Goal: Task Accomplishment & Management: Manage account settings

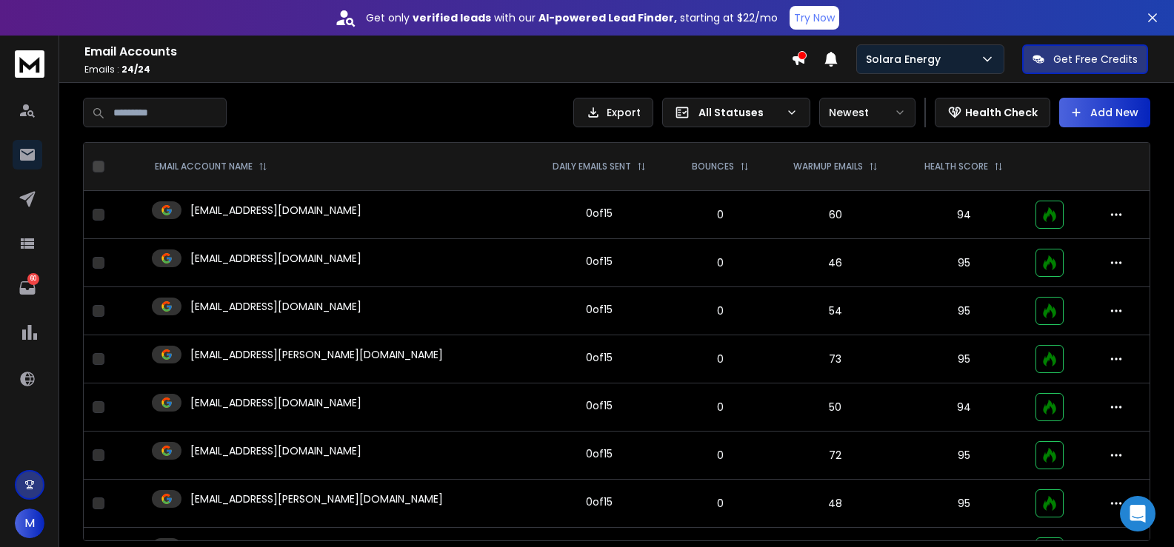
click at [974, 60] on div "Solara Energy" at bounding box center [930, 59] width 129 height 15
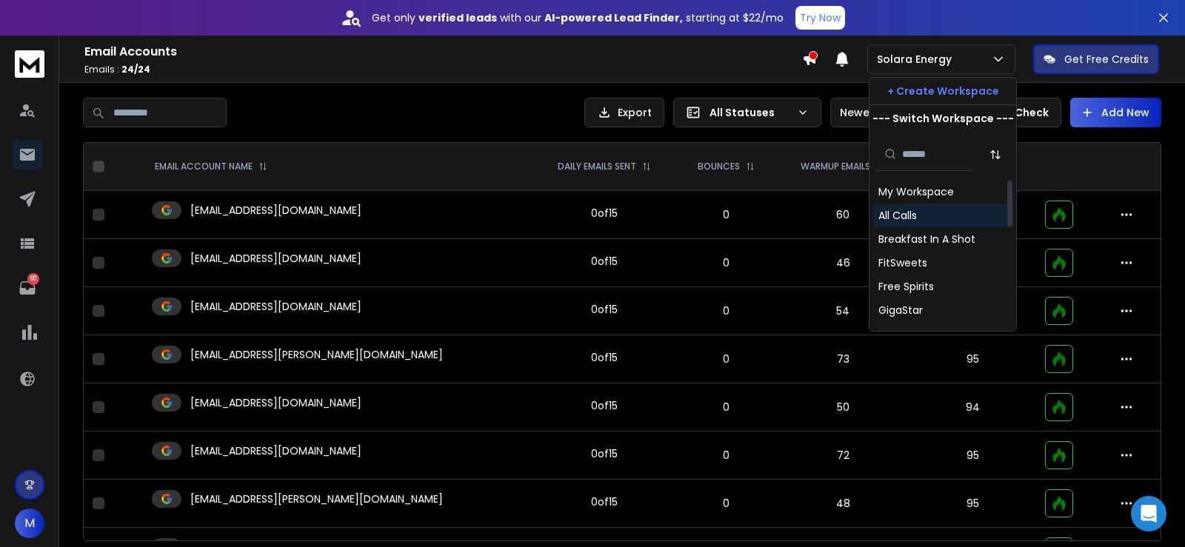
click at [924, 216] on div "All Calls" at bounding box center [942, 216] width 141 height 24
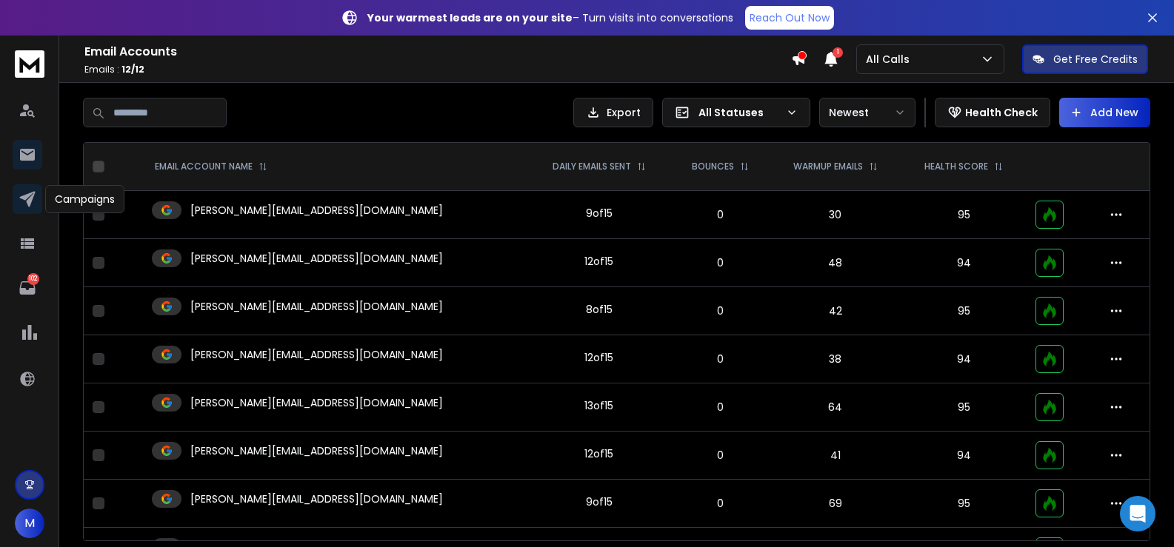
click at [33, 190] on icon at bounding box center [28, 199] width 18 height 18
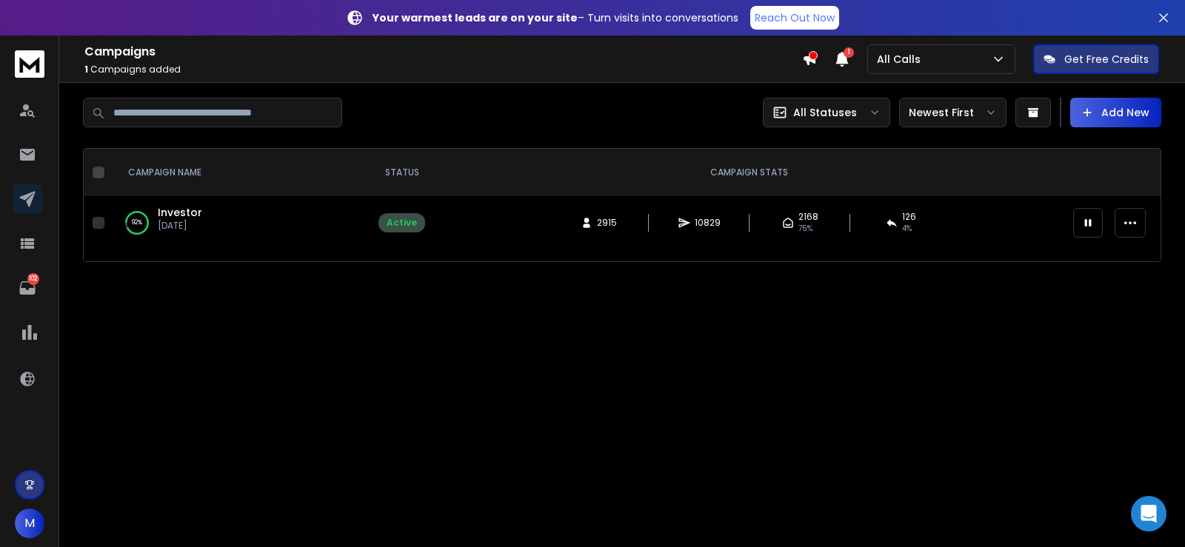
click at [196, 229] on p "3 months ago" at bounding box center [180, 226] width 44 height 12
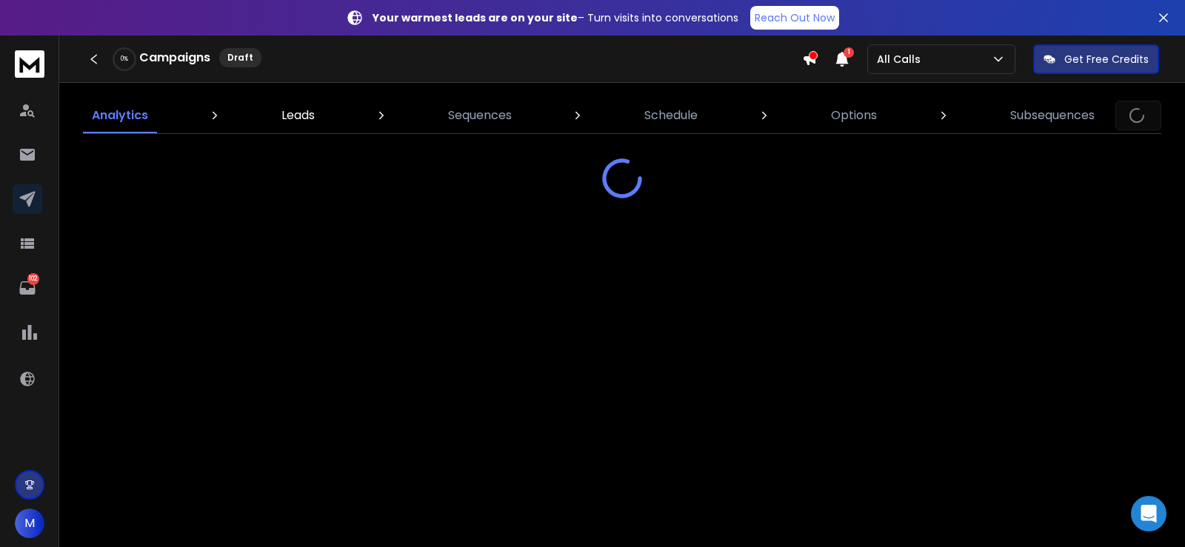
click at [287, 123] on p "Leads" at bounding box center [297, 116] width 33 height 18
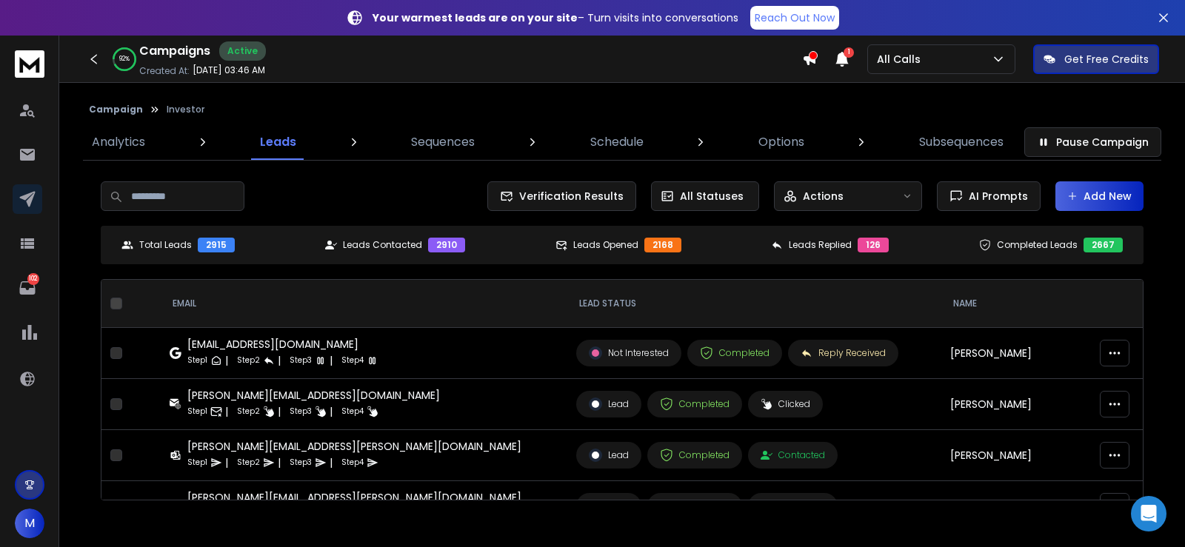
click at [1091, 201] on button "Add New" at bounding box center [1099, 196] width 88 height 30
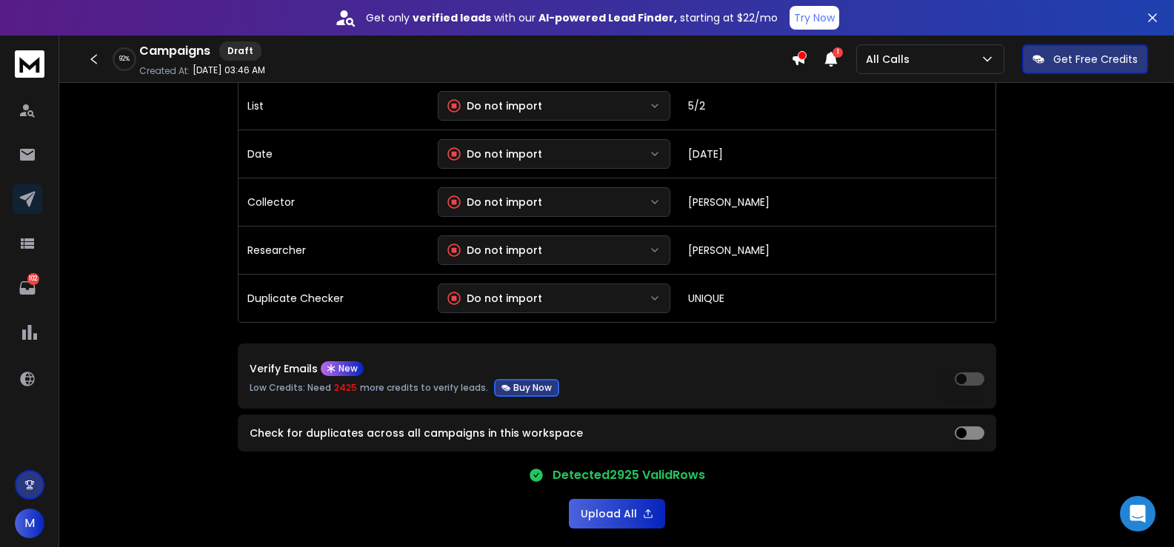
scroll to position [518, 0]
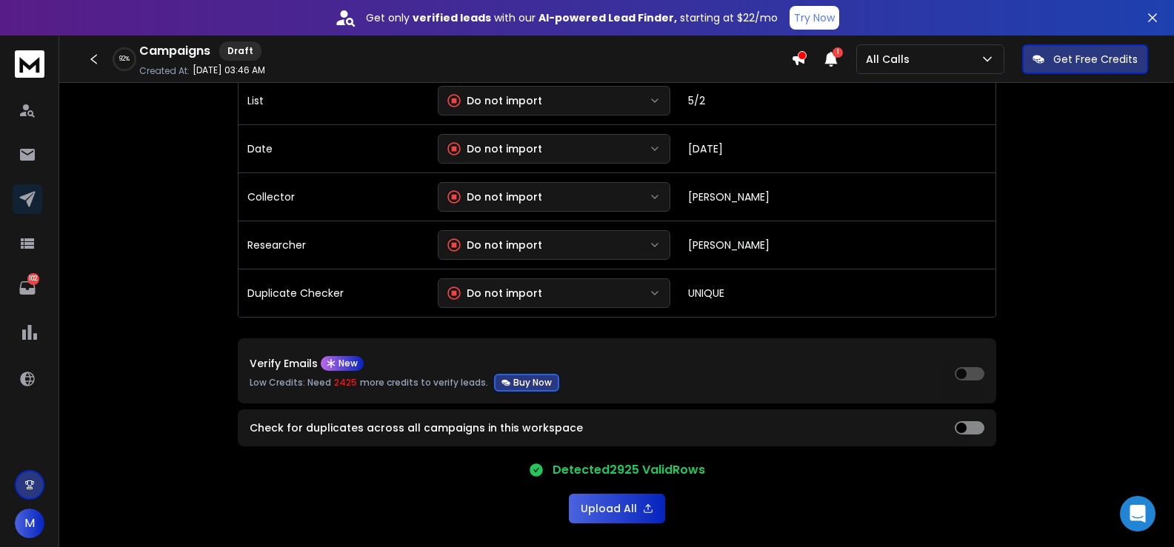
click at [598, 505] on button "Upload All" at bounding box center [617, 509] width 96 height 30
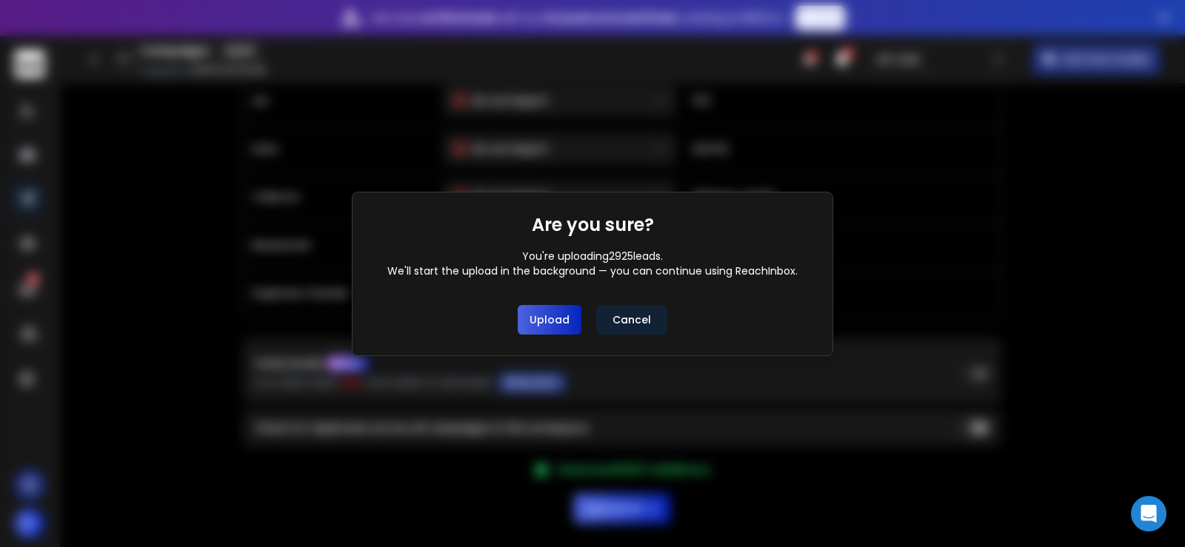
click at [548, 321] on button "Upload" at bounding box center [550, 320] width 64 height 30
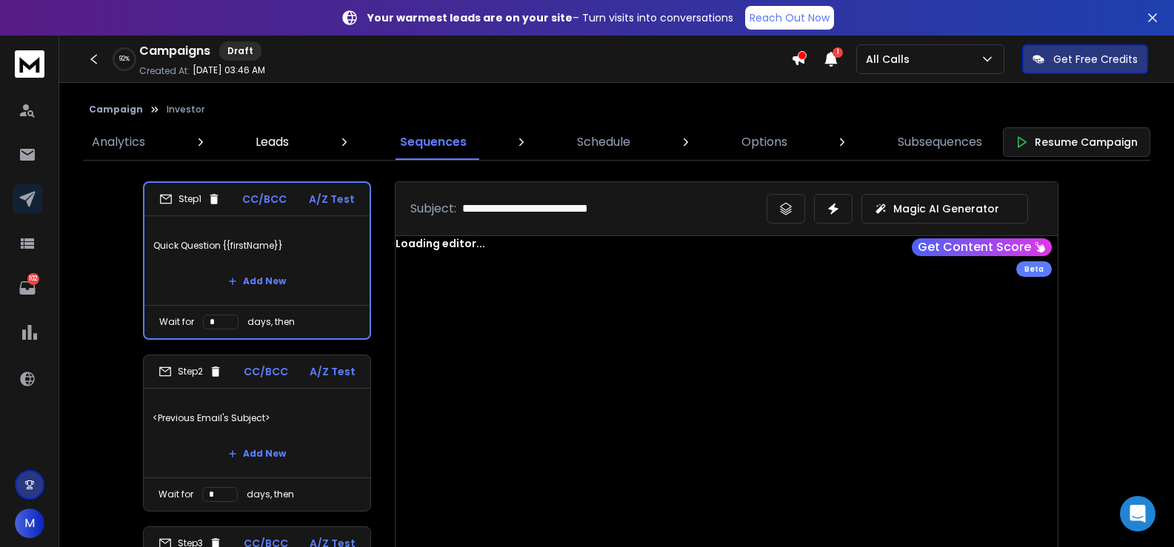
click at [285, 142] on p "Leads" at bounding box center [272, 142] width 33 height 18
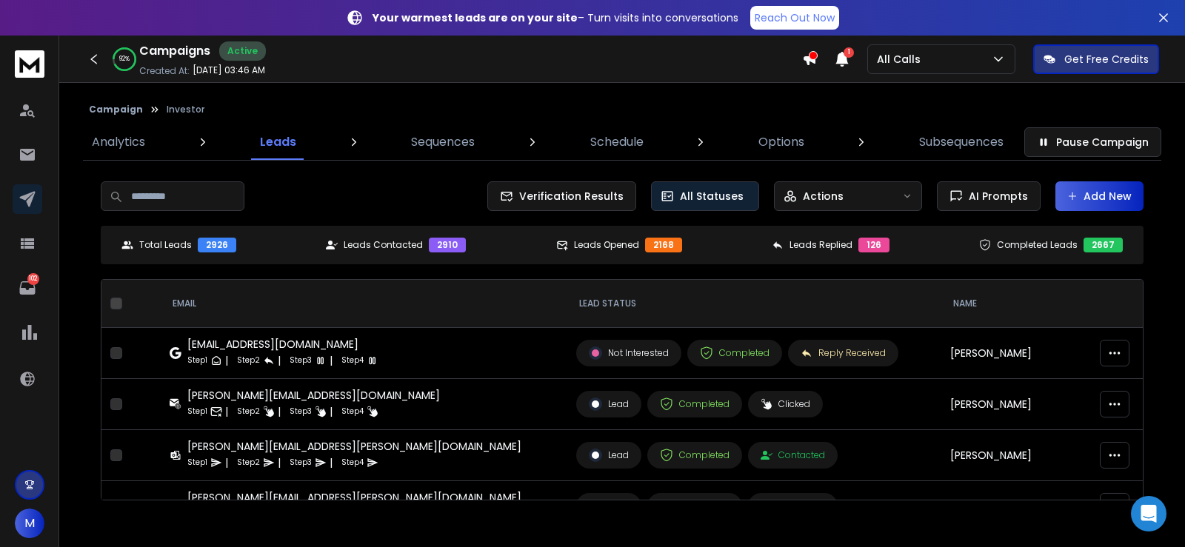
click at [721, 202] on p "All Statuses" at bounding box center [712, 196] width 64 height 15
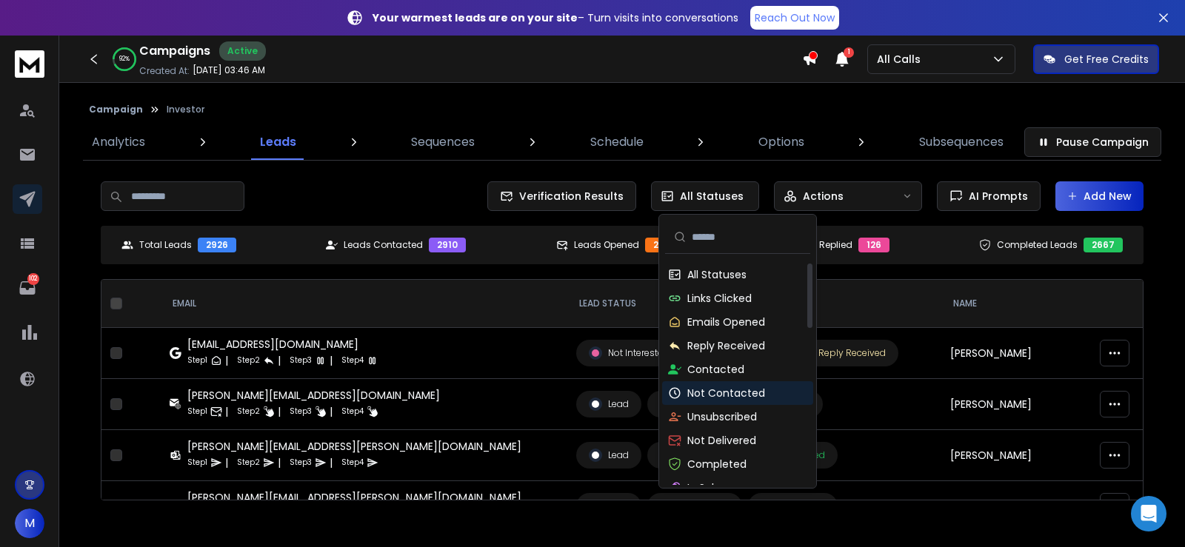
drag, startPoint x: 725, startPoint y: 389, endPoint x: 901, endPoint y: 381, distance: 176.5
click at [725, 390] on p "Not Contacted" at bounding box center [726, 393] width 78 height 15
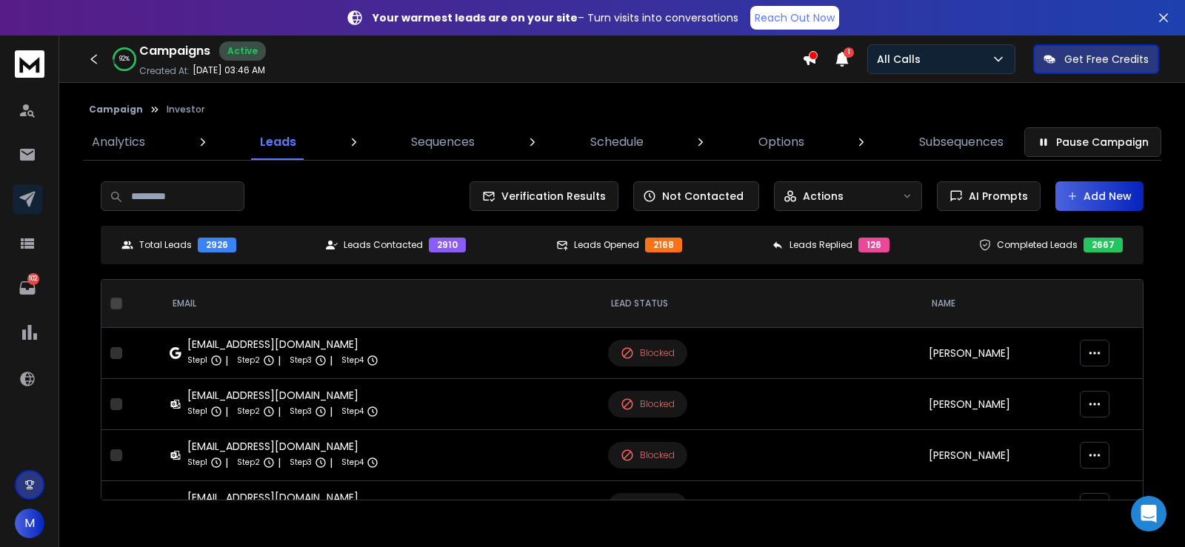
click at [919, 69] on button "All Calls" at bounding box center [941, 59] width 148 height 30
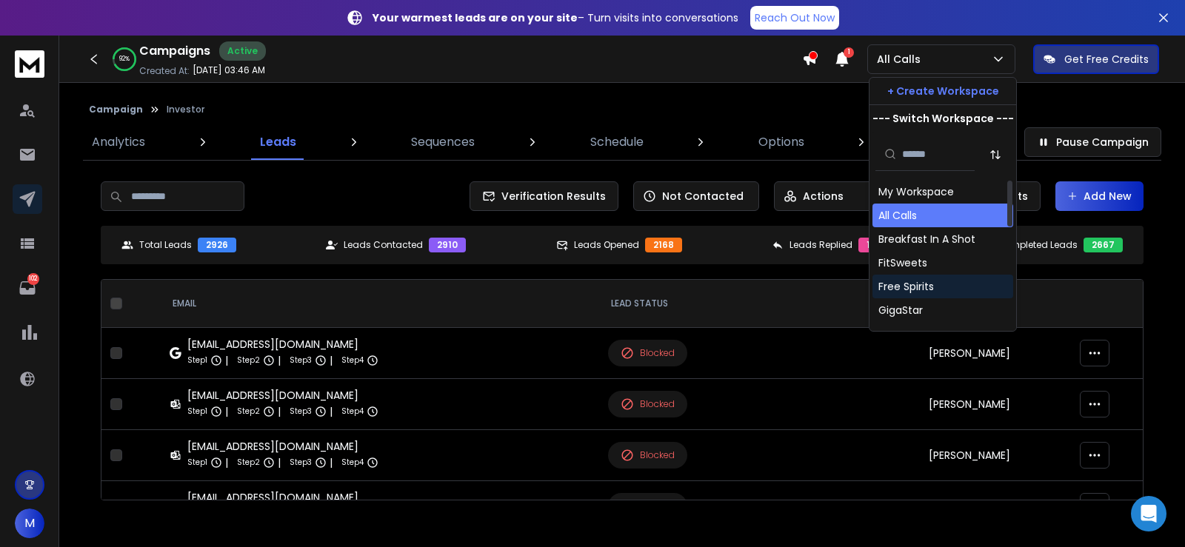
scroll to position [99, 0]
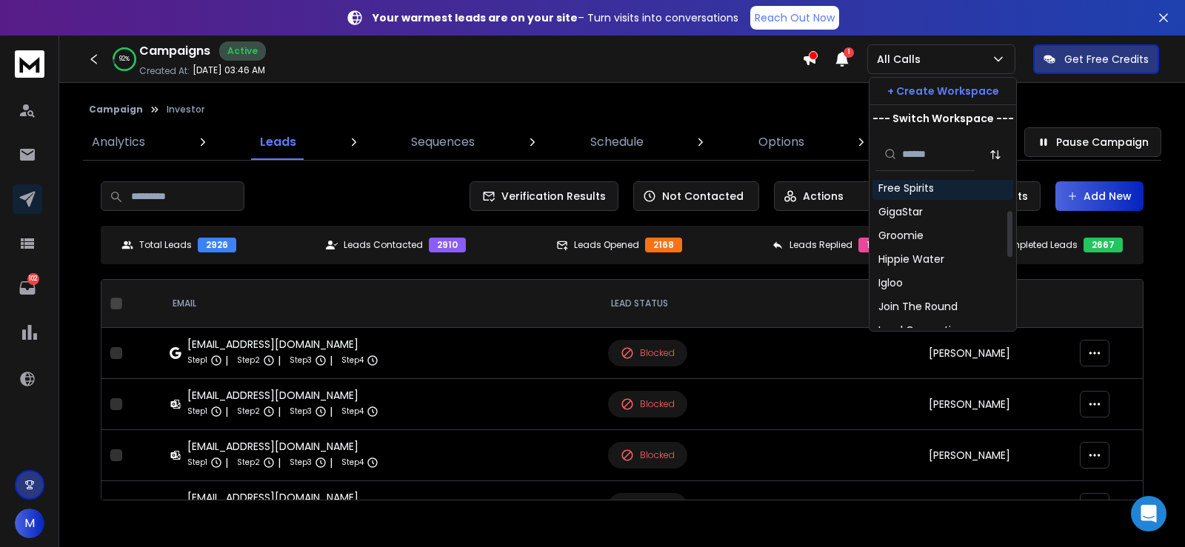
click at [928, 193] on div "Free Spirits" at bounding box center [906, 188] width 56 height 15
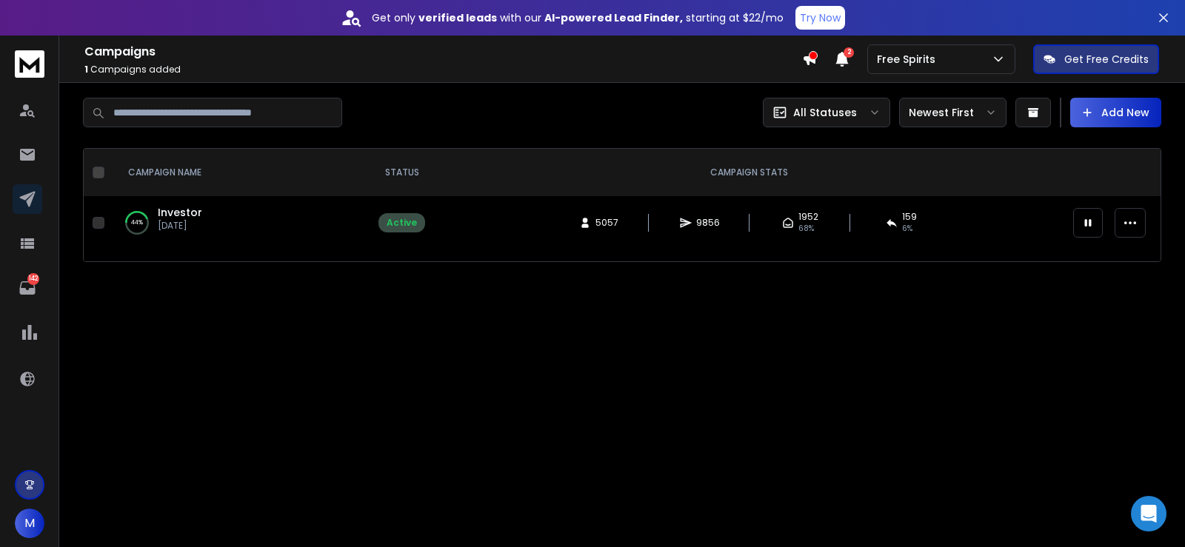
click at [222, 220] on div "44 % Investor 2 months ago" at bounding box center [240, 223] width 230 height 36
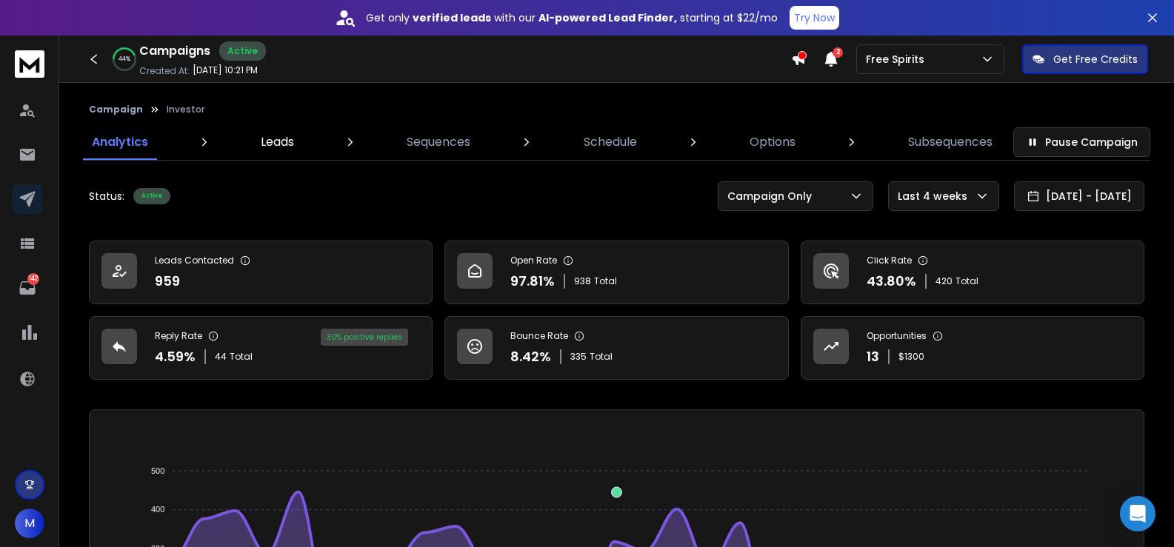
click at [279, 148] on p "Leads" at bounding box center [277, 142] width 33 height 18
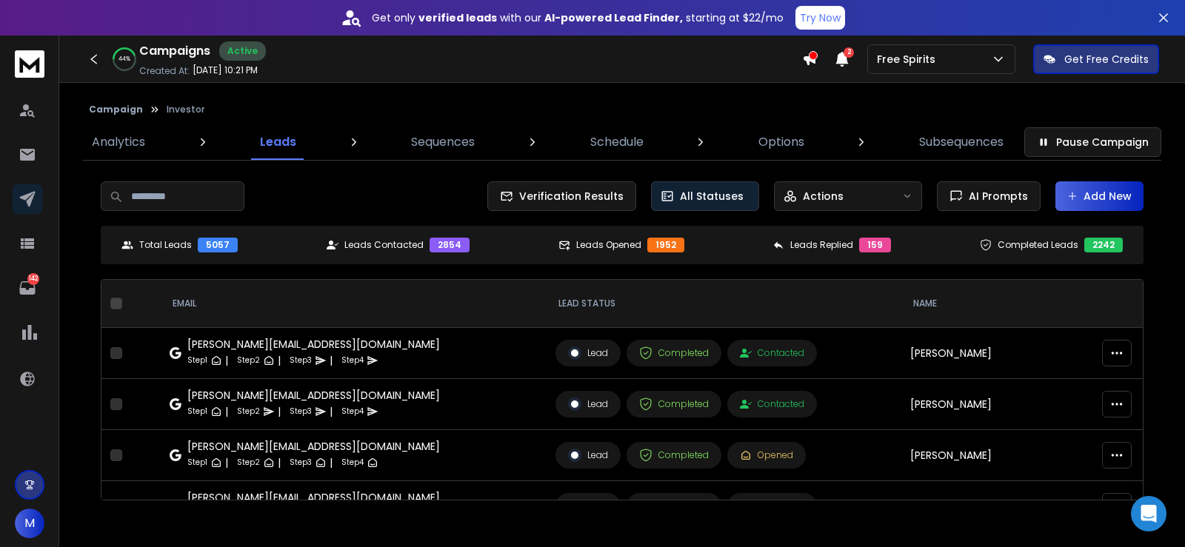
click at [694, 200] on p "All Statuses" at bounding box center [712, 196] width 64 height 15
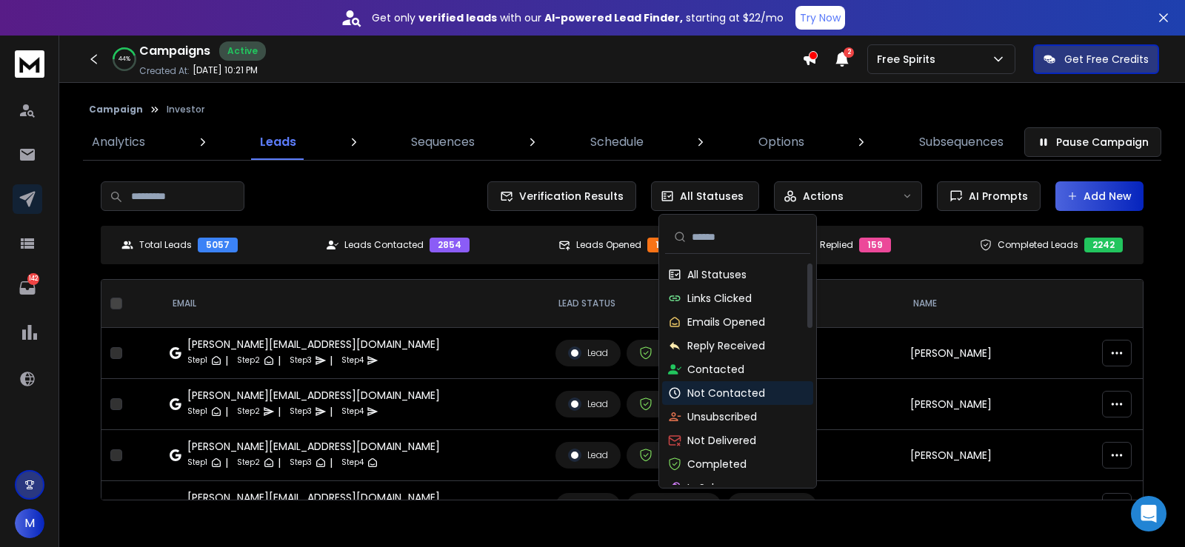
click at [716, 393] on p "Not Contacted" at bounding box center [726, 393] width 78 height 15
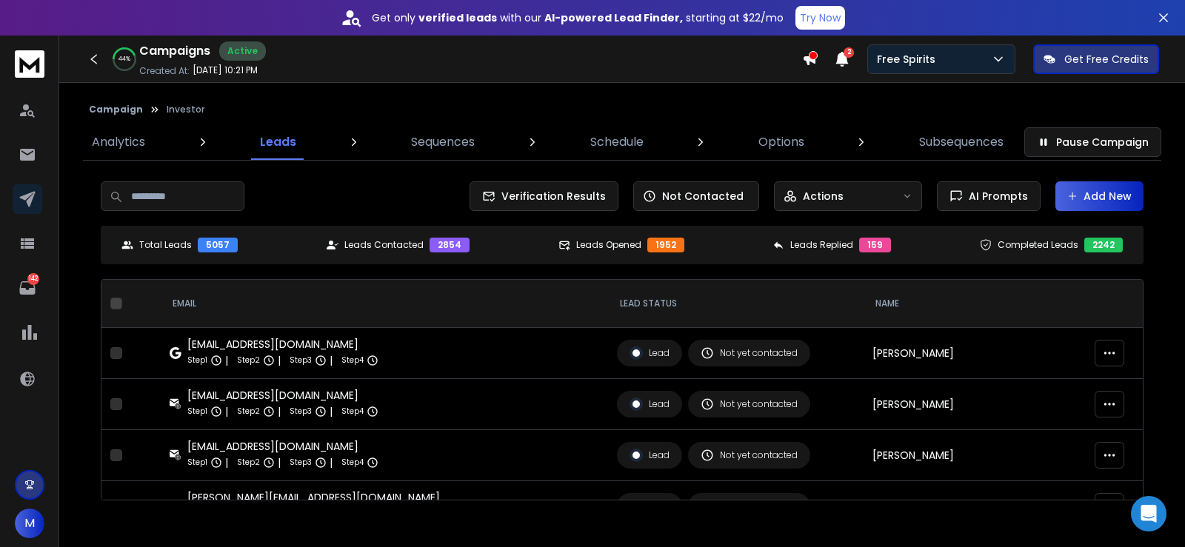
click at [891, 66] on p "Free Spirits" at bounding box center [909, 59] width 64 height 15
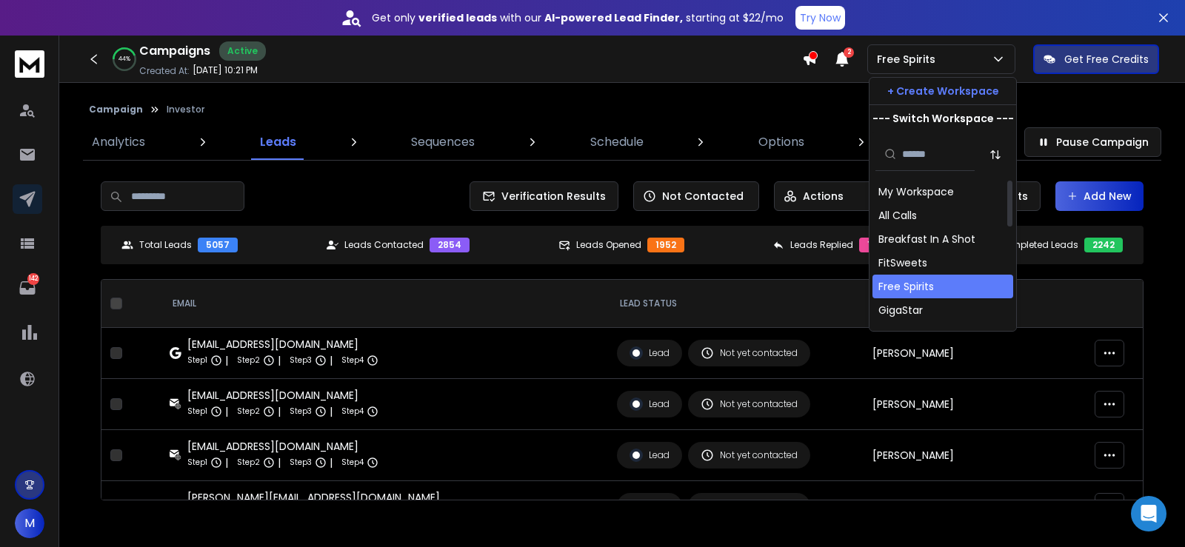
drag, startPoint x: 1011, startPoint y: 241, endPoint x: 1015, endPoint y: 209, distance: 32.1
click at [1012, 209] on div at bounding box center [1009, 204] width 5 height 46
click at [936, 238] on div "Breakfast In A Shot" at bounding box center [926, 239] width 97 height 15
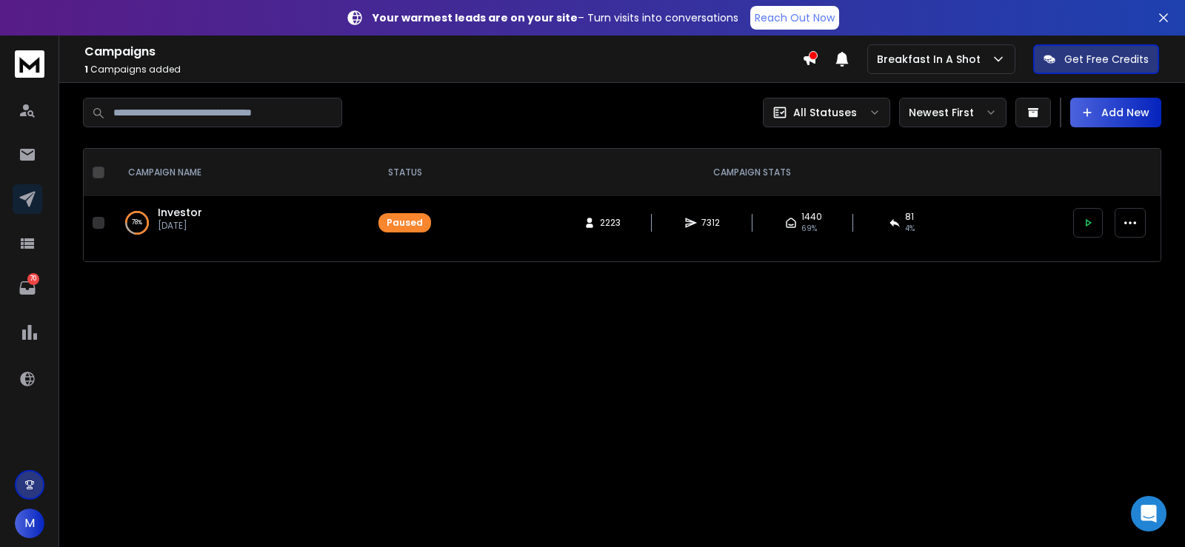
click at [187, 230] on p "[DATE]" at bounding box center [180, 226] width 44 height 12
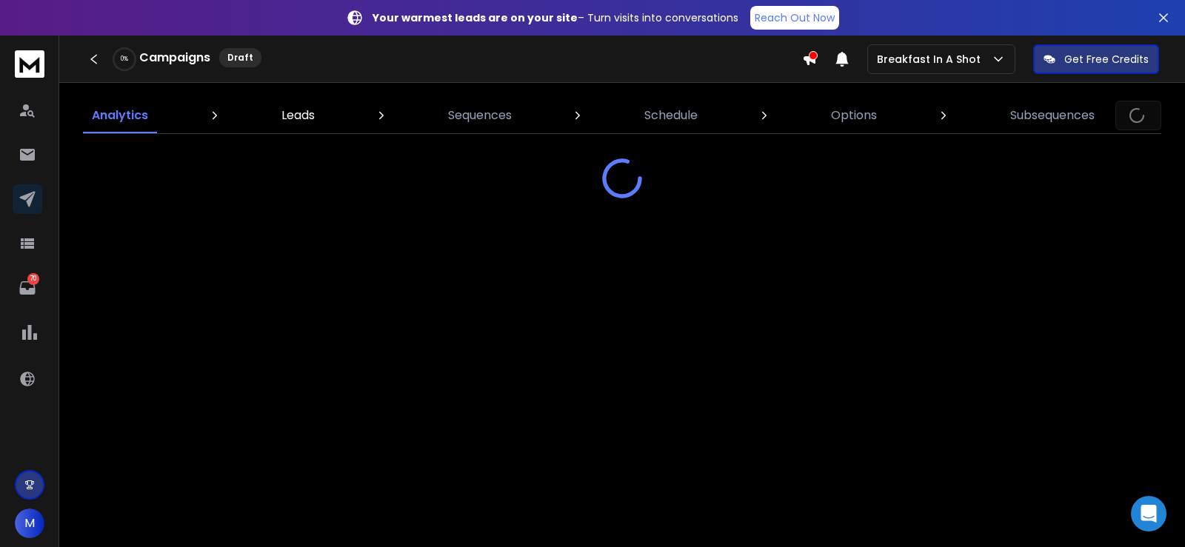
click at [307, 115] on p "Leads" at bounding box center [297, 116] width 33 height 18
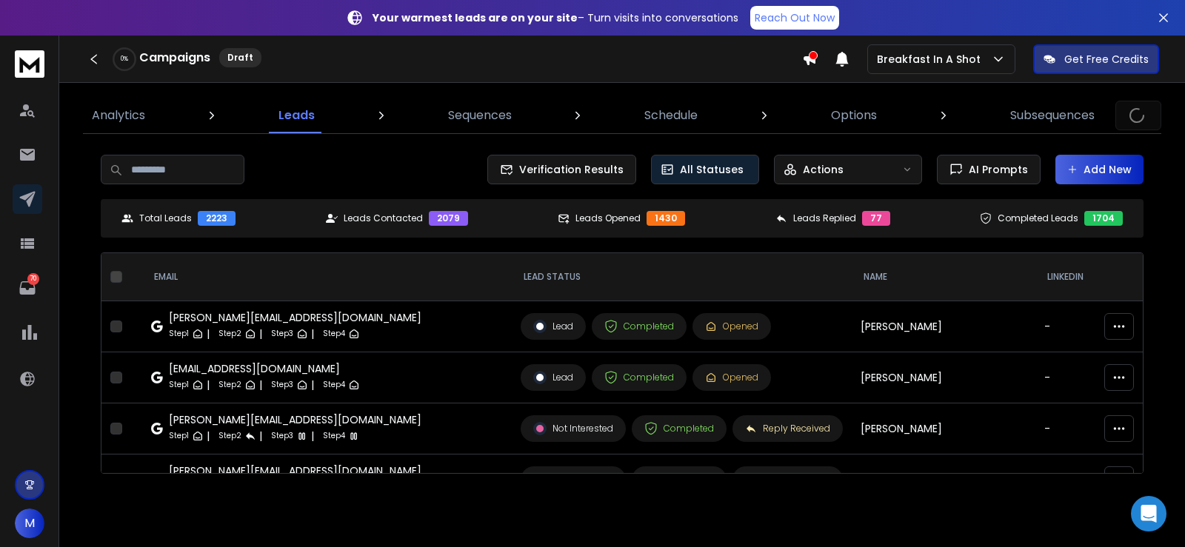
click at [744, 173] on p "All Statuses" at bounding box center [712, 169] width 64 height 15
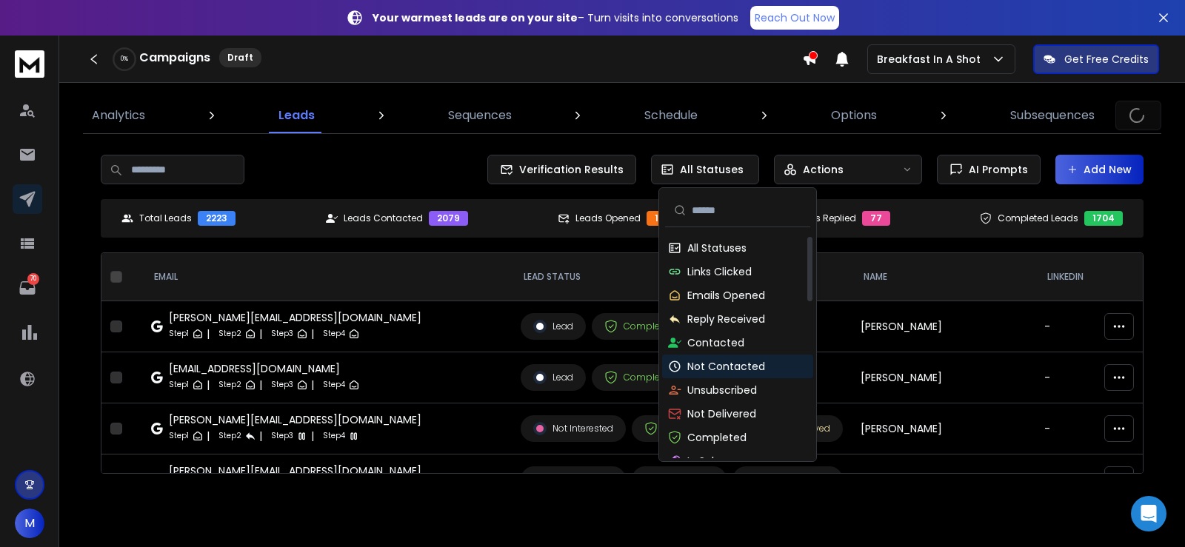
click at [747, 367] on p "Not Contacted" at bounding box center [726, 366] width 78 height 15
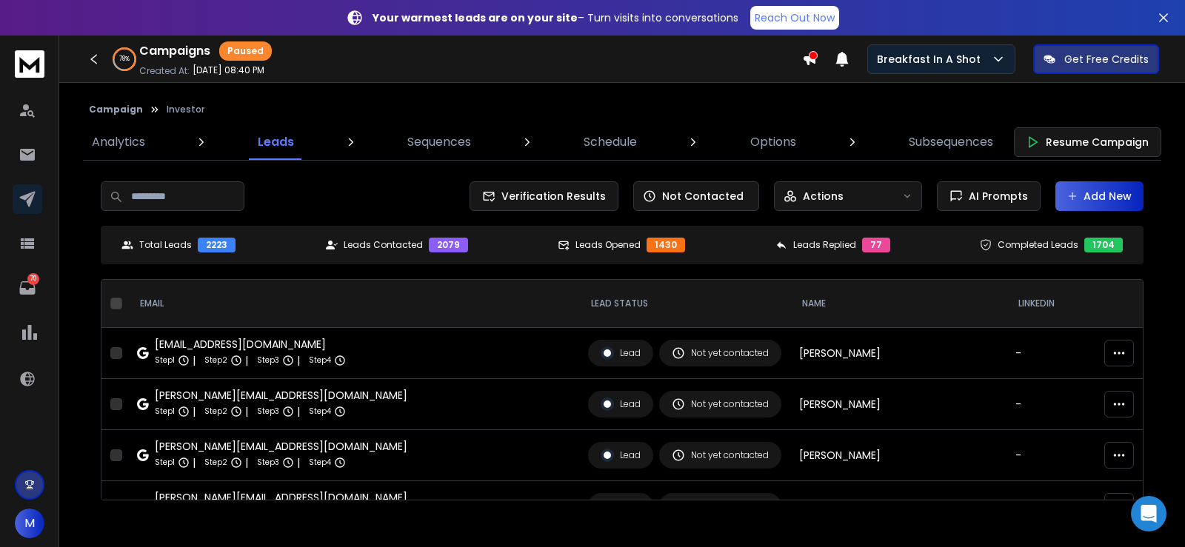
click at [938, 61] on p "Breakfast In A Shot" at bounding box center [932, 59] width 110 height 15
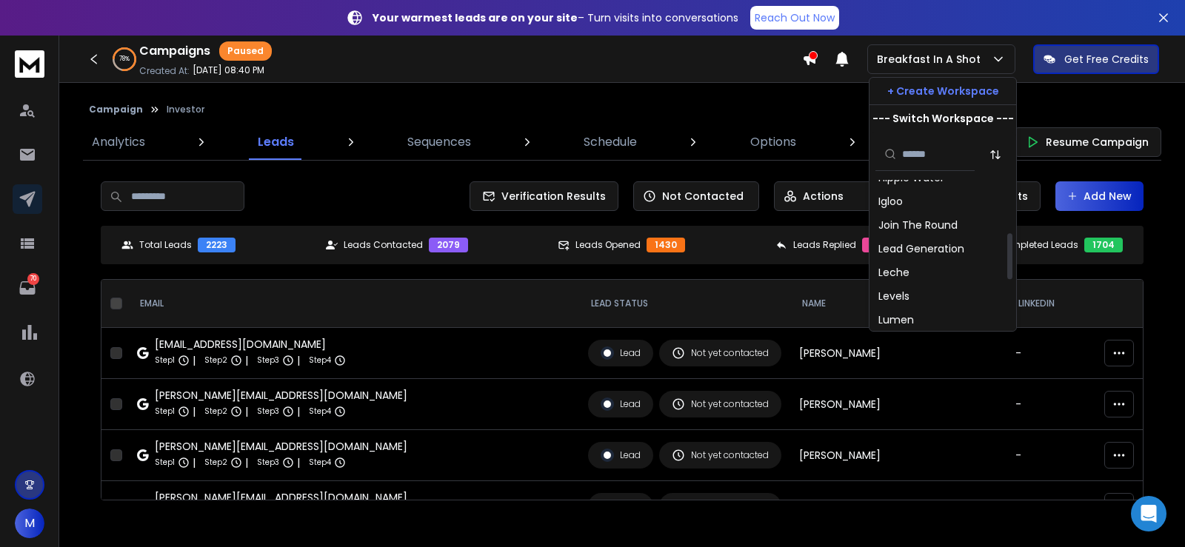
scroll to position [187, 0]
drag, startPoint x: 1012, startPoint y: 230, endPoint x: 1008, endPoint y: 262, distance: 32.2
click at [1012, 261] on div at bounding box center [1009, 254] width 7 height 148
drag, startPoint x: 938, startPoint y: 262, endPoint x: 732, endPoint y: 223, distance: 209.6
click at [937, 262] on div "Leche" at bounding box center [942, 266] width 141 height 24
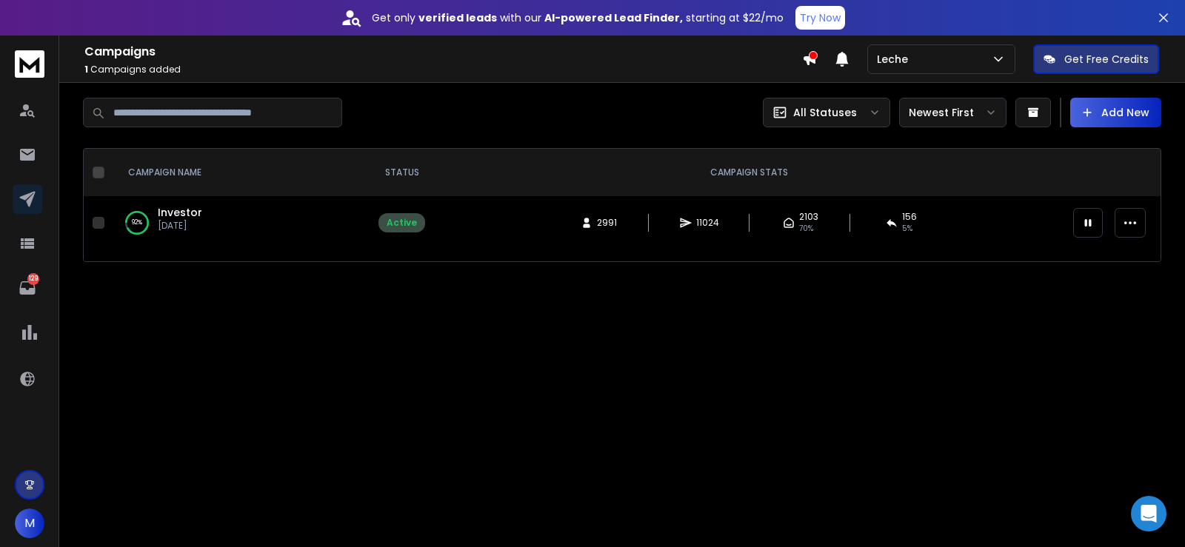
click at [249, 218] on div "92 % Investor 2 months ago" at bounding box center [240, 223] width 230 height 36
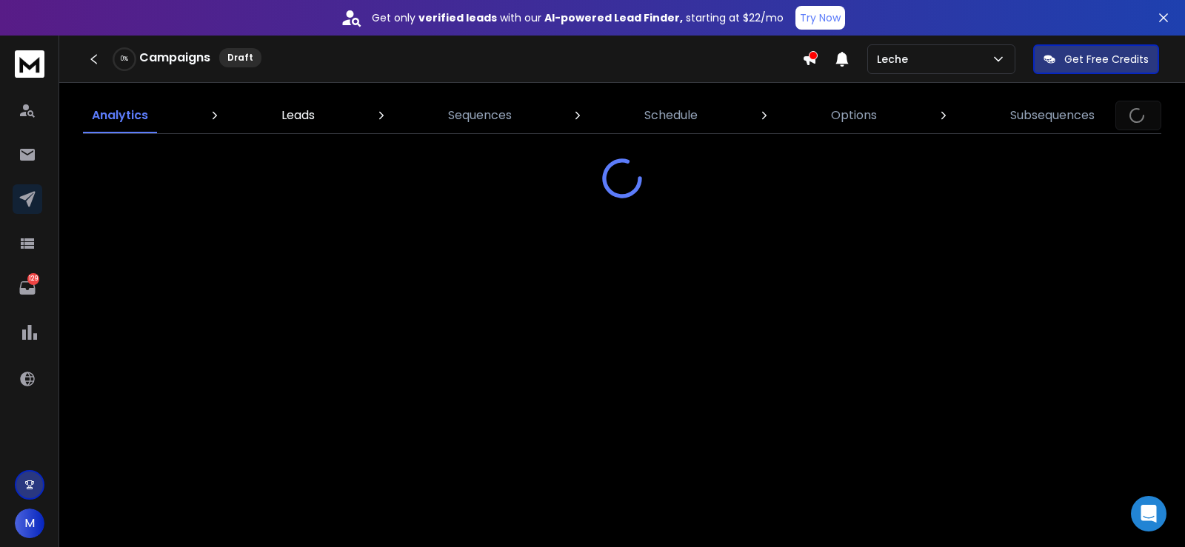
click at [318, 127] on link "Leads" at bounding box center [298, 116] width 51 height 36
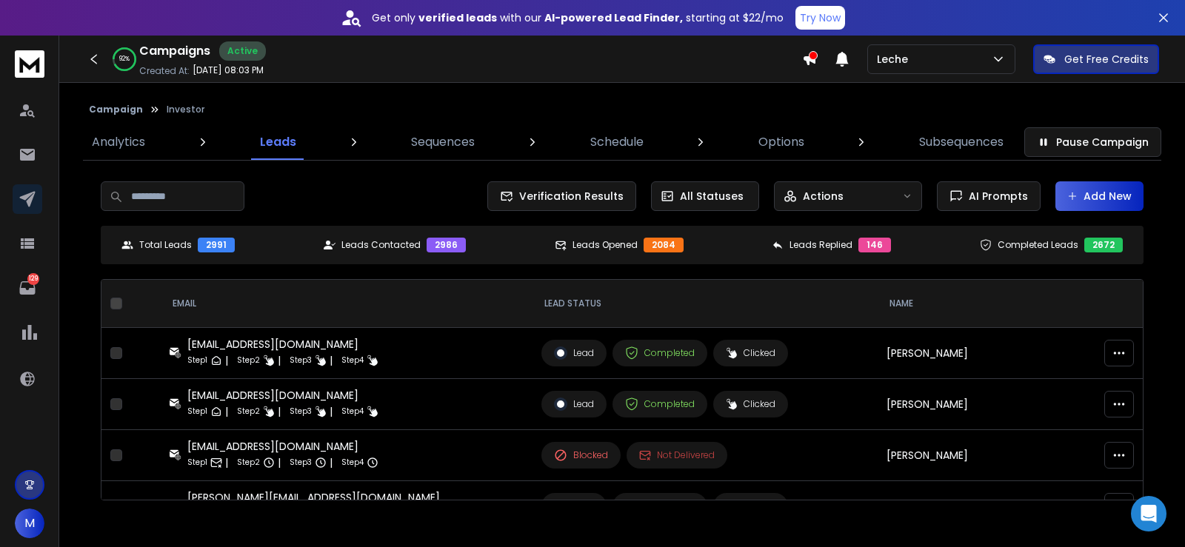
click at [1076, 196] on icon at bounding box center [1072, 196] width 7 height 1
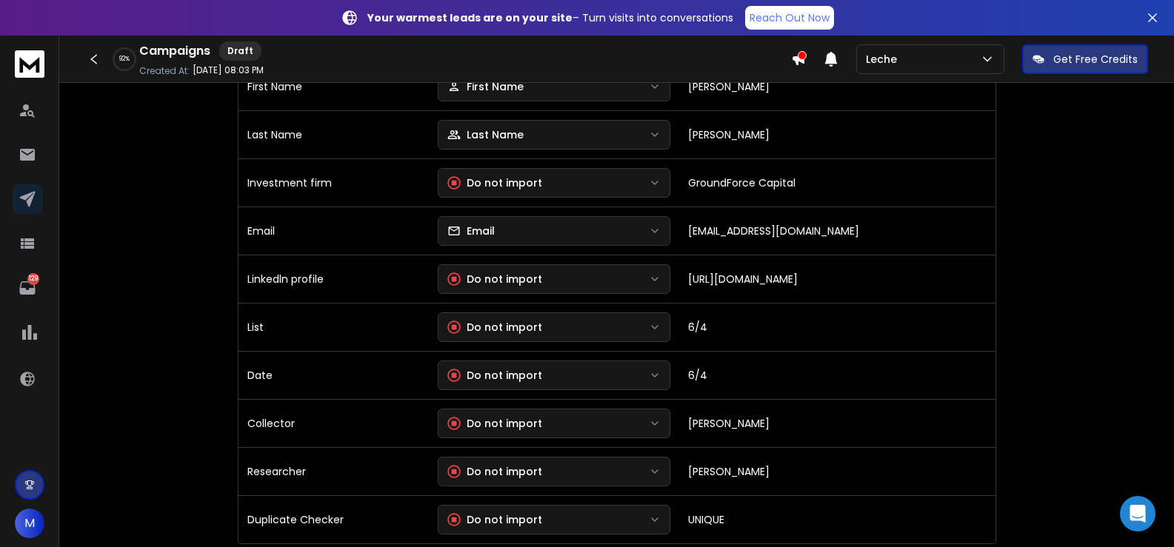
scroll to position [518, 0]
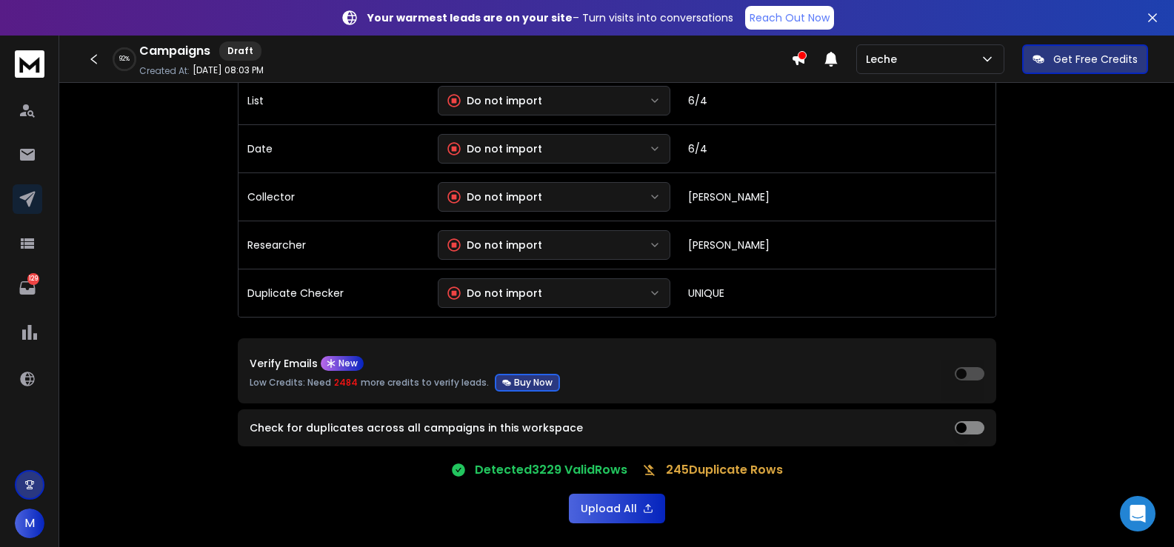
click at [629, 503] on button "Upload All" at bounding box center [617, 509] width 96 height 30
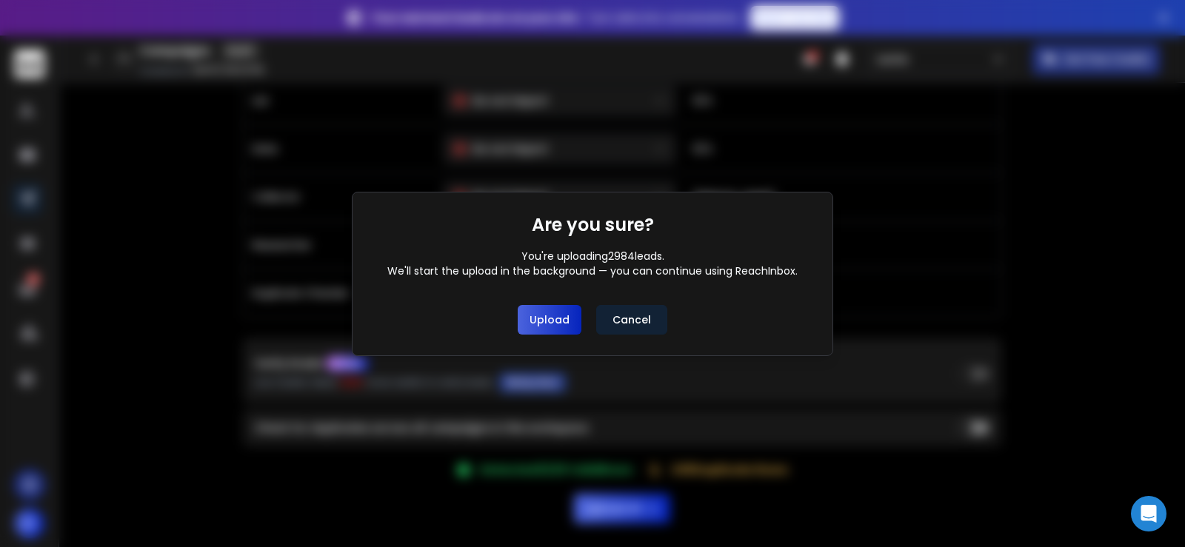
click at [561, 324] on button "Upload" at bounding box center [550, 320] width 64 height 30
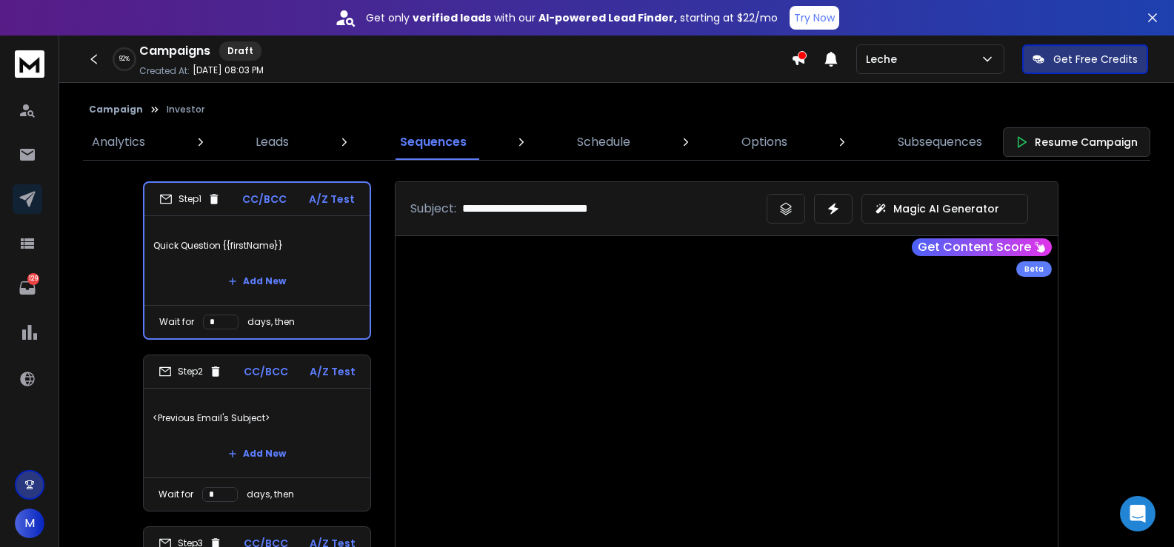
click at [304, 164] on div "**********" at bounding box center [616, 356] width 1067 height 517
click at [288, 147] on p "Leads" at bounding box center [272, 142] width 33 height 18
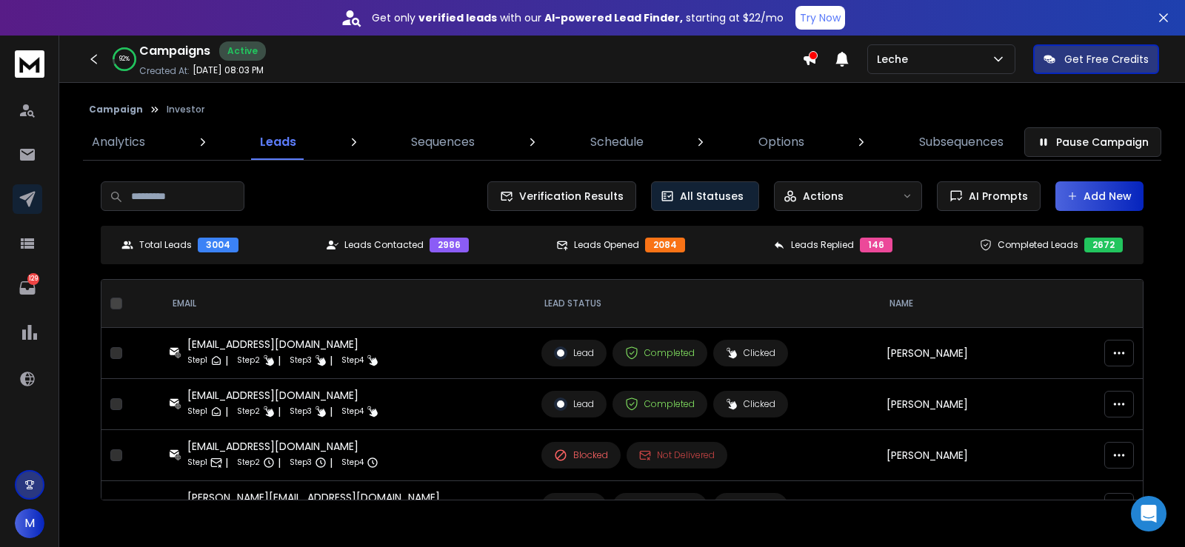
click at [716, 198] on p "All Statuses" at bounding box center [712, 196] width 64 height 15
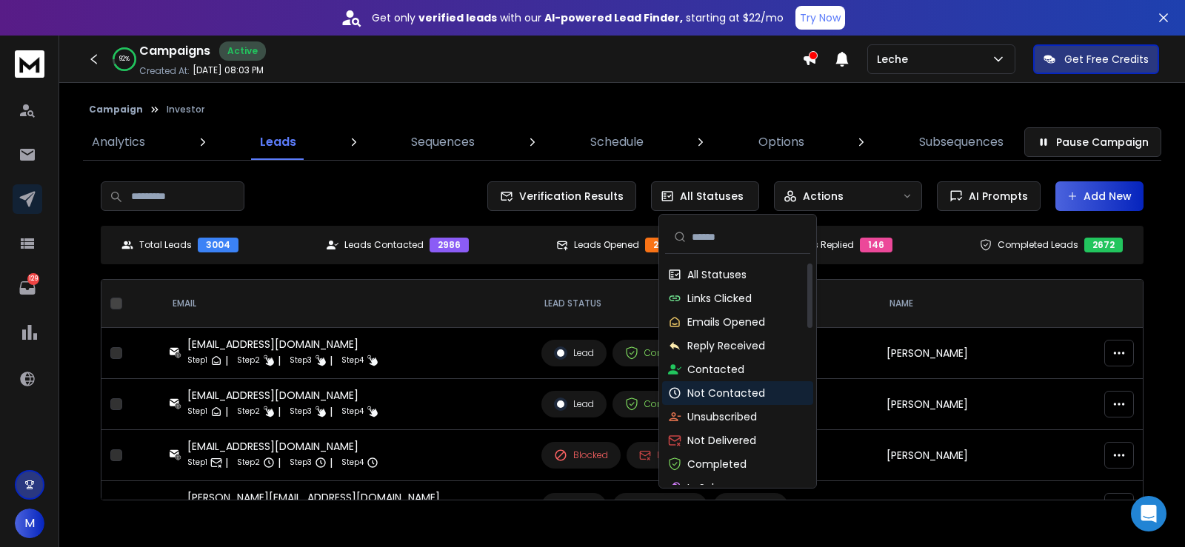
click at [709, 392] on p "Not Contacted" at bounding box center [726, 393] width 78 height 15
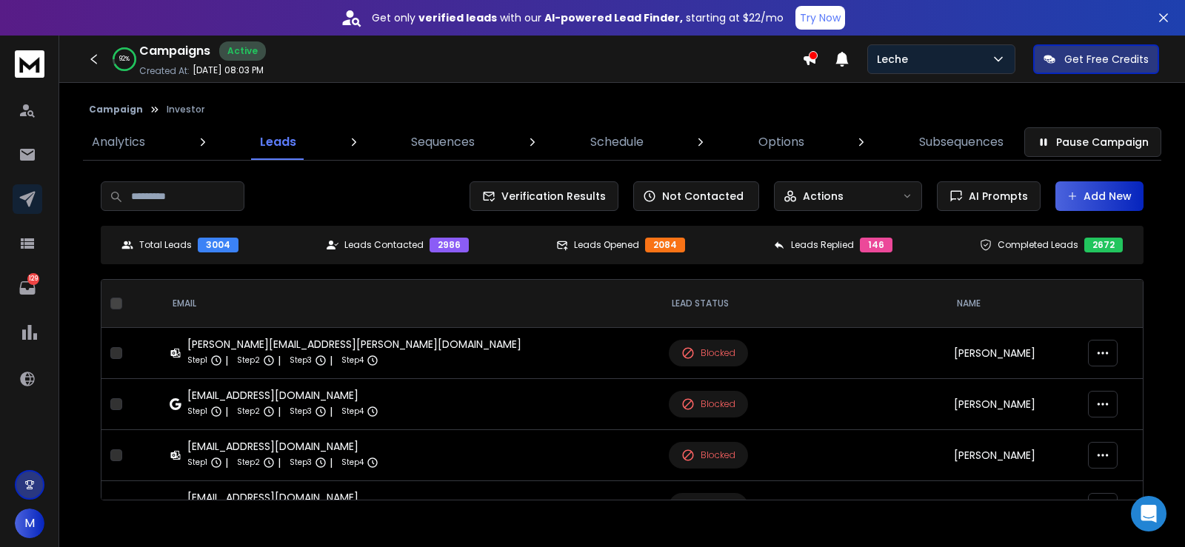
drag, startPoint x: 915, startPoint y: 65, endPoint x: 918, endPoint y: 73, distance: 8.7
click at [914, 65] on p "Leche" at bounding box center [895, 59] width 37 height 15
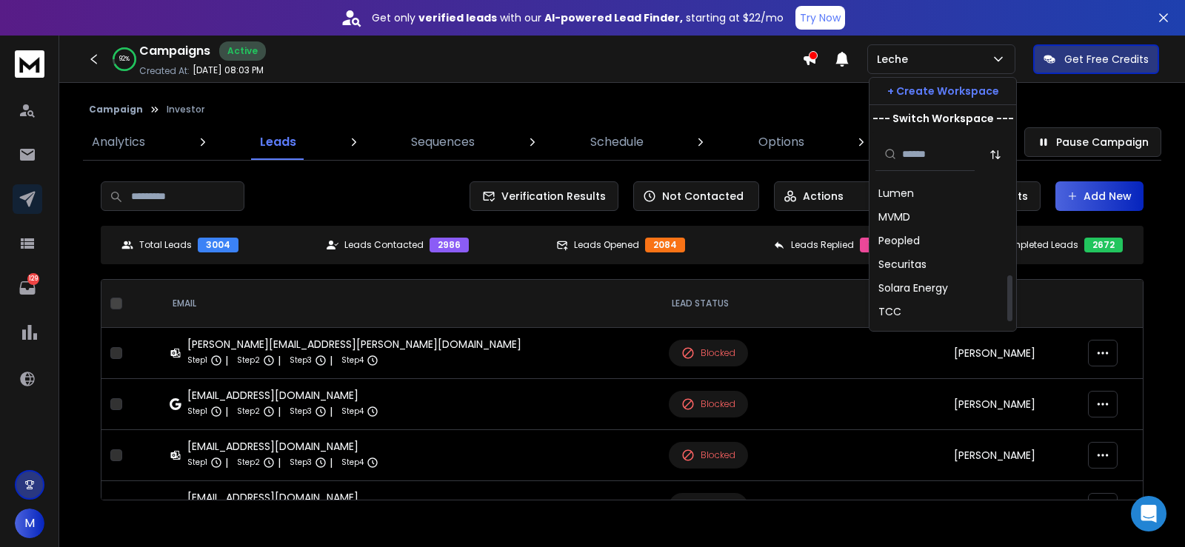
drag, startPoint x: 1009, startPoint y: 208, endPoint x: 1010, endPoint y: 304, distance: 96.3
click at [1012, 304] on div at bounding box center [1009, 299] width 5 height 46
click at [938, 293] on div "Solara Energy" at bounding box center [913, 285] width 70 height 15
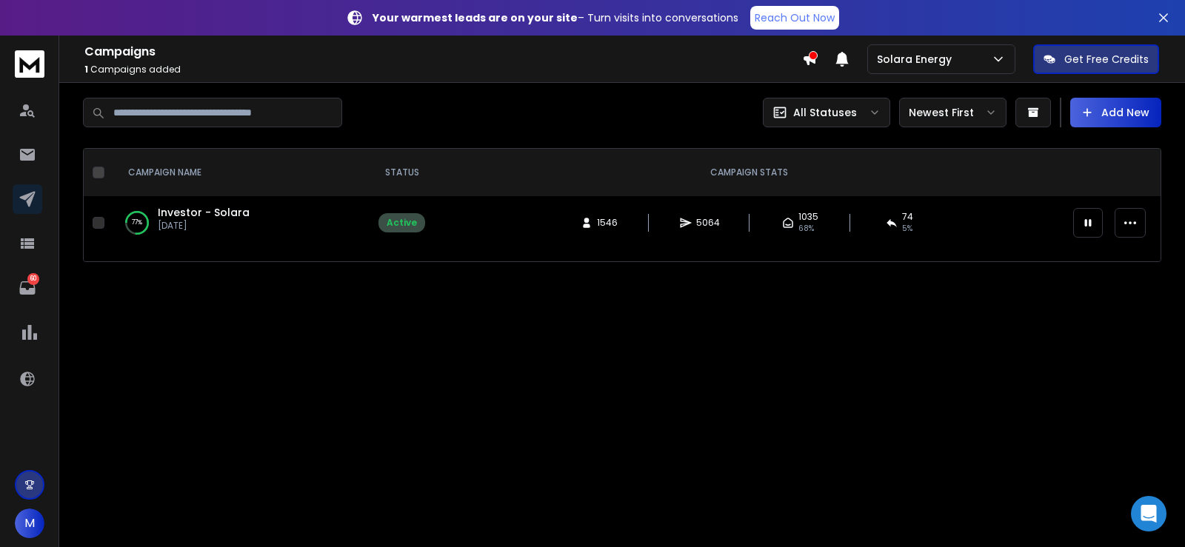
click at [273, 206] on div "77 % Investor - Solara [DATE]" at bounding box center [240, 223] width 230 height 36
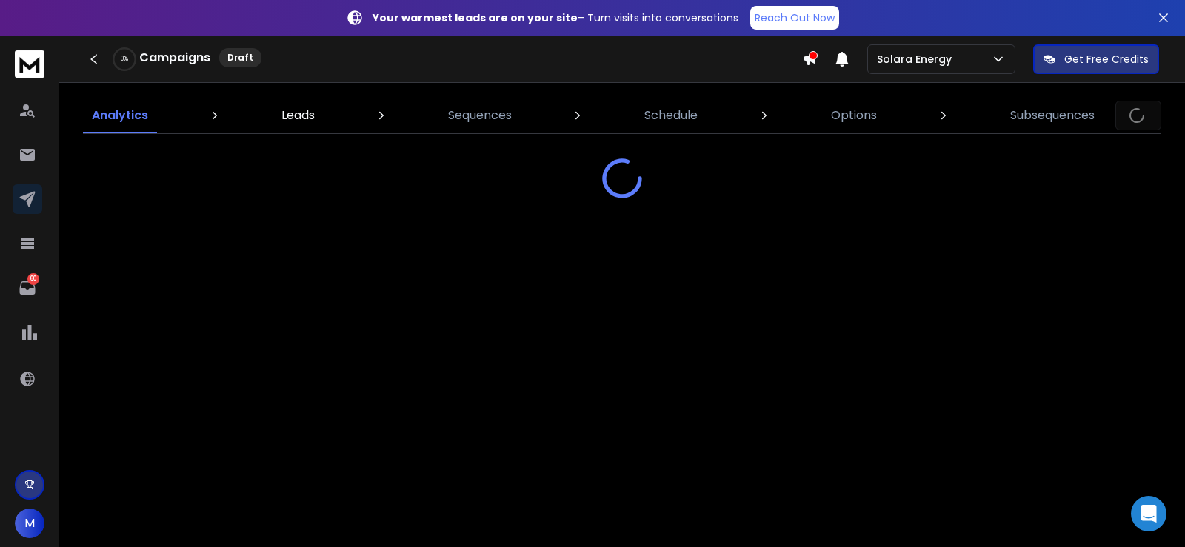
click at [300, 113] on p "Leads" at bounding box center [297, 116] width 33 height 18
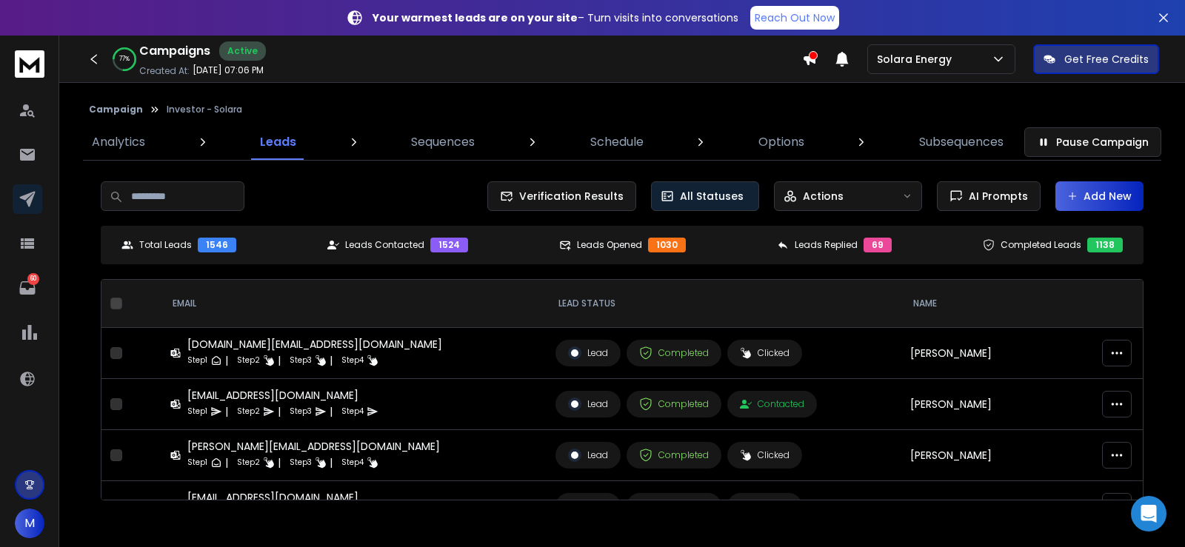
click at [742, 204] on button "All Statuses" at bounding box center [705, 196] width 108 height 30
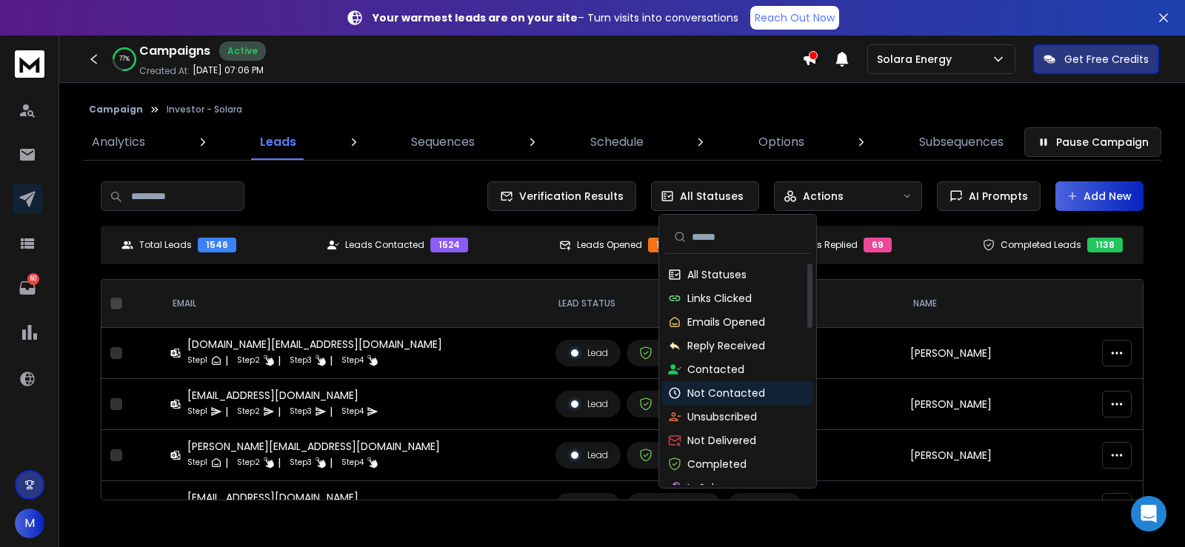
click at [738, 387] on p "Not Contacted" at bounding box center [726, 393] width 78 height 15
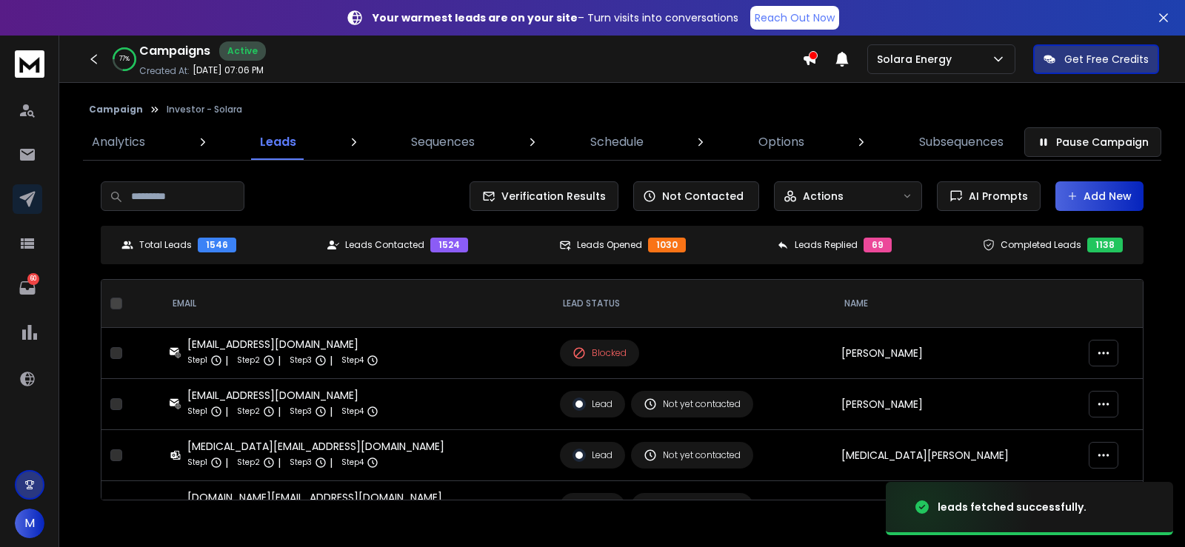
click at [1084, 190] on button "Add New" at bounding box center [1099, 196] width 88 height 30
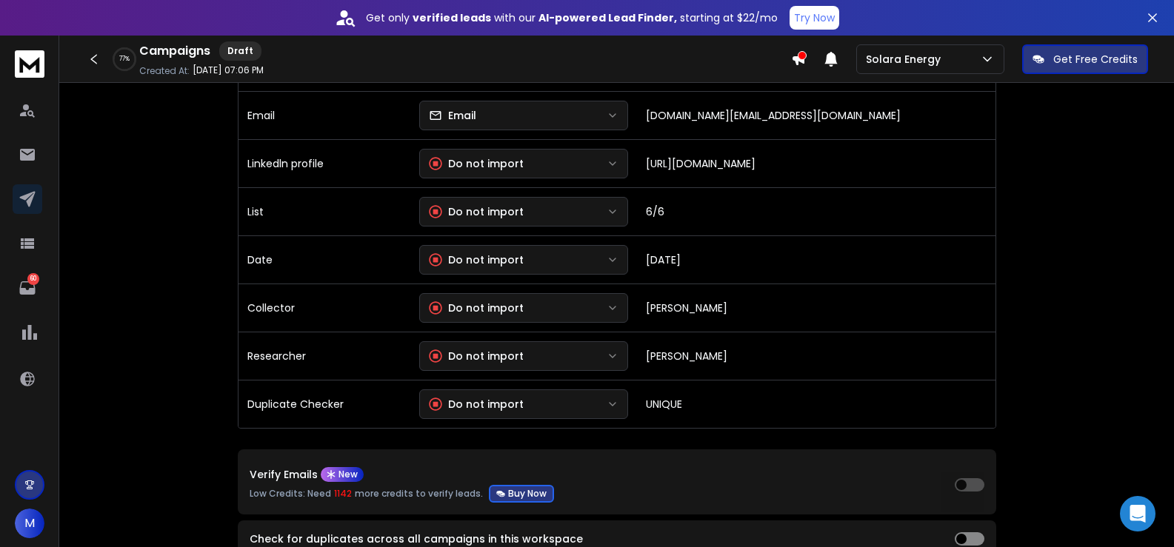
scroll to position [518, 0]
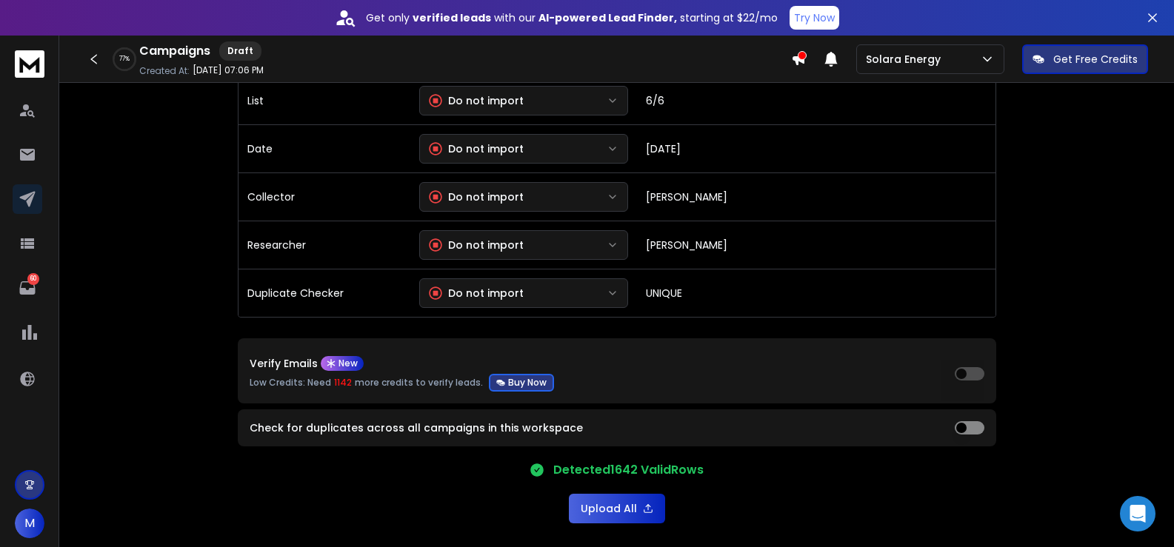
click at [593, 499] on button "Upload All" at bounding box center [617, 509] width 96 height 30
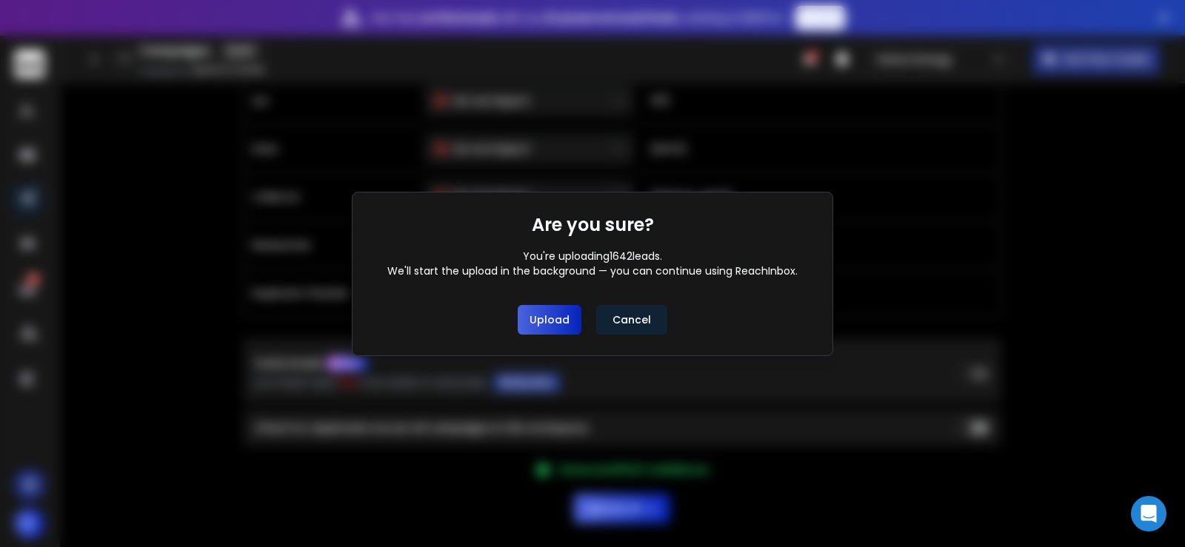
click at [564, 318] on button "Upload" at bounding box center [550, 320] width 64 height 30
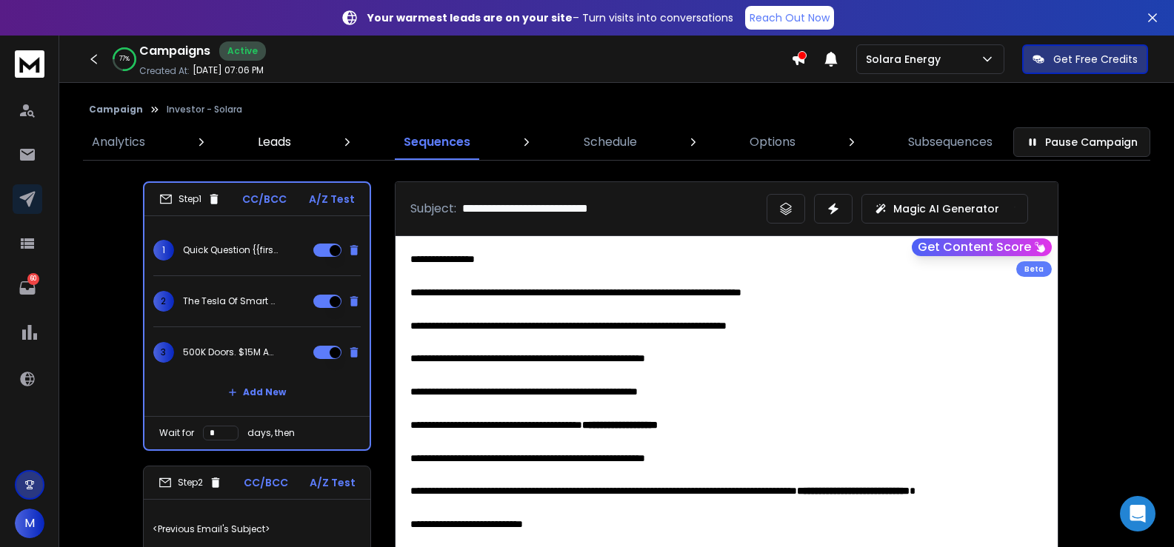
click at [284, 144] on p "Leads" at bounding box center [274, 142] width 33 height 18
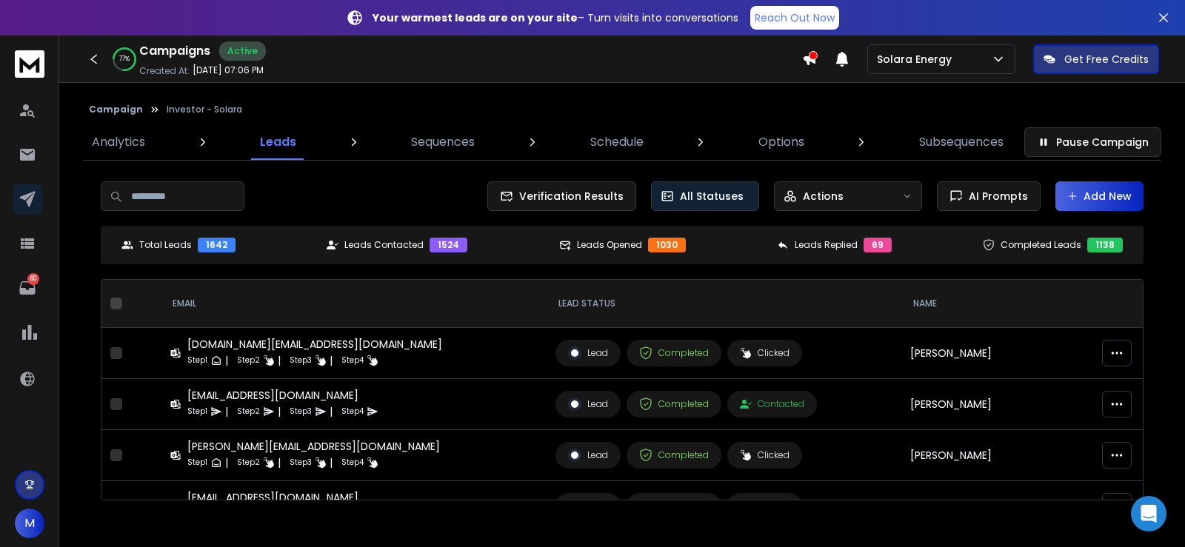
click at [726, 197] on p "All Statuses" at bounding box center [712, 196] width 64 height 15
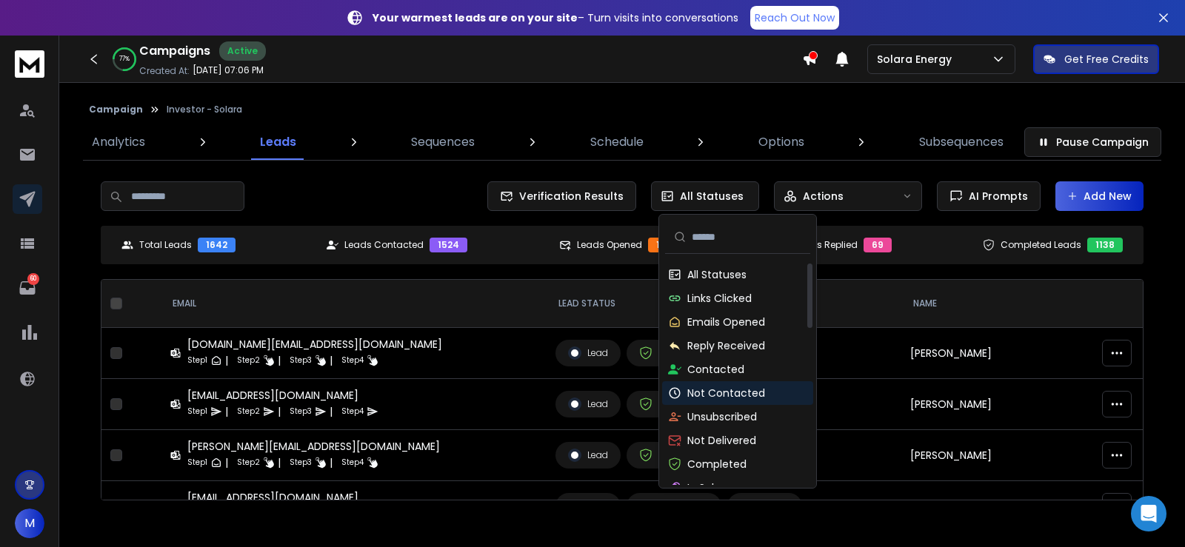
click at [724, 391] on p "Not Contacted" at bounding box center [726, 393] width 78 height 15
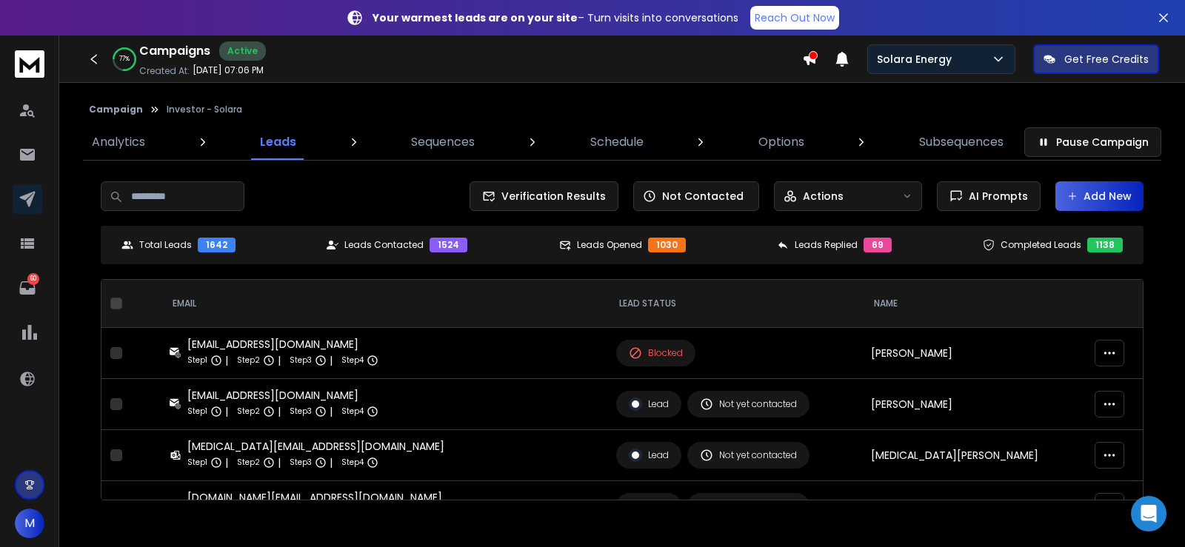
click at [926, 65] on p "Solara Energy" at bounding box center [917, 59] width 81 height 15
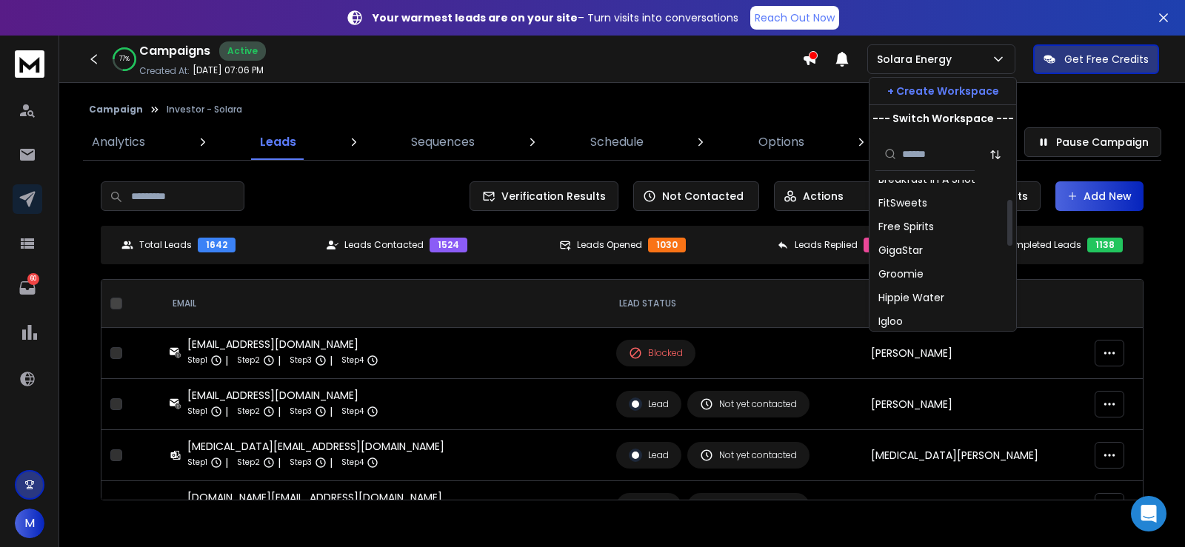
scroll to position [74, 0]
drag, startPoint x: 1012, startPoint y: 212, endPoint x: 1015, endPoint y: 227, distance: 15.0
click at [1013, 227] on div at bounding box center [1009, 254] width 7 height 148
click at [974, 232] on div "GigaStar" at bounding box center [942, 236] width 141 height 24
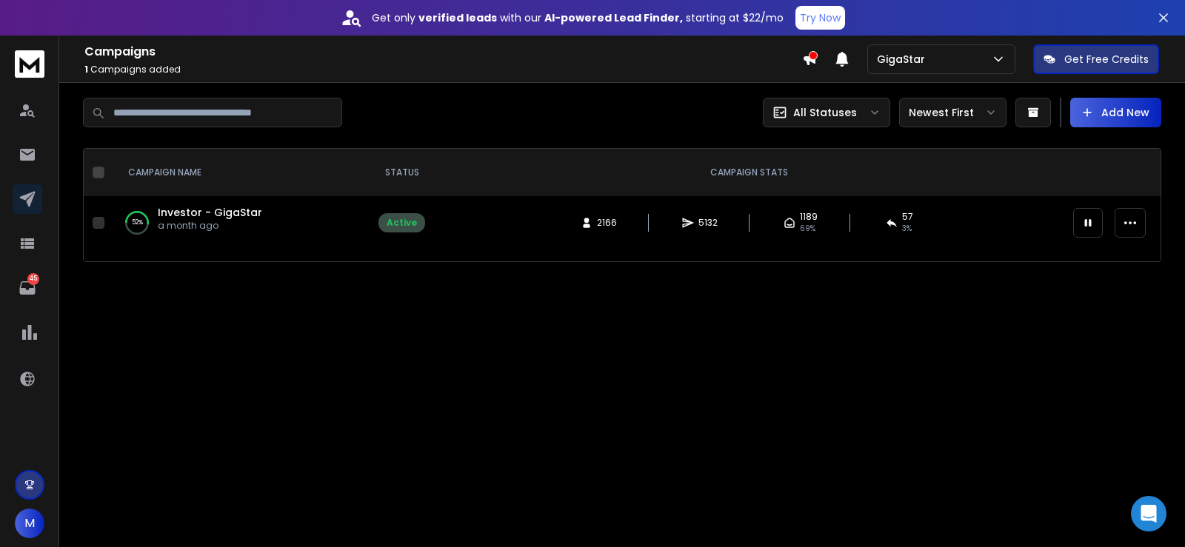
click at [334, 220] on div "52 % Investor - GigaStar a month ago" at bounding box center [240, 223] width 230 height 36
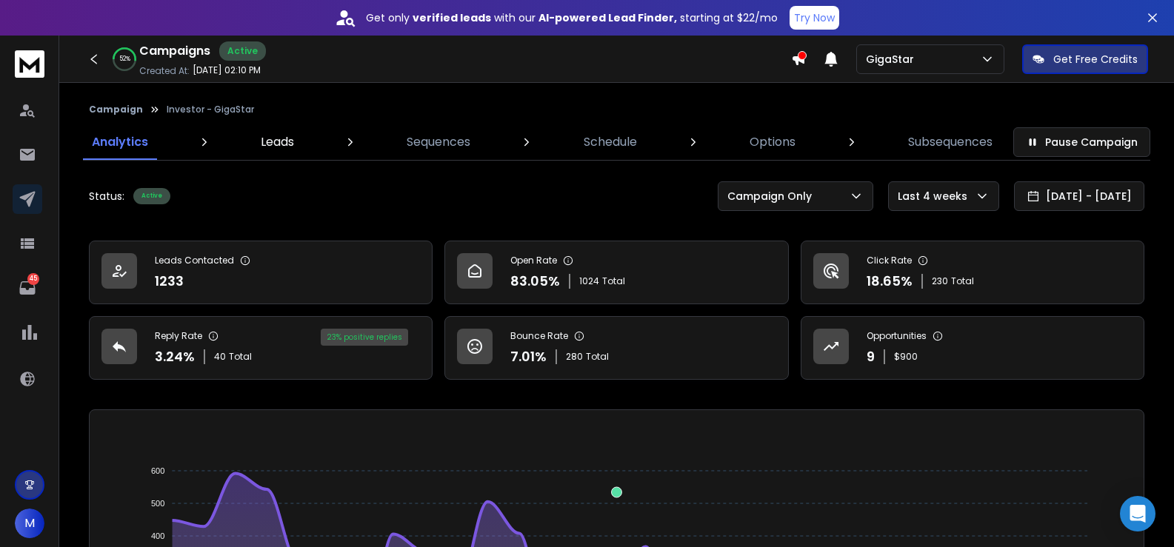
click at [267, 138] on p "Leads" at bounding box center [277, 142] width 33 height 18
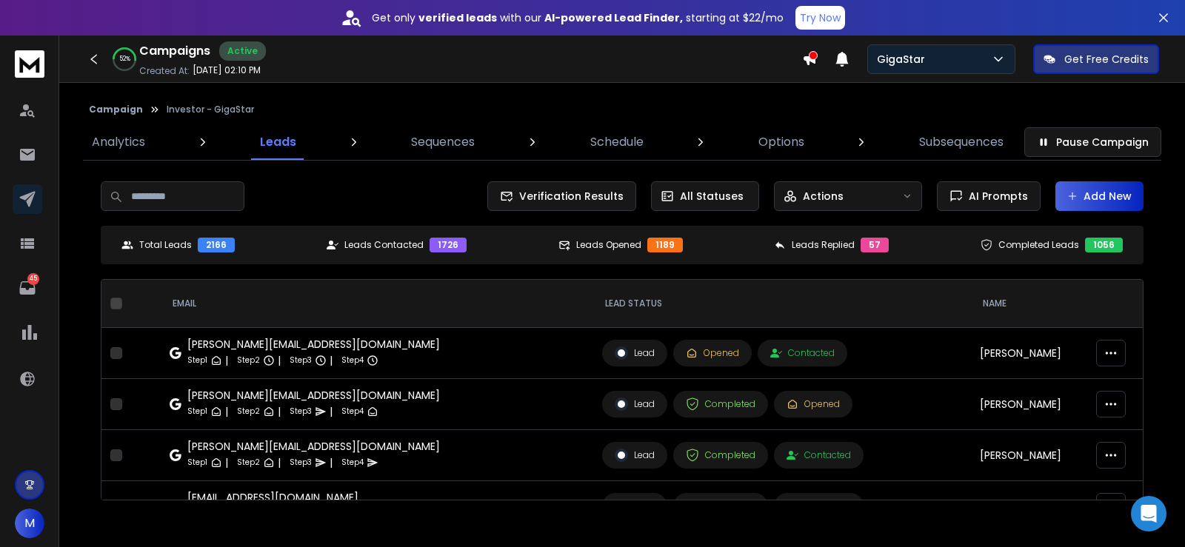
click at [938, 63] on div "GigaStar" at bounding box center [941, 59] width 129 height 15
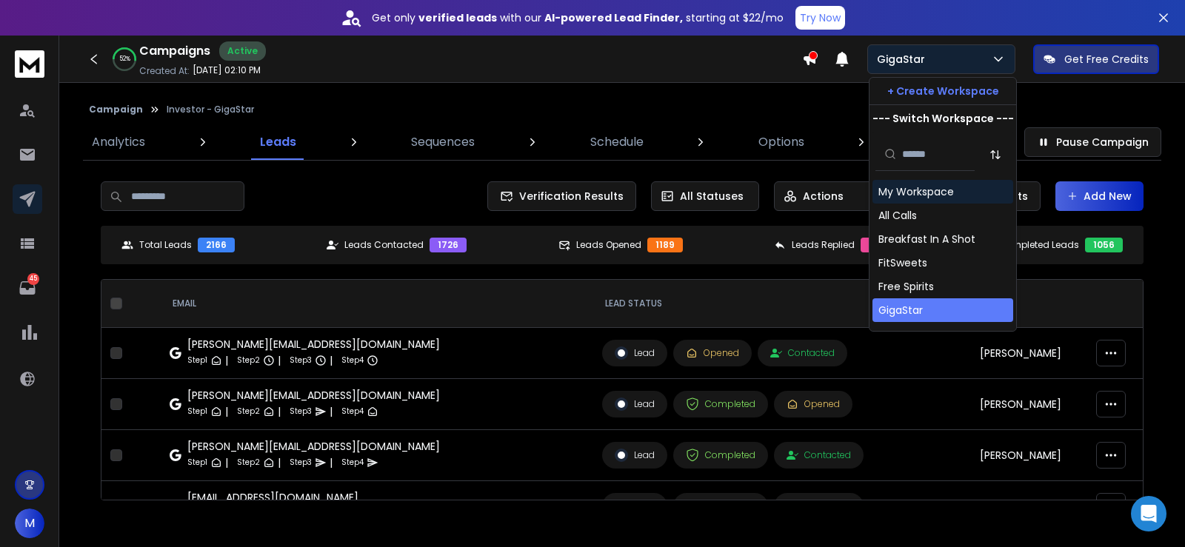
click at [938, 63] on div "GigaStar" at bounding box center [941, 59] width 129 height 15
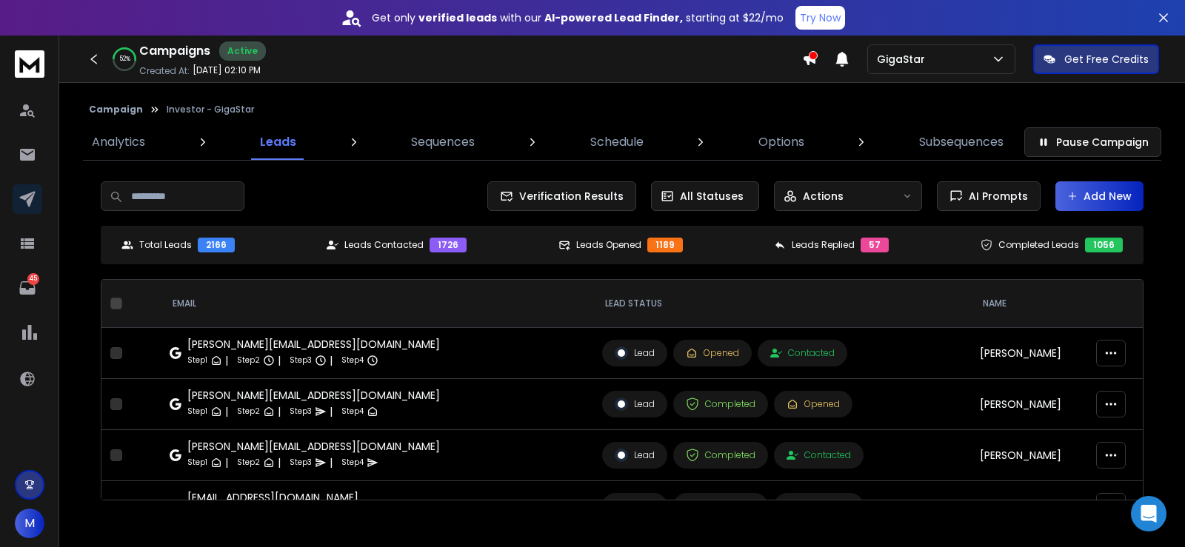
click at [1108, 187] on button "Add New" at bounding box center [1099, 196] width 88 height 30
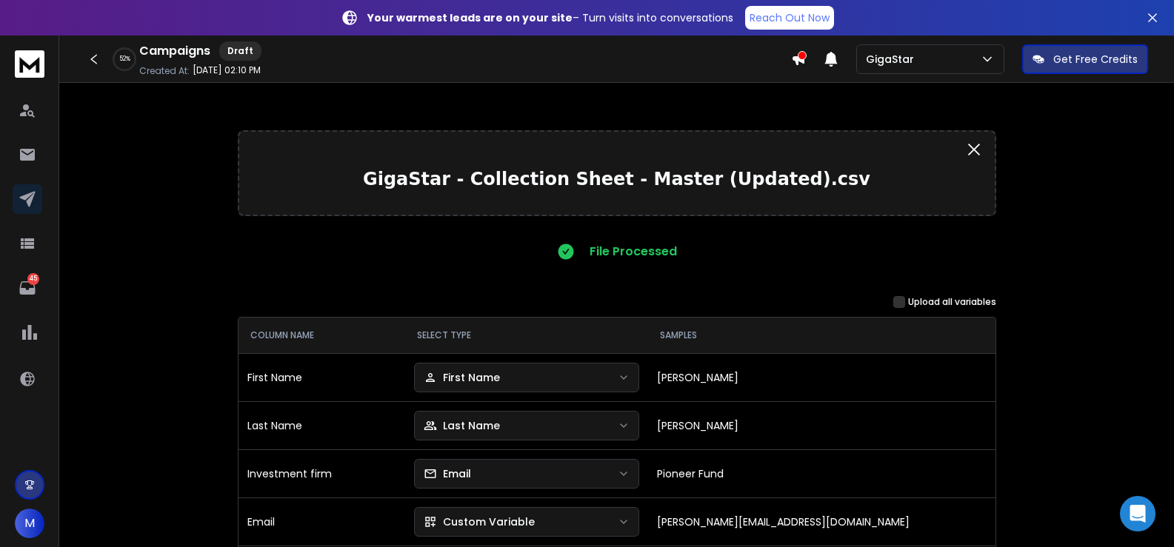
click at [437, 147] on div "GigaStar - Collection Sheet - Master (Updated).csv" at bounding box center [617, 173] width 758 height 86
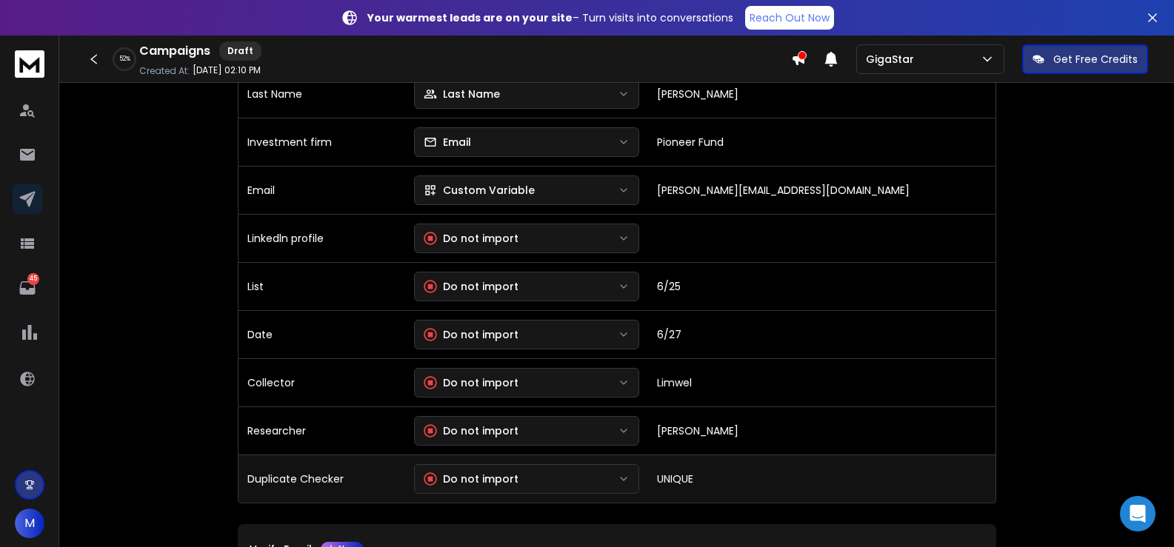
scroll to position [512, 0]
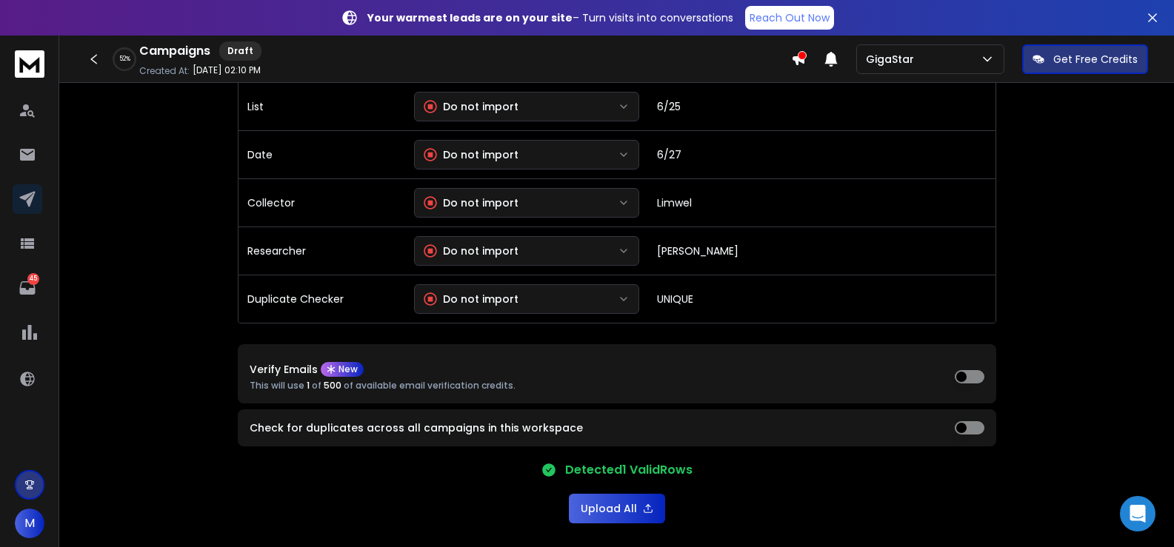
click at [604, 502] on button "Upload All" at bounding box center [617, 509] width 96 height 30
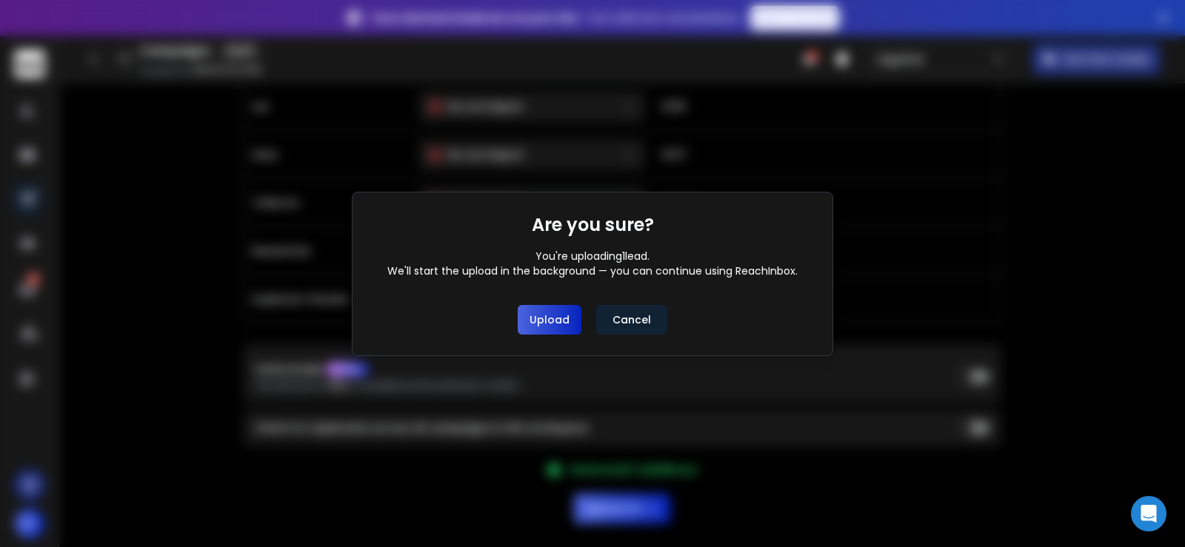
click at [560, 327] on button "Upload" at bounding box center [550, 320] width 64 height 30
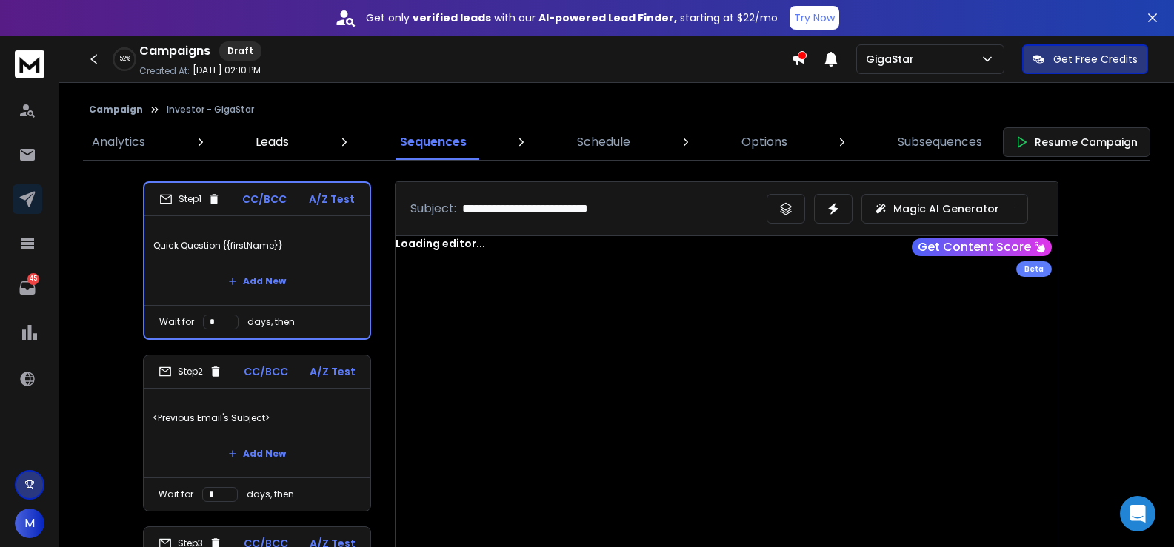
click at [295, 152] on link "Leads" at bounding box center [272, 142] width 51 height 36
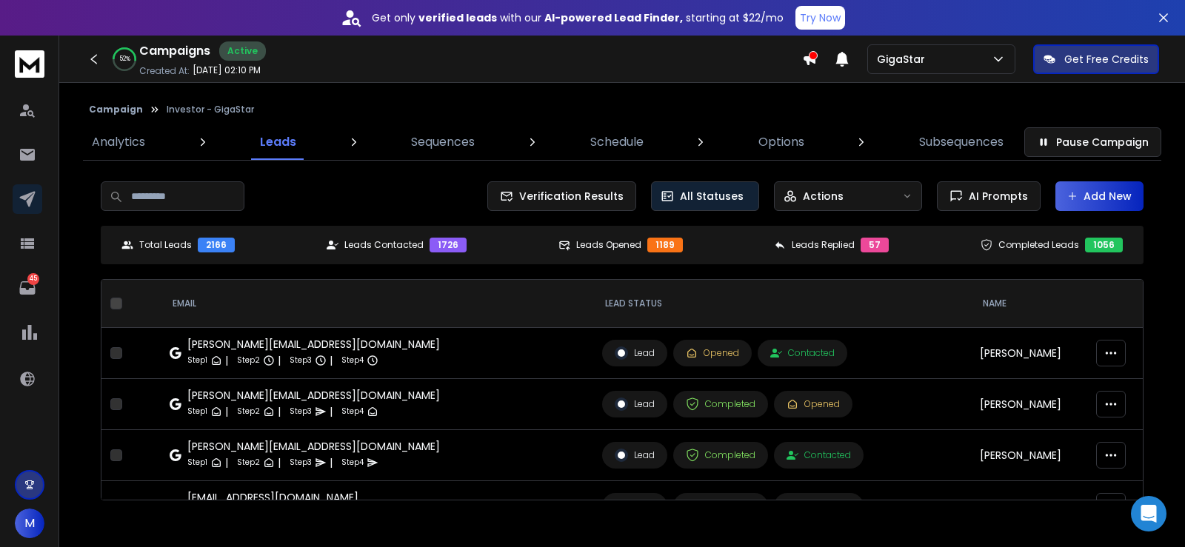
click at [690, 200] on p "All Statuses" at bounding box center [712, 196] width 64 height 15
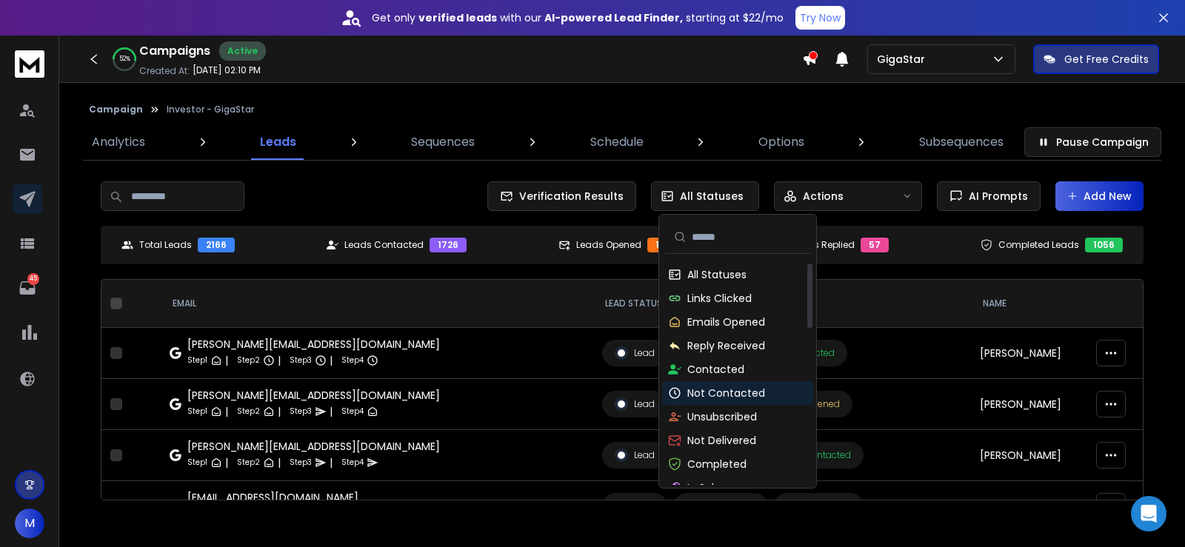
click at [731, 401] on div "Not Contacted" at bounding box center [737, 393] width 151 height 24
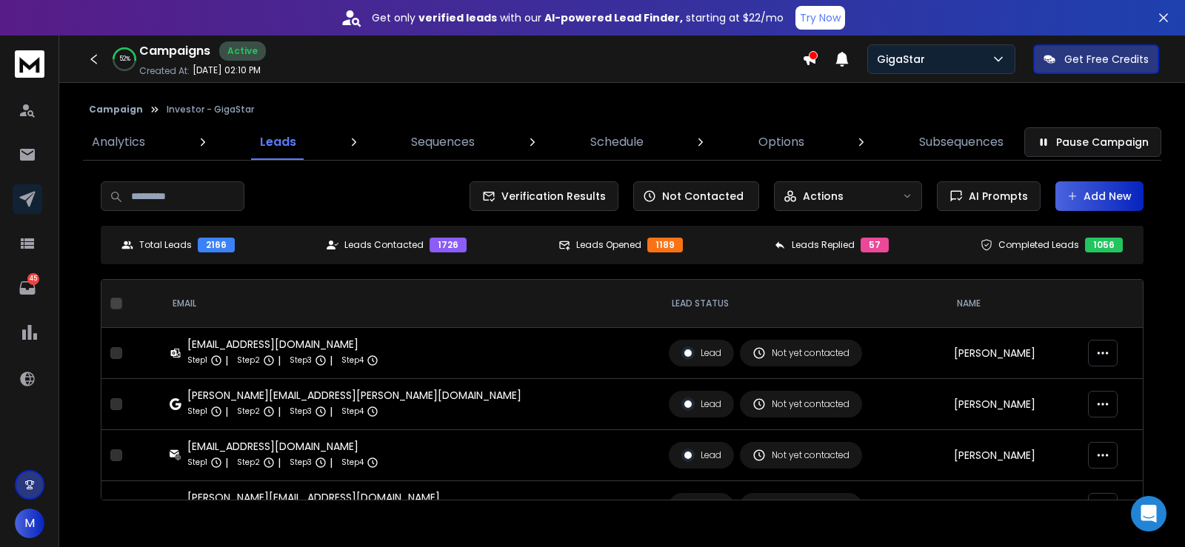
click at [923, 68] on button "GigaStar" at bounding box center [941, 59] width 148 height 30
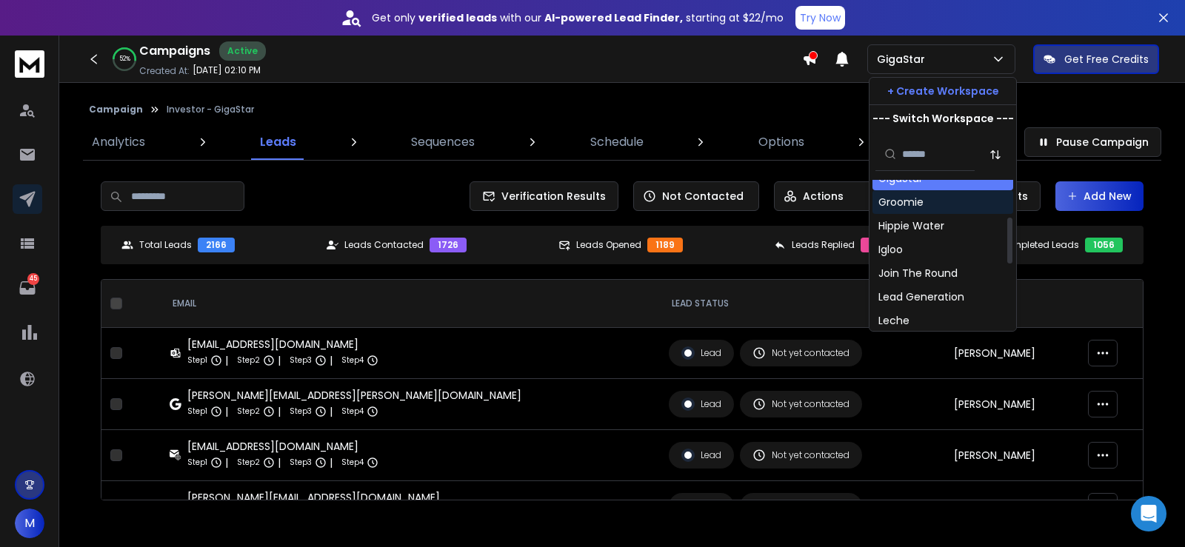
scroll to position [99, 0]
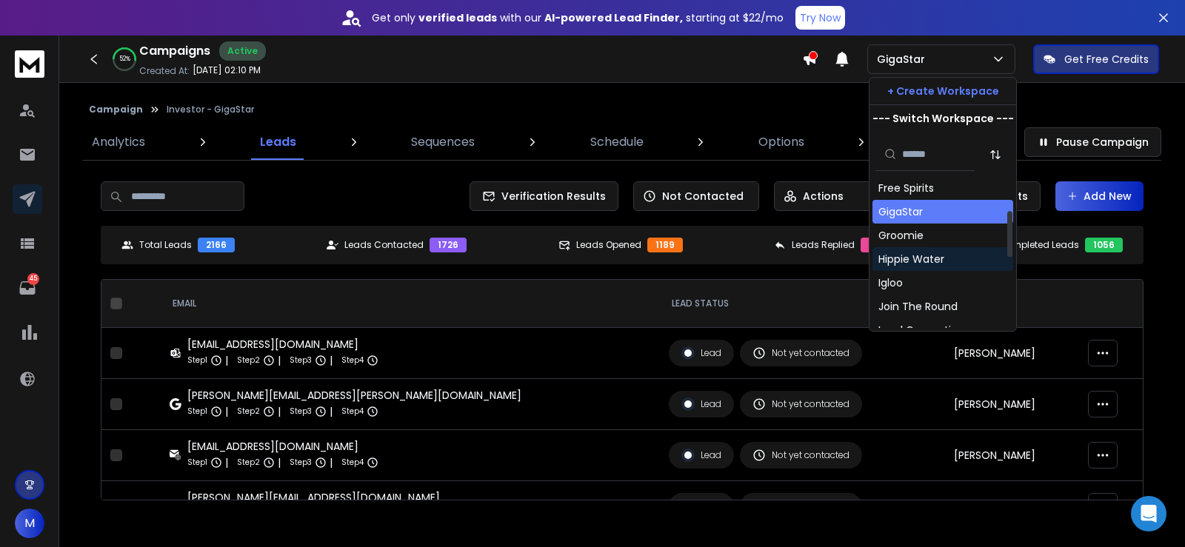
click at [938, 265] on div "Hippie Water" at bounding box center [911, 259] width 66 height 15
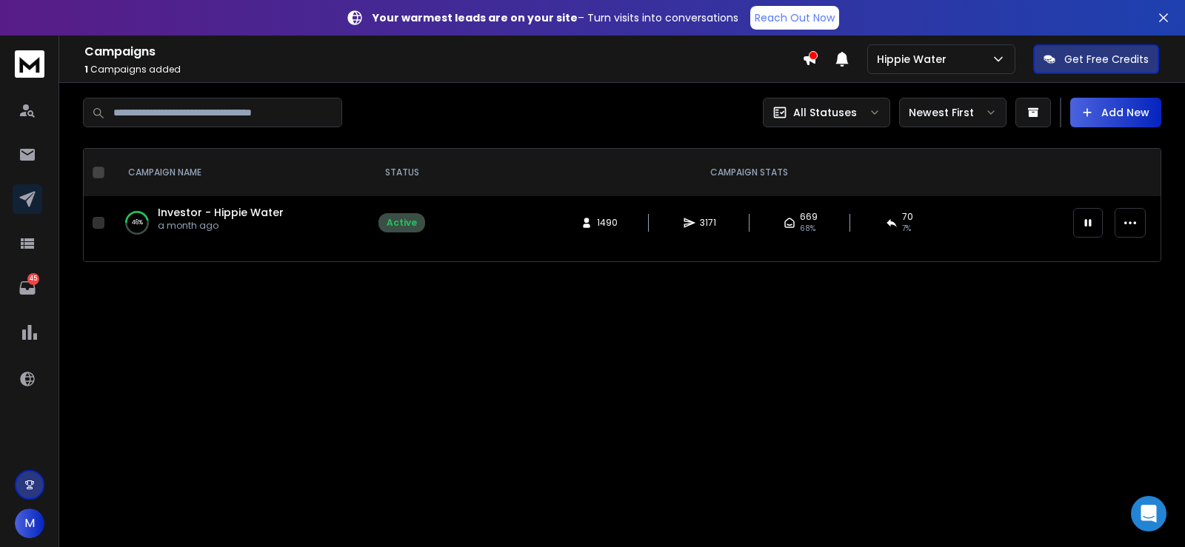
click at [217, 216] on span "Investor - Hippie Water" at bounding box center [221, 212] width 126 height 15
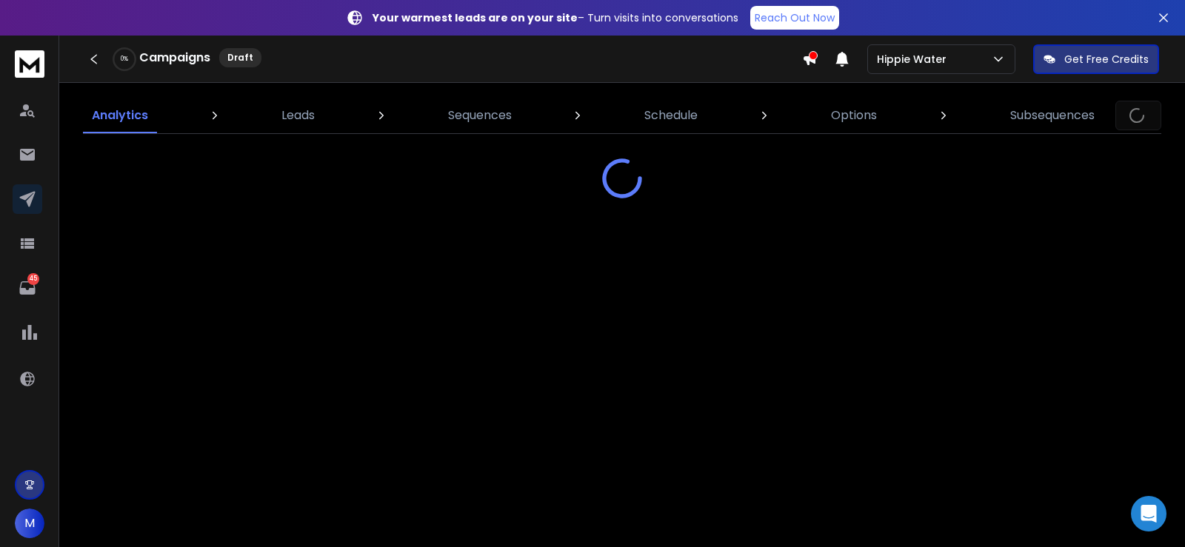
click at [326, 123] on div "Analytics Leads Sequences Schedule Options Subsequences" at bounding box center [593, 116] width 1021 height 36
click at [311, 122] on p "Leads" at bounding box center [297, 116] width 33 height 18
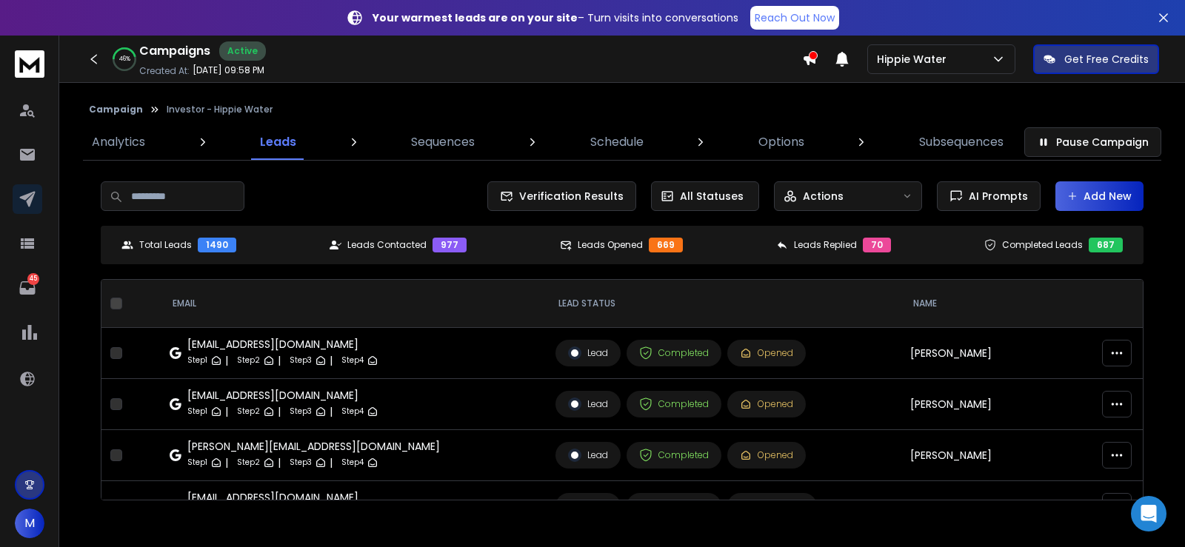
click at [1077, 193] on icon at bounding box center [1072, 196] width 10 height 10
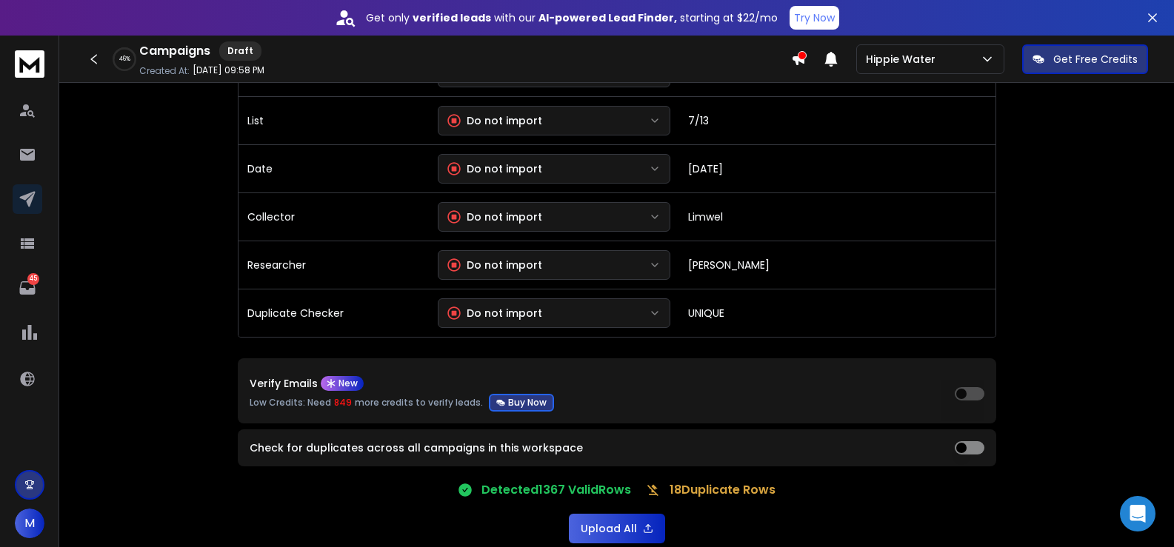
scroll to position [518, 0]
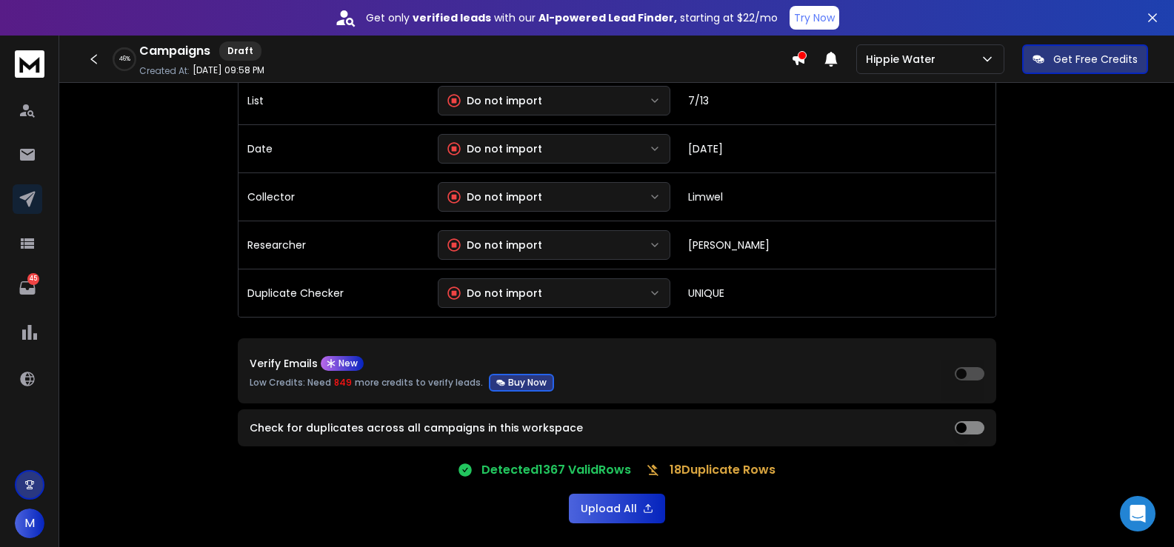
click at [588, 506] on button "Upload All" at bounding box center [617, 509] width 96 height 30
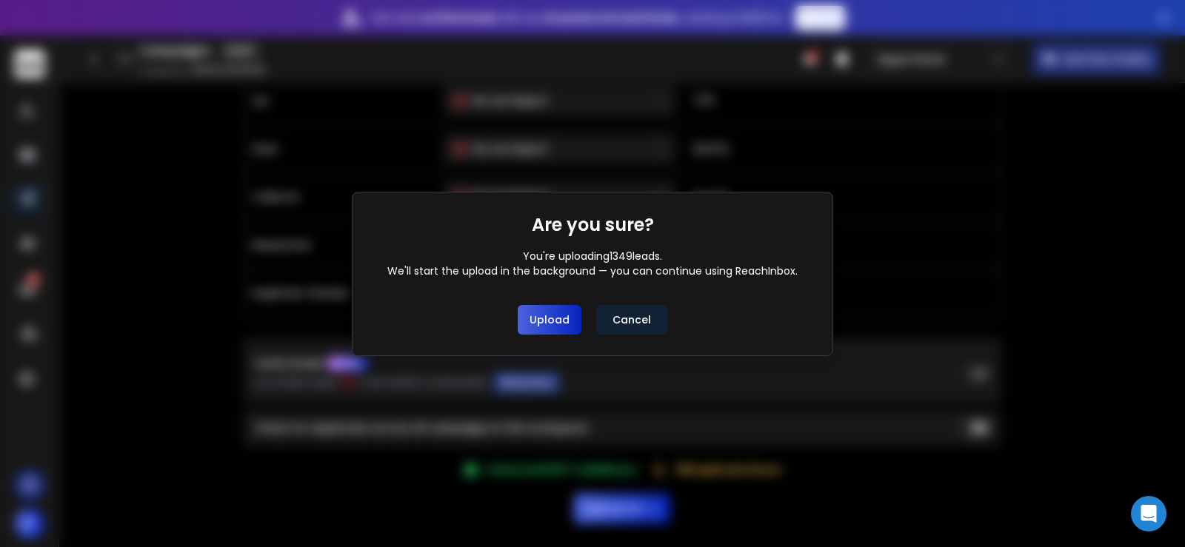
click at [565, 320] on button "Upload" at bounding box center [550, 320] width 64 height 30
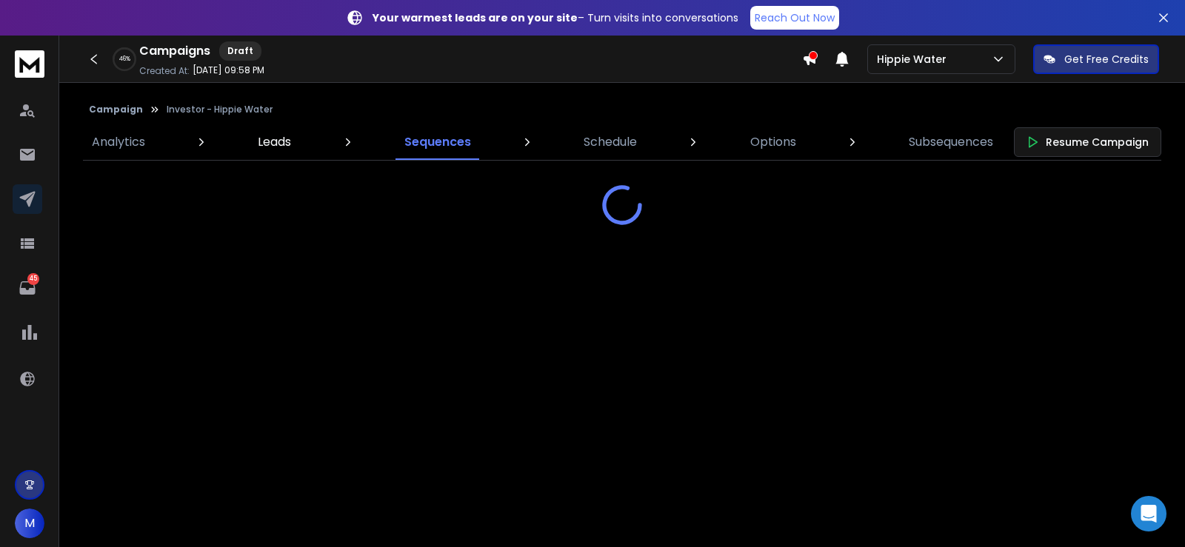
click at [258, 134] on p "Leads" at bounding box center [274, 142] width 33 height 18
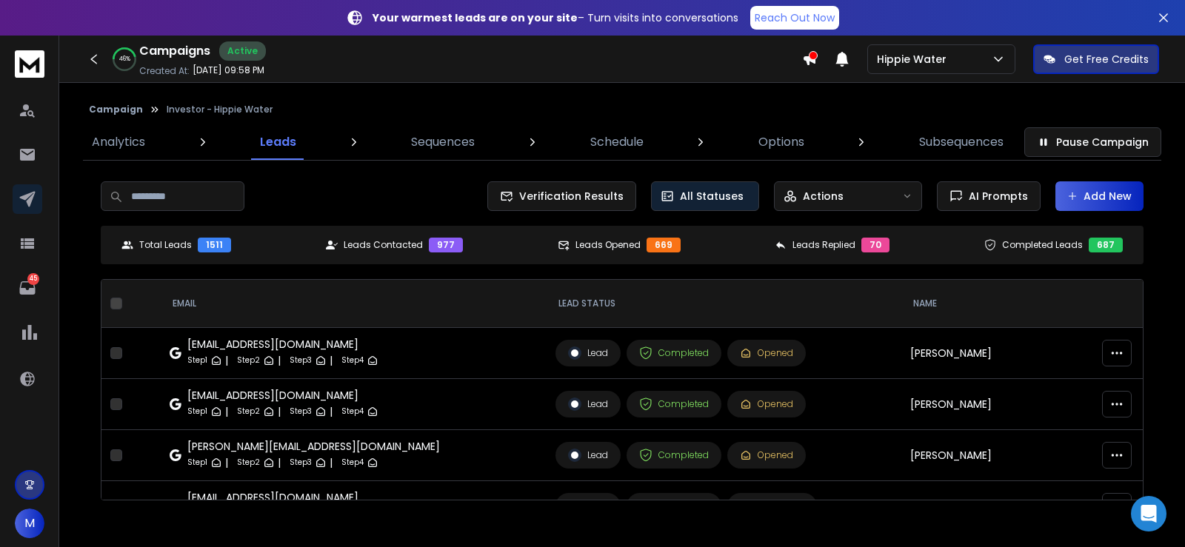
click at [674, 196] on icon "button" at bounding box center [667, 196] width 13 height 13
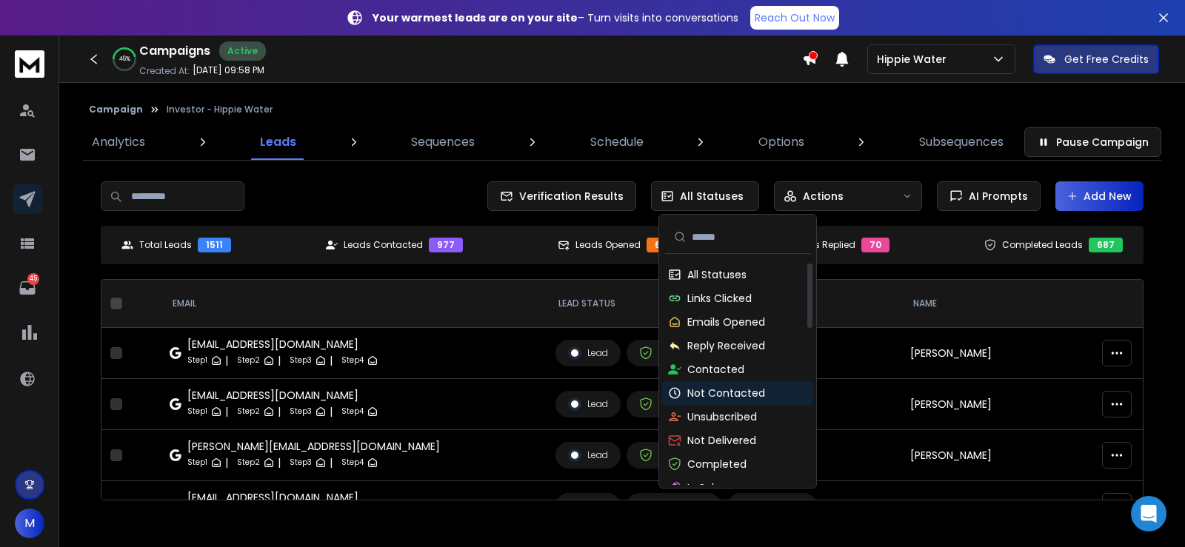
click at [712, 396] on p "Not Contacted" at bounding box center [726, 393] width 78 height 15
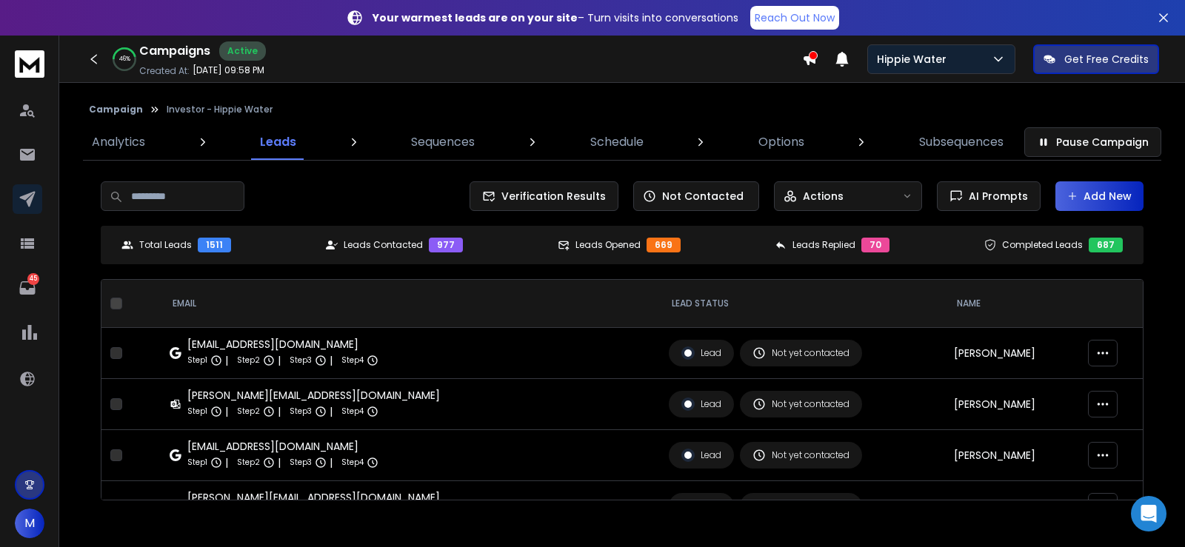
click at [927, 59] on p "Hippie Water" at bounding box center [915, 59] width 76 height 15
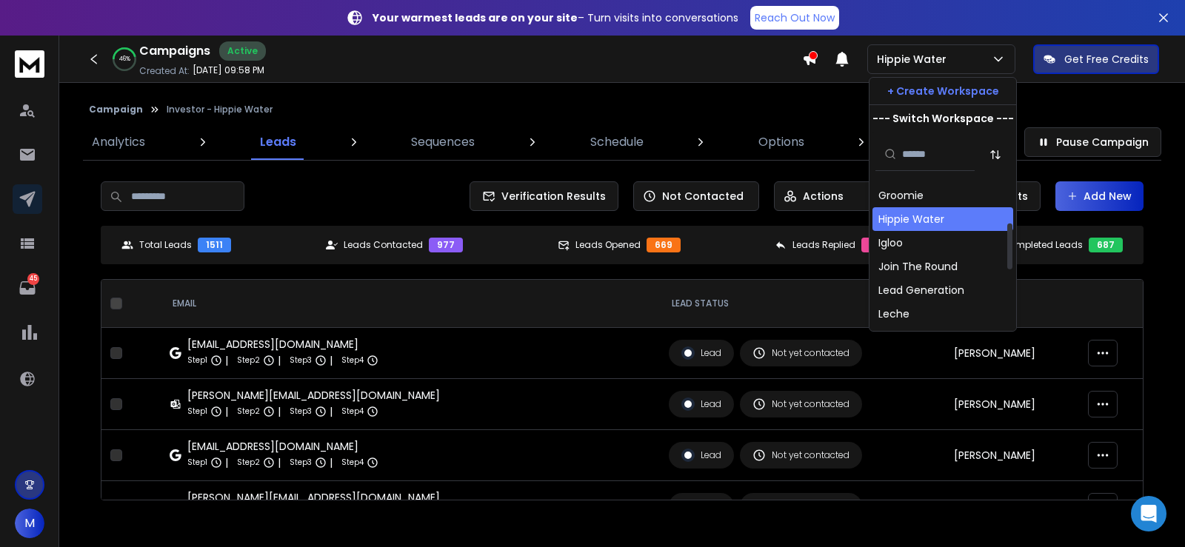
drag, startPoint x: 1012, startPoint y: 201, endPoint x: 991, endPoint y: 248, distance: 51.1
click at [1012, 245] on div at bounding box center [1009, 247] width 5 height 46
click at [928, 241] on div "Igloo" at bounding box center [942, 240] width 141 height 24
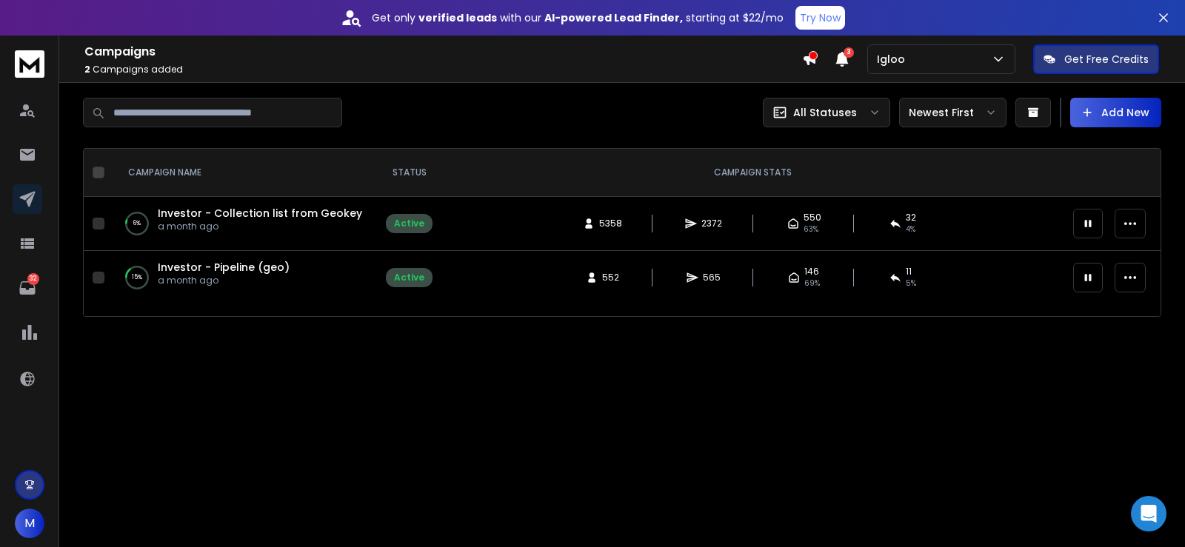
click at [194, 287] on div "Investor - Pipeline (geo) a month ago" at bounding box center [224, 278] width 132 height 36
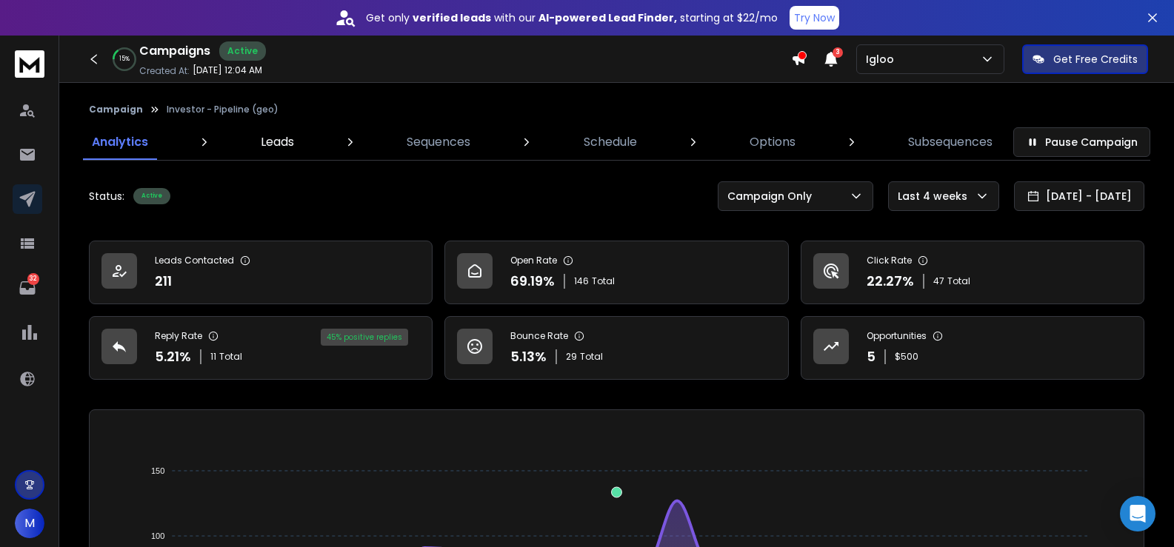
click at [273, 152] on link "Leads" at bounding box center [277, 142] width 51 height 36
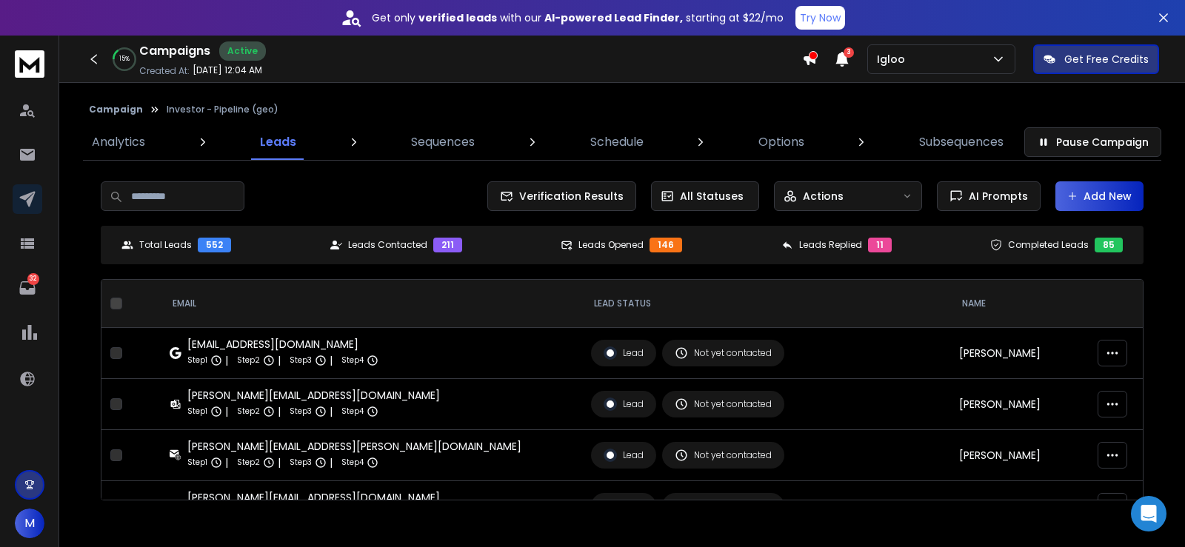
click at [1084, 190] on button "Add New" at bounding box center [1099, 196] width 88 height 30
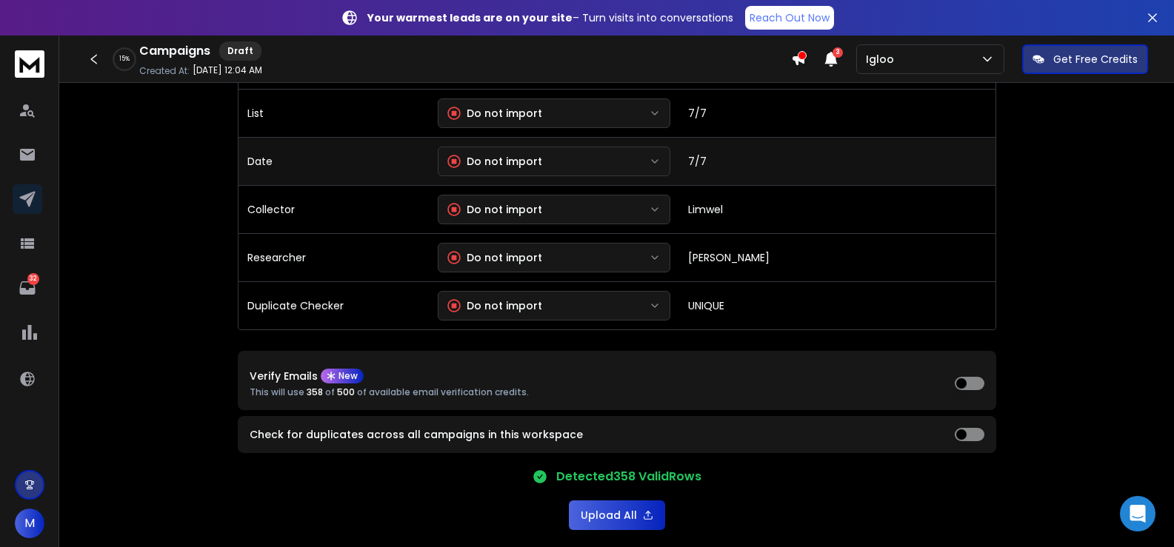
scroll to position [512, 0]
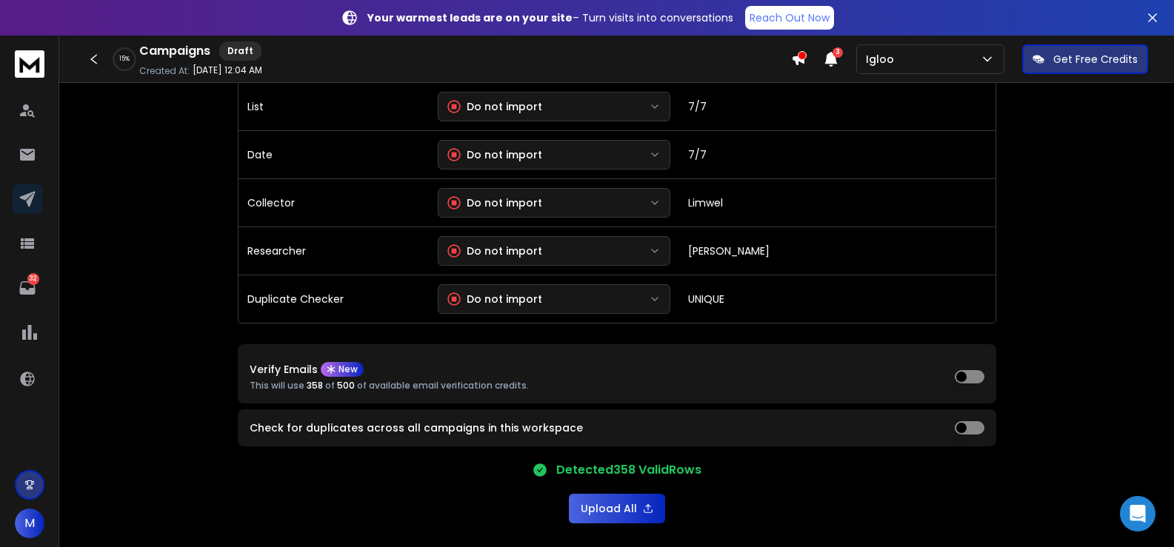
click at [627, 508] on button "Upload All" at bounding box center [617, 509] width 96 height 30
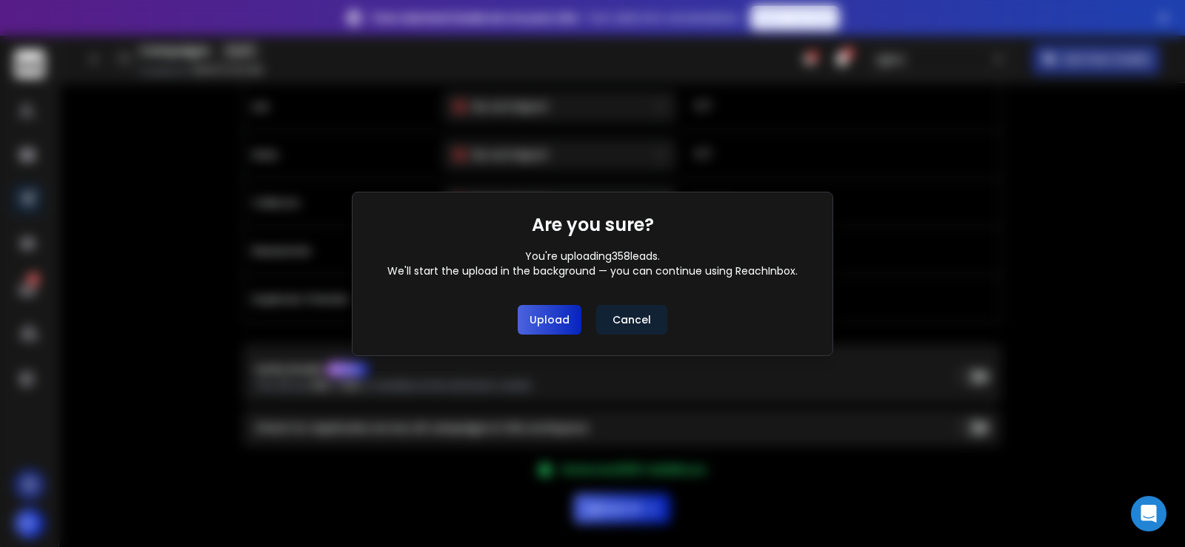
click at [553, 333] on button "Upload" at bounding box center [550, 320] width 64 height 30
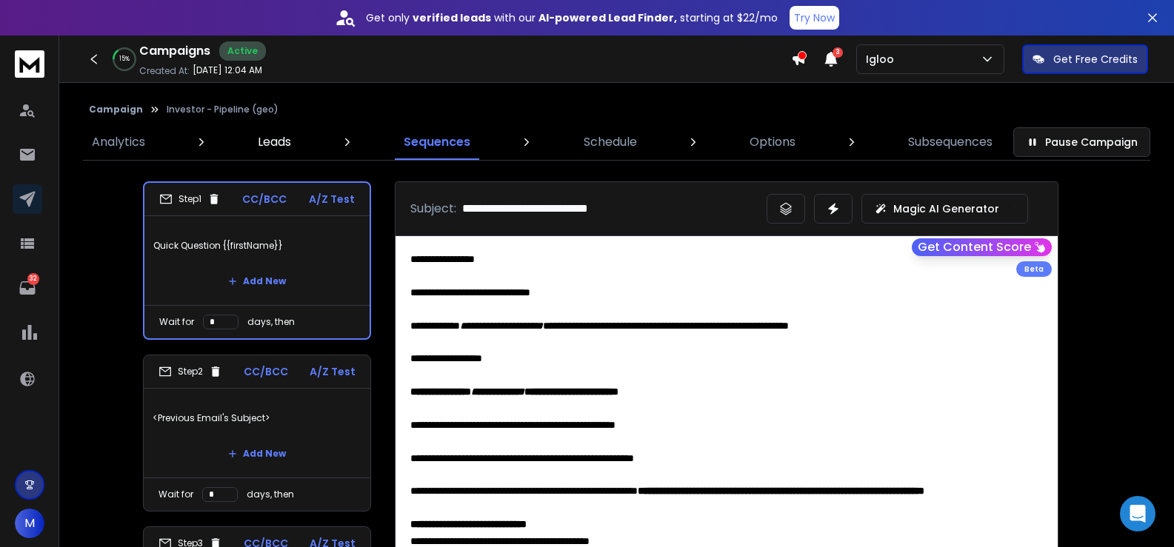
click at [273, 133] on link "Leads" at bounding box center [274, 142] width 51 height 36
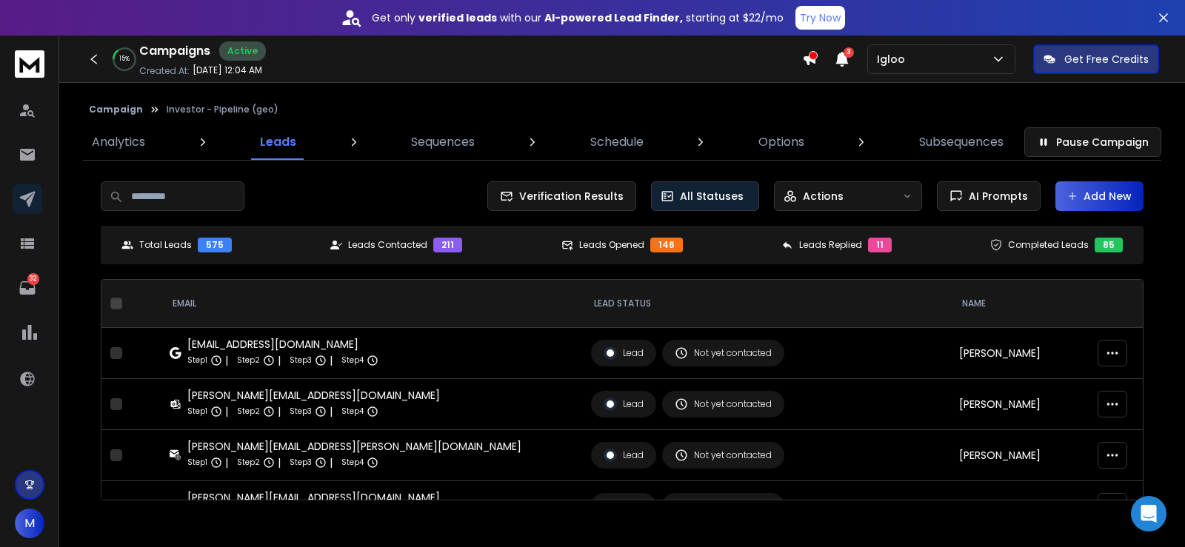
click at [706, 196] on p "All Statuses" at bounding box center [712, 196] width 64 height 15
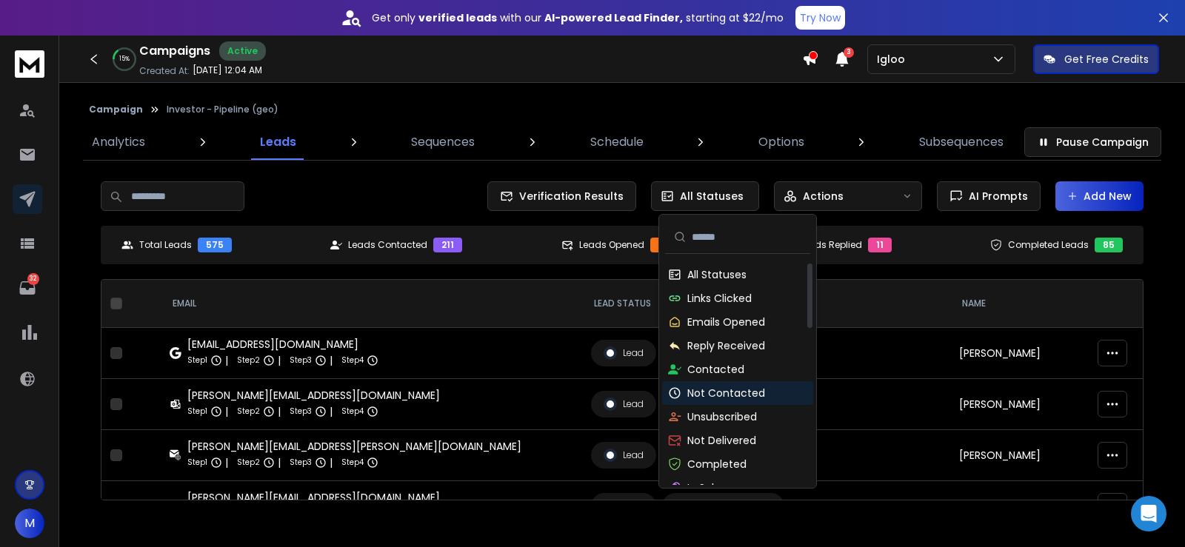
click at [724, 395] on p "Not Contacted" at bounding box center [726, 393] width 78 height 15
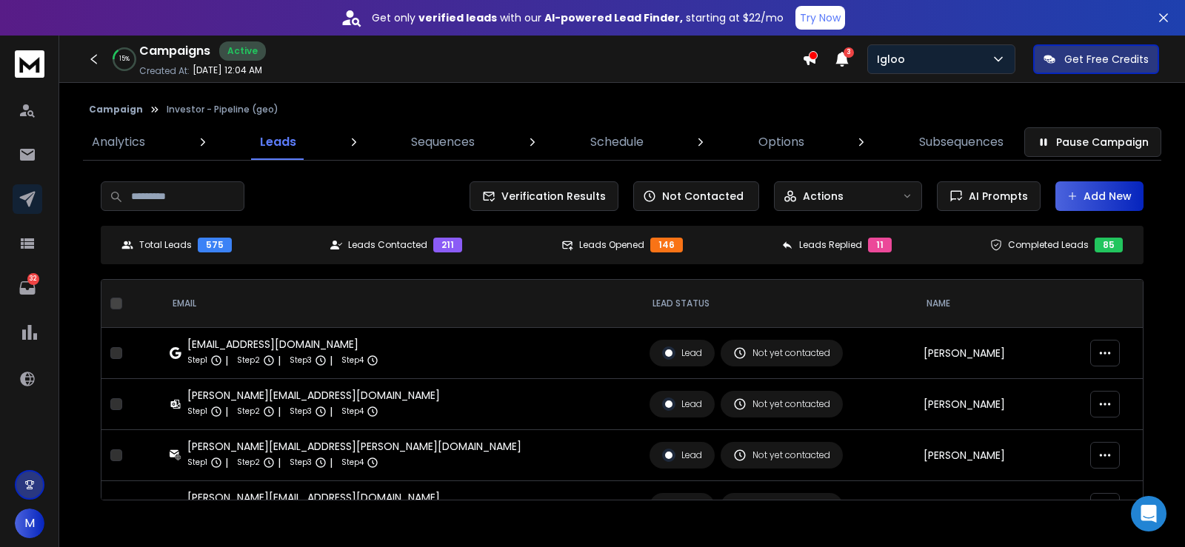
click at [941, 66] on div "Igloo" at bounding box center [941, 59] width 129 height 15
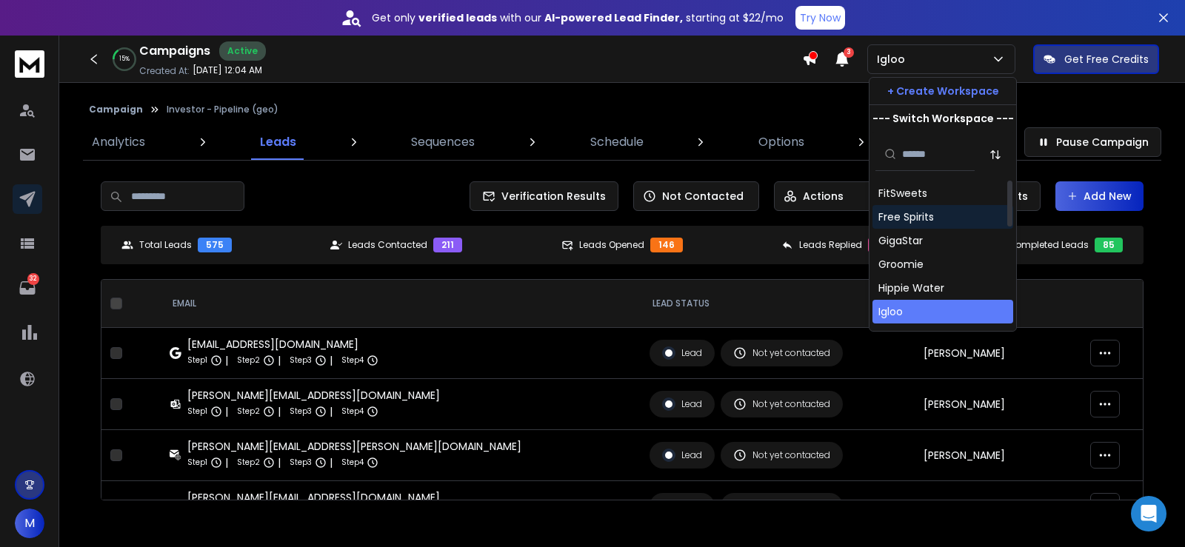
scroll to position [99, 0]
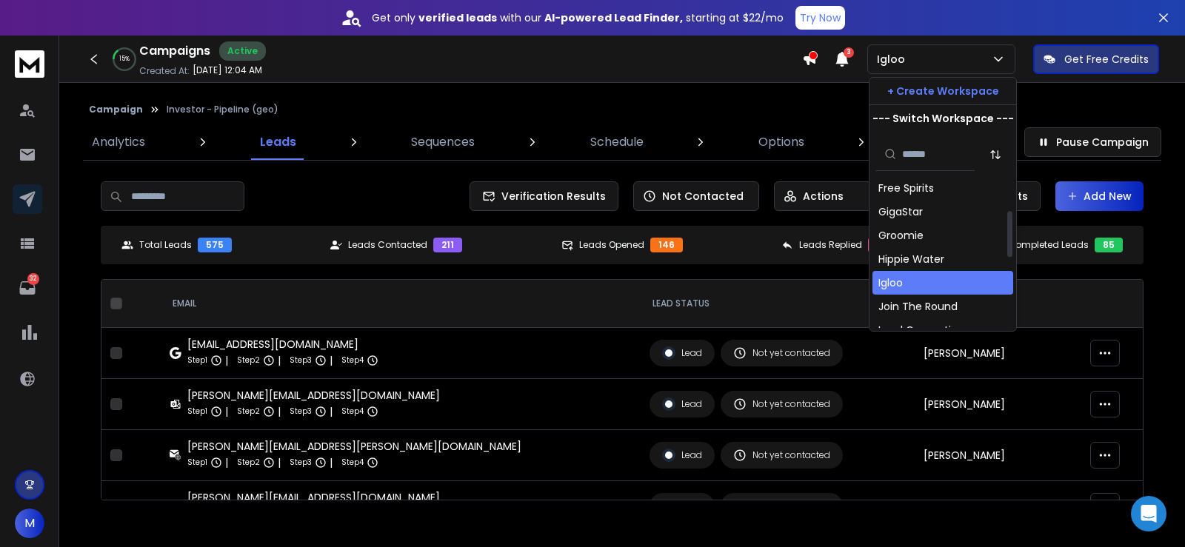
click at [957, 281] on div "Igloo" at bounding box center [942, 283] width 141 height 24
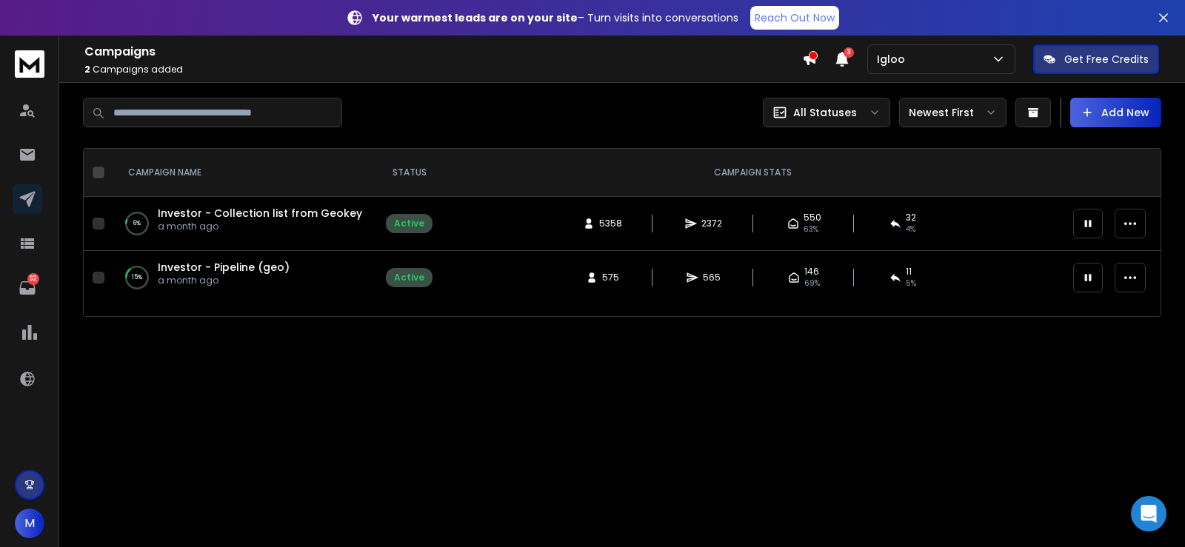
click at [315, 217] on span "Investor - Collection list from Geokey" at bounding box center [260, 213] width 204 height 15
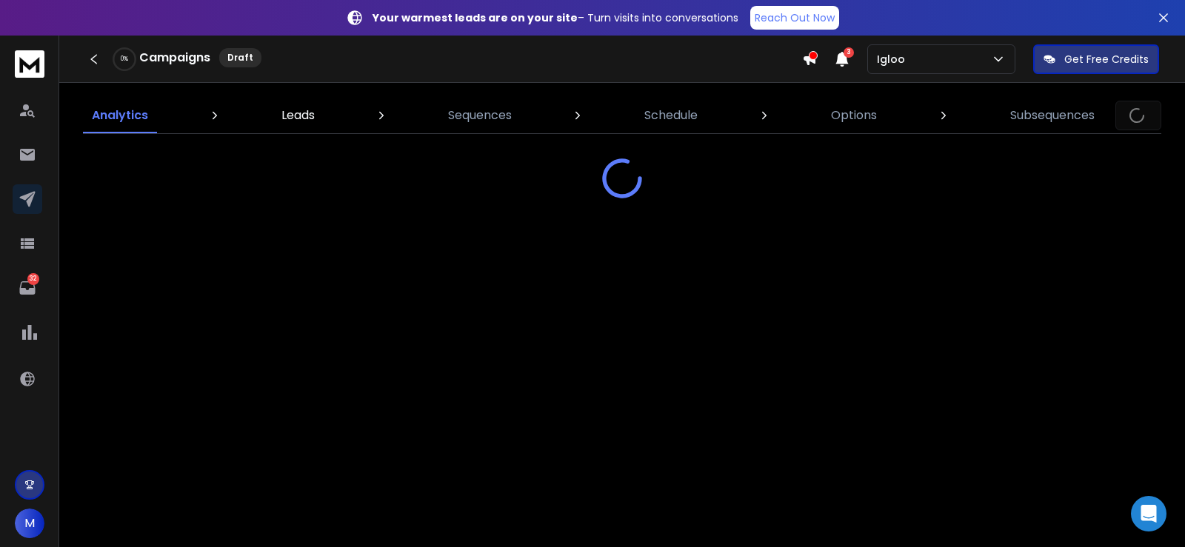
click at [303, 127] on link "Leads" at bounding box center [298, 116] width 51 height 36
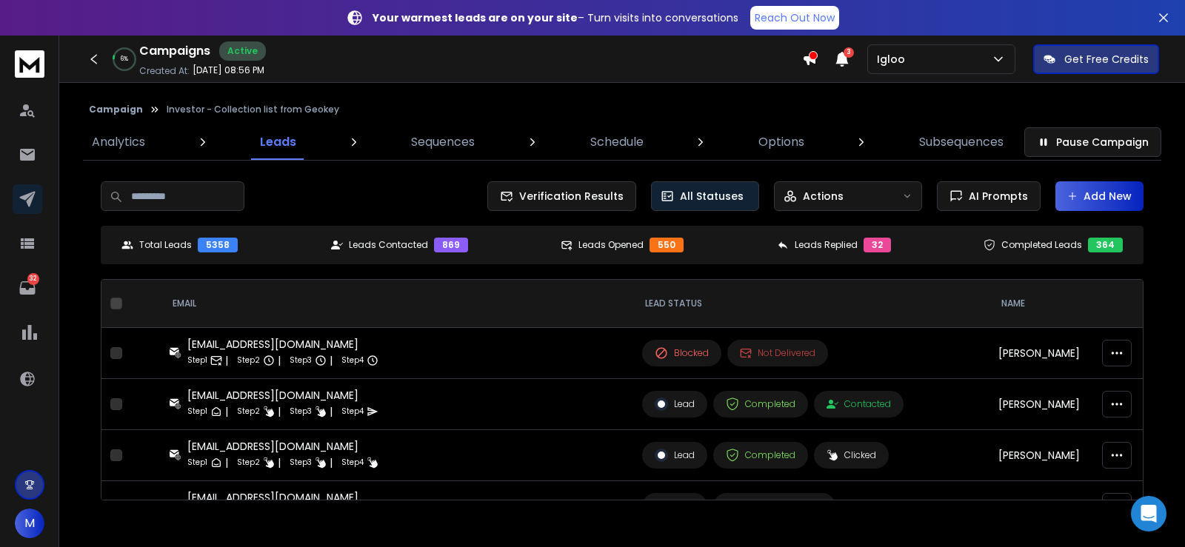
click at [718, 200] on p "All Statuses" at bounding box center [712, 196] width 64 height 15
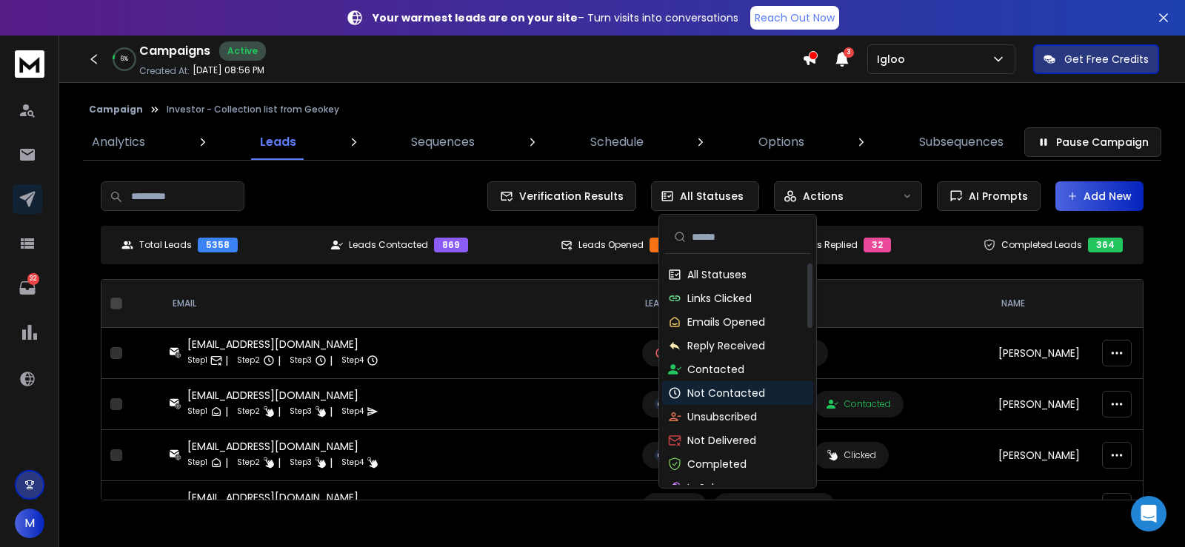
click at [739, 399] on p "Not Contacted" at bounding box center [726, 393] width 78 height 15
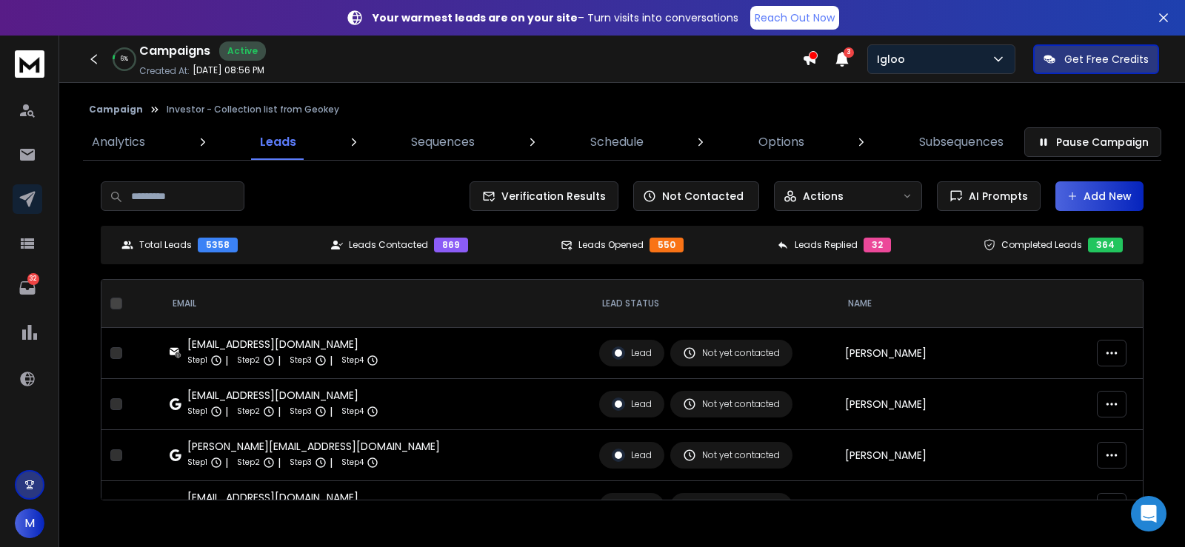
click at [905, 70] on button "Igloo" at bounding box center [941, 59] width 148 height 30
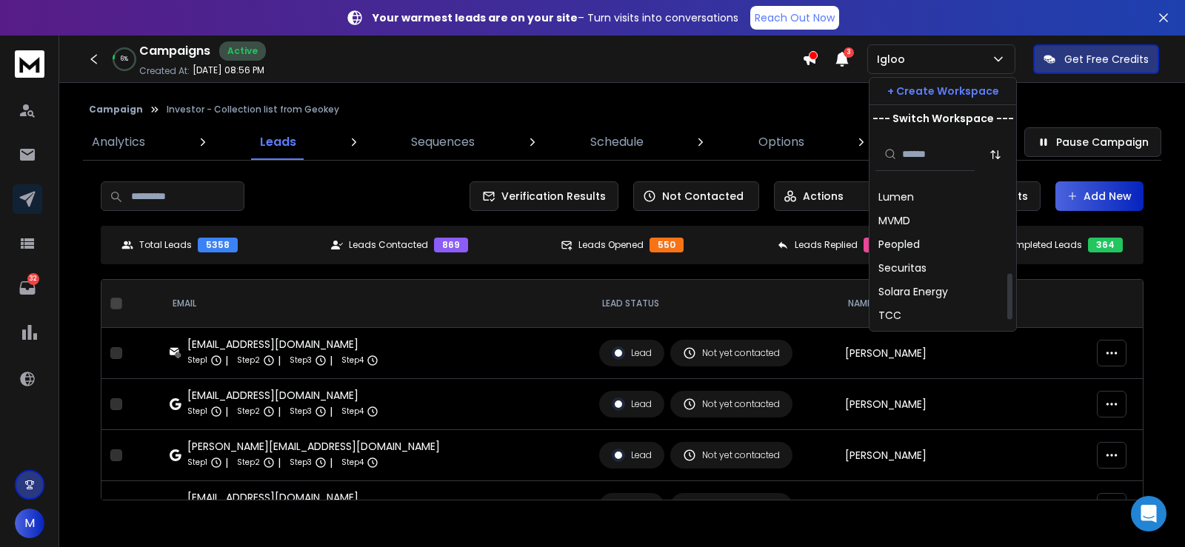
scroll to position [308, 0]
drag, startPoint x: 1011, startPoint y: 267, endPoint x: 1018, endPoint y: 301, distance: 34.9
click at [1012, 301] on div at bounding box center [1009, 297] width 5 height 46
click at [955, 268] on div "Securitas" at bounding box center [942, 263] width 141 height 24
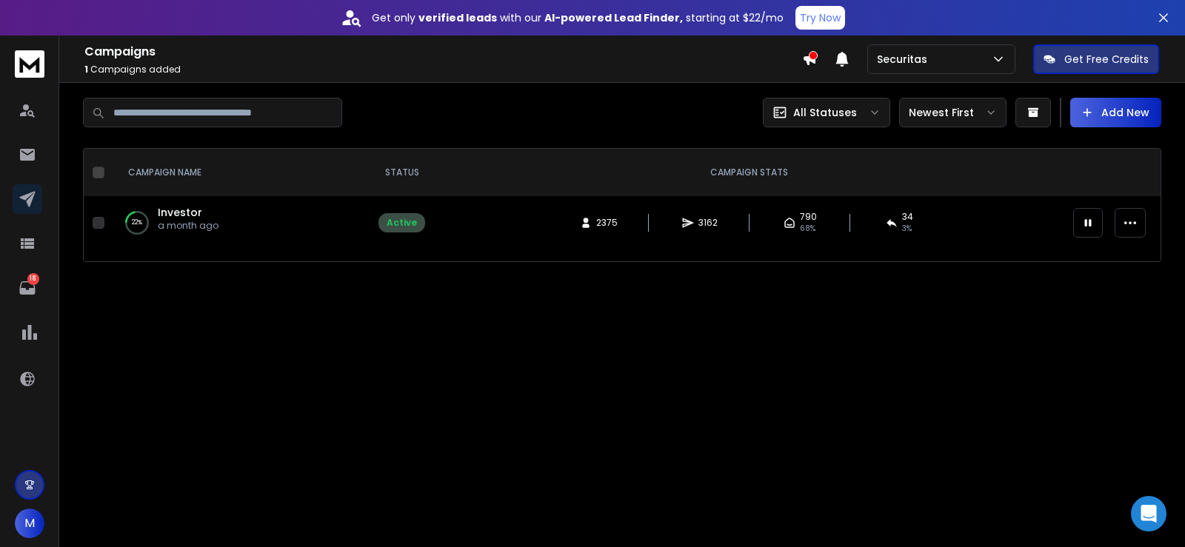
click at [172, 226] on p "a month ago" at bounding box center [188, 226] width 61 height 12
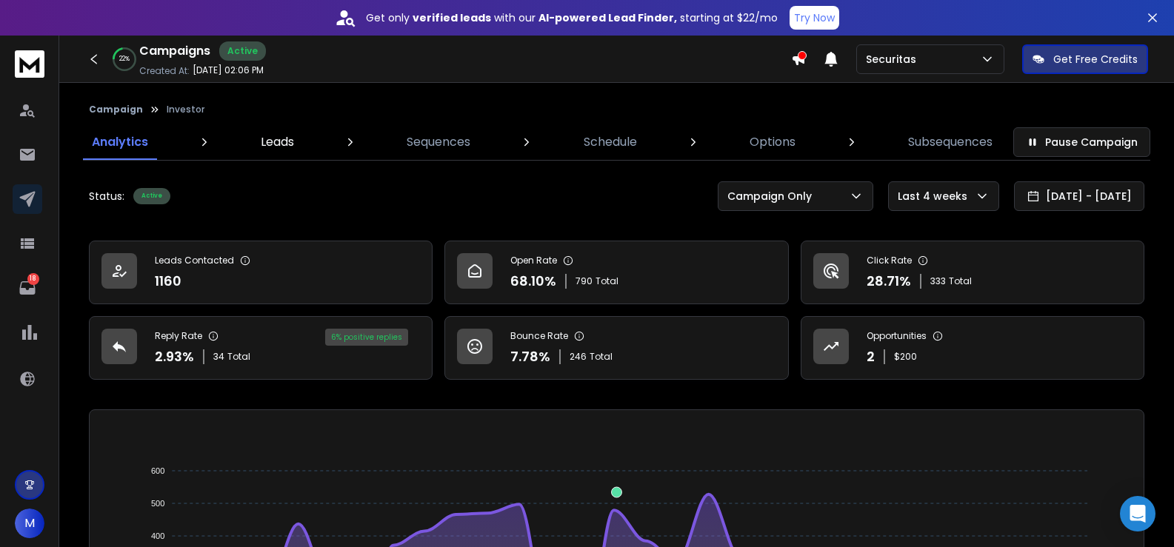
click at [285, 133] on link "Leads" at bounding box center [277, 142] width 51 height 36
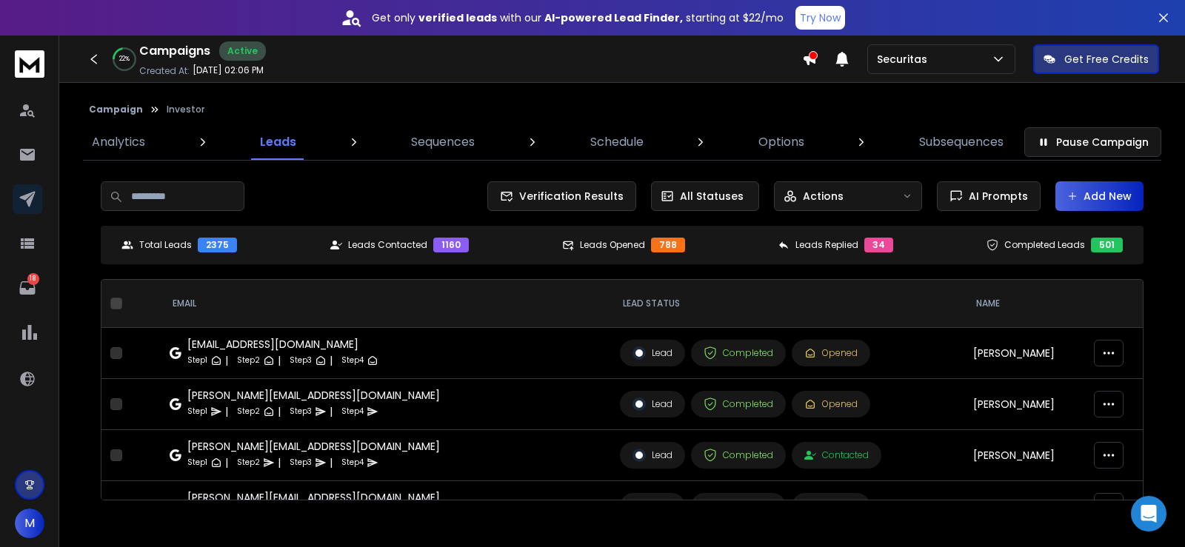
click at [1100, 210] on button "Add New" at bounding box center [1099, 196] width 88 height 30
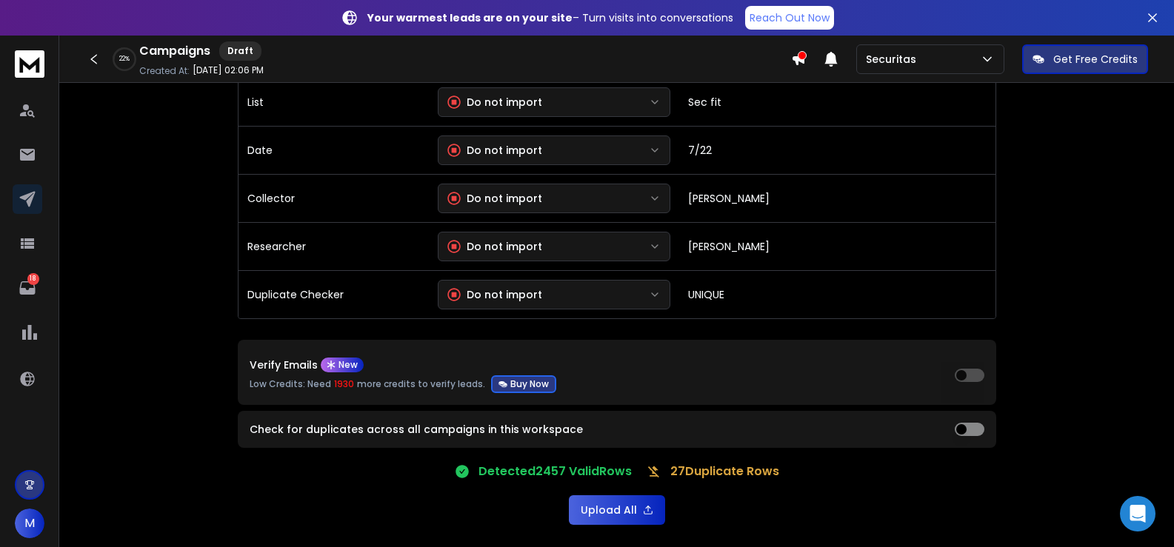
scroll to position [518, 0]
click at [629, 504] on button "Upload All" at bounding box center [617, 509] width 96 height 30
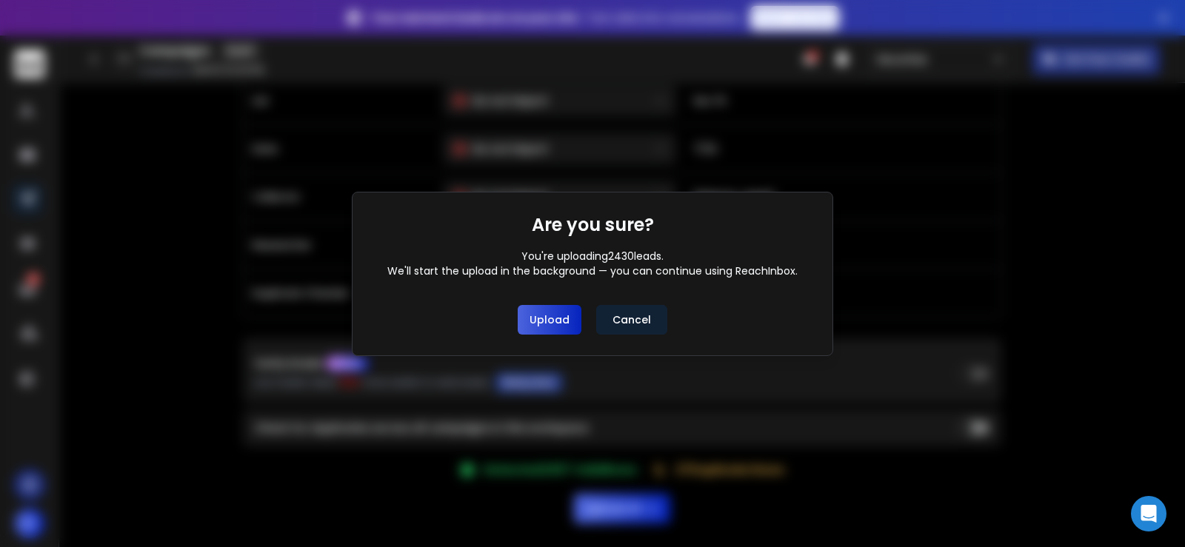
click at [546, 325] on button "Upload" at bounding box center [550, 320] width 64 height 30
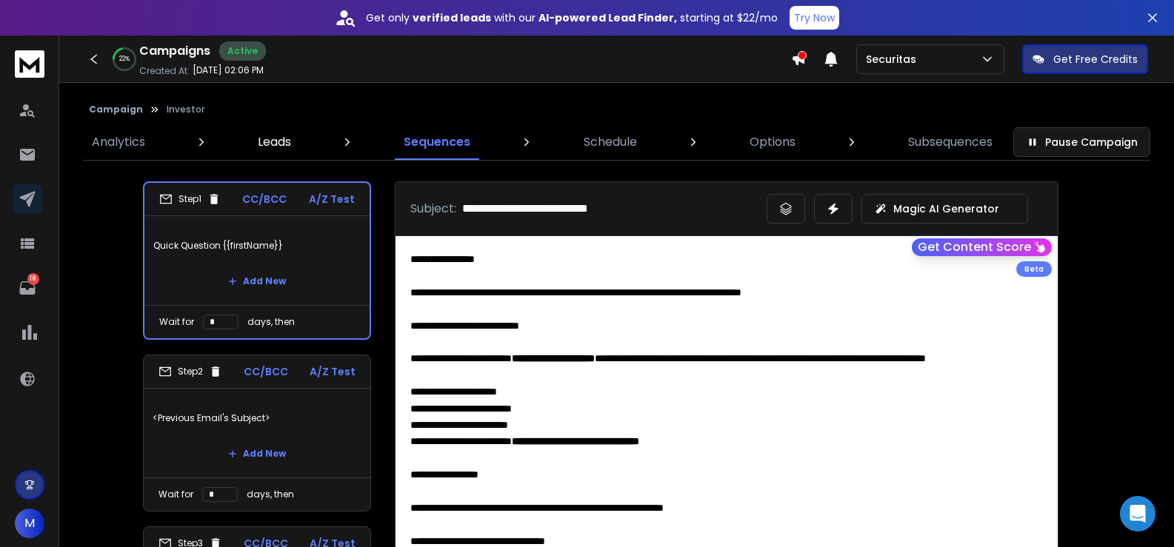
click at [284, 134] on p "Leads" at bounding box center [274, 142] width 33 height 18
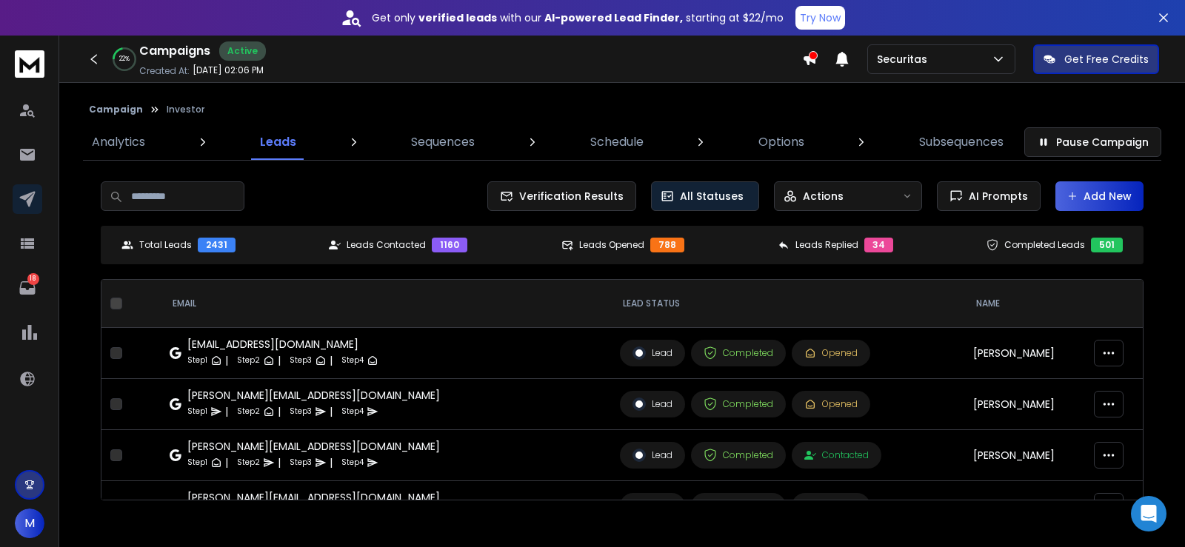
click at [715, 196] on p "All Statuses" at bounding box center [712, 196] width 64 height 15
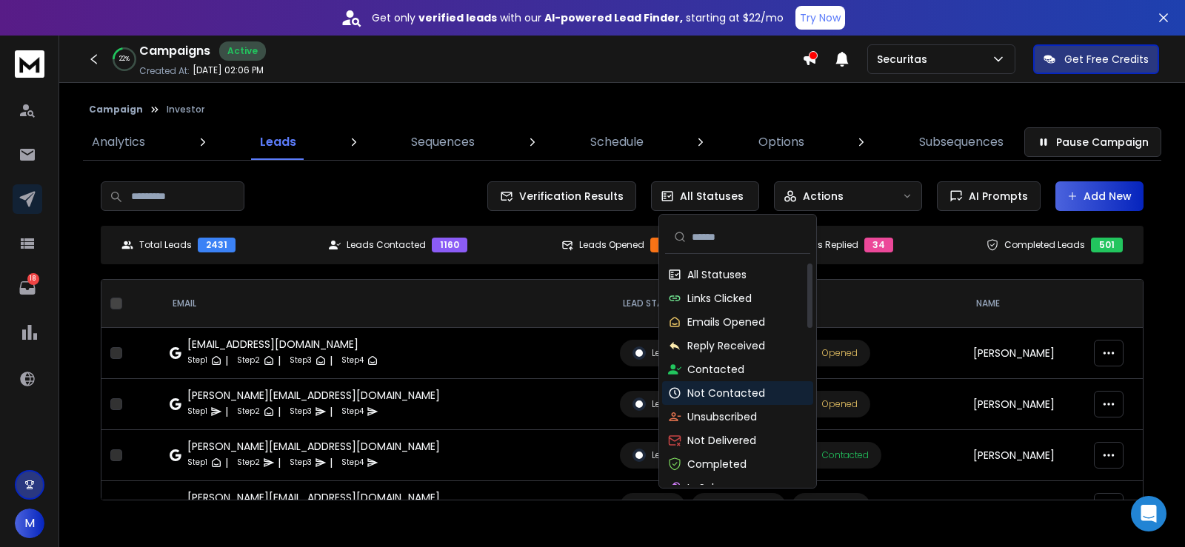
click at [730, 387] on p "Not Contacted" at bounding box center [726, 393] width 78 height 15
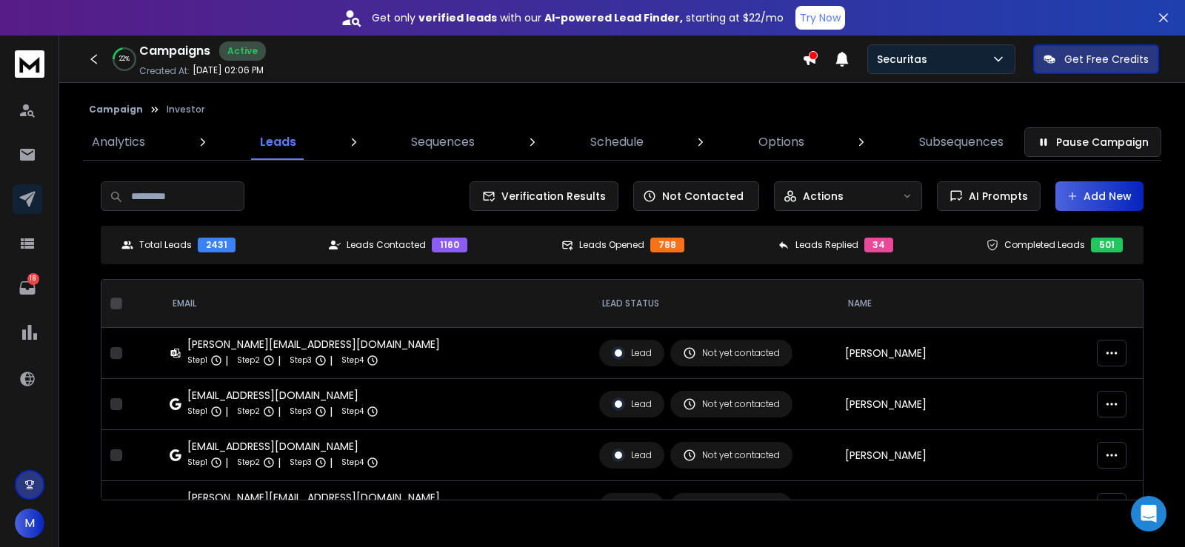
click at [888, 56] on p "Securitas" at bounding box center [905, 59] width 56 height 15
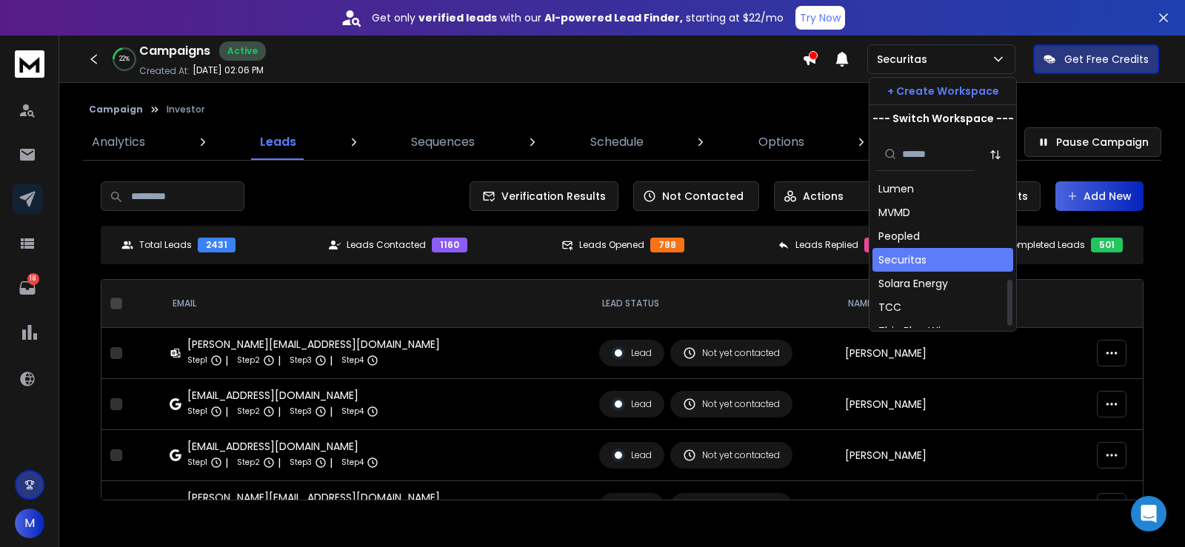
scroll to position [321, 0]
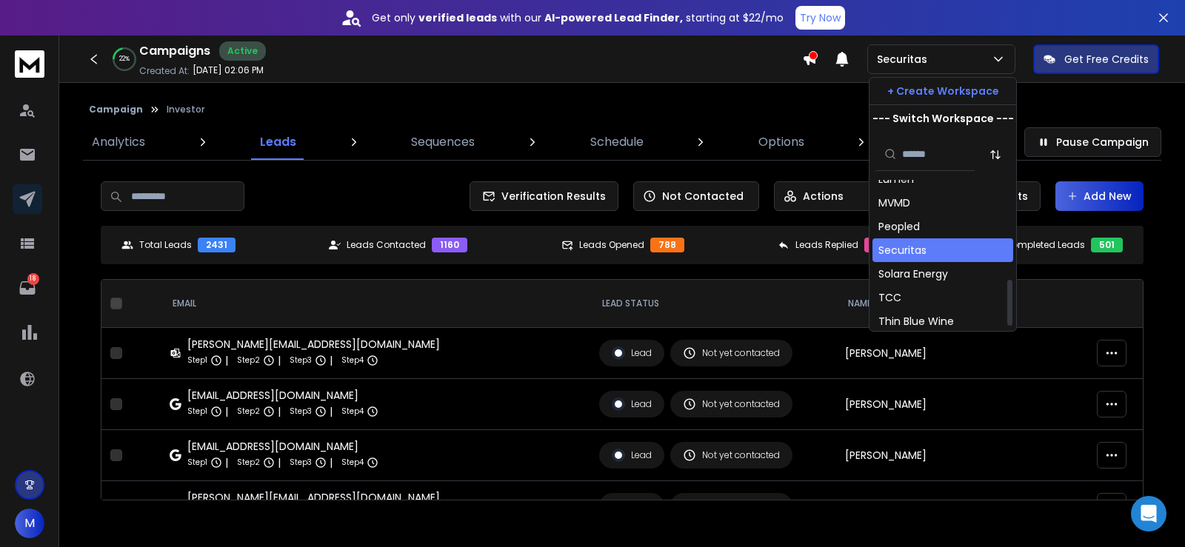
drag, startPoint x: 1009, startPoint y: 211, endPoint x: 1019, endPoint y: 310, distance: 99.8
click at [1012, 310] on div at bounding box center [1009, 303] width 5 height 46
click at [961, 303] on div "TCC" at bounding box center [942, 298] width 141 height 24
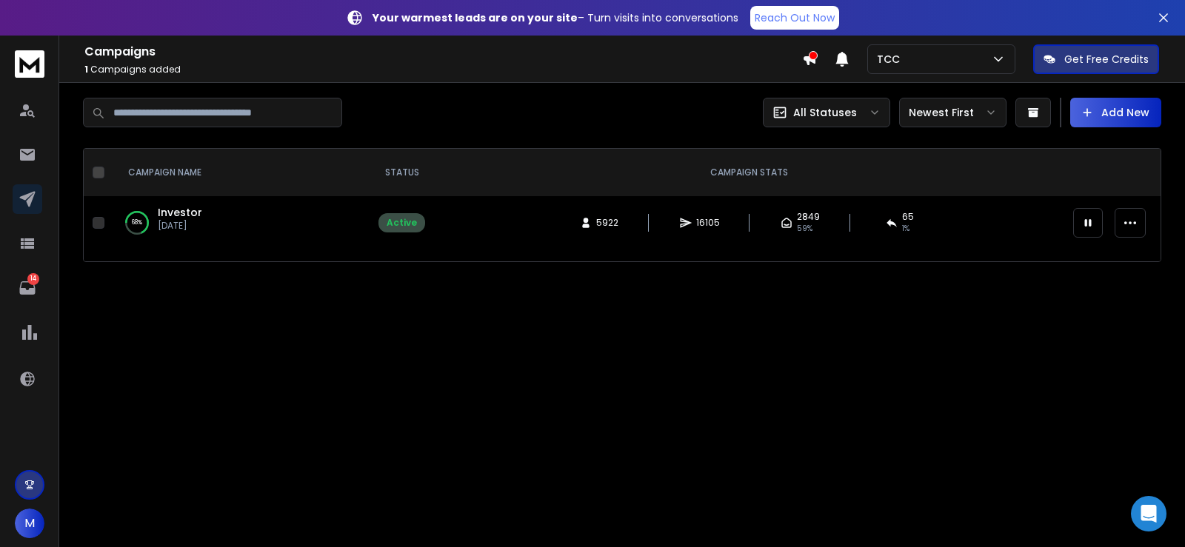
click at [194, 218] on span "Investor" at bounding box center [180, 212] width 44 height 15
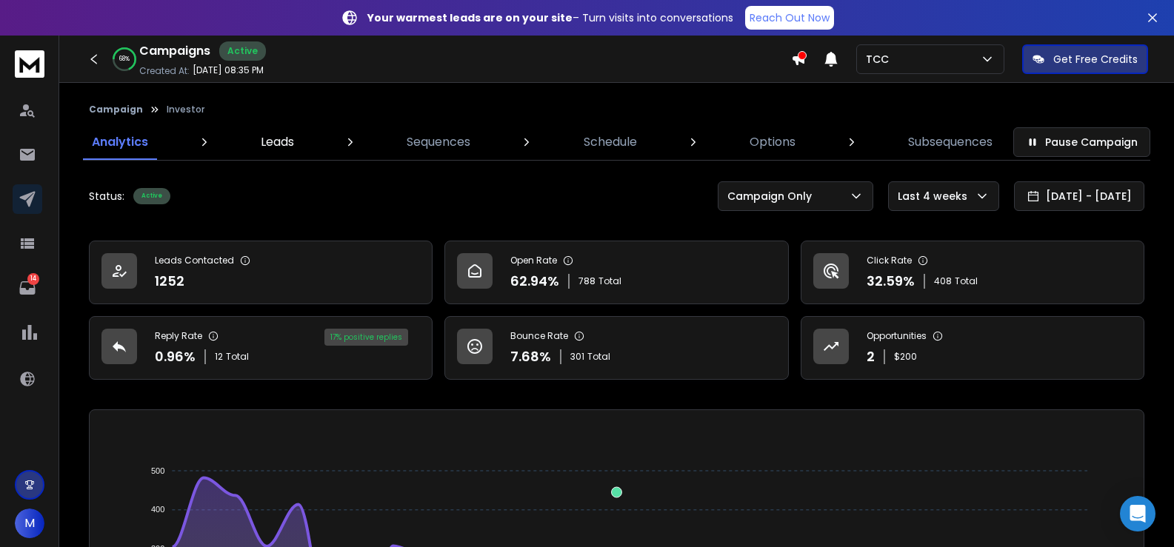
click at [273, 144] on p "Leads" at bounding box center [277, 142] width 33 height 18
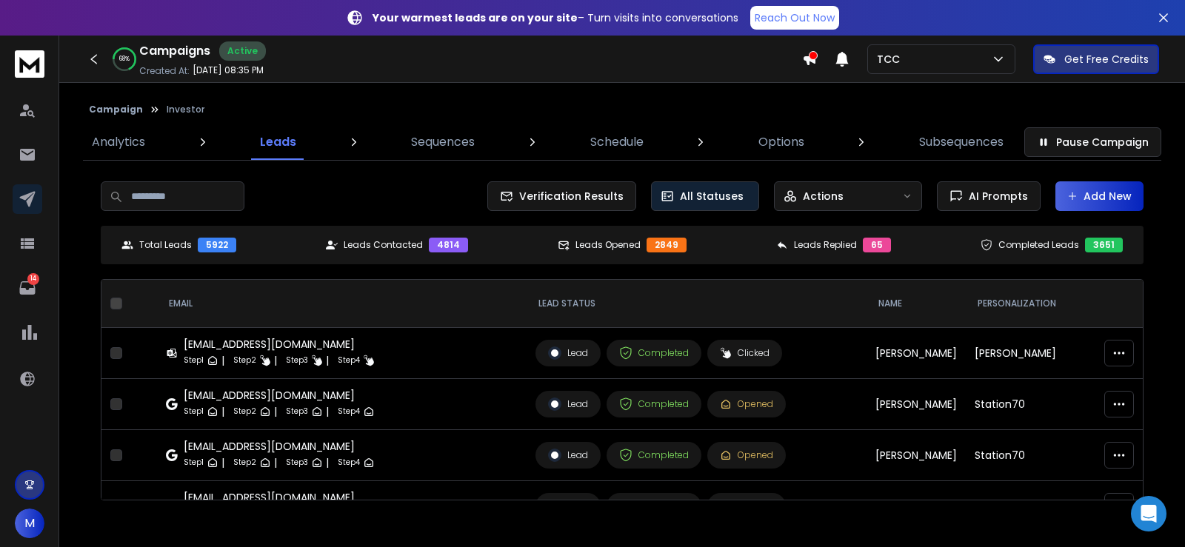
click at [720, 197] on p "All Statuses" at bounding box center [712, 196] width 64 height 15
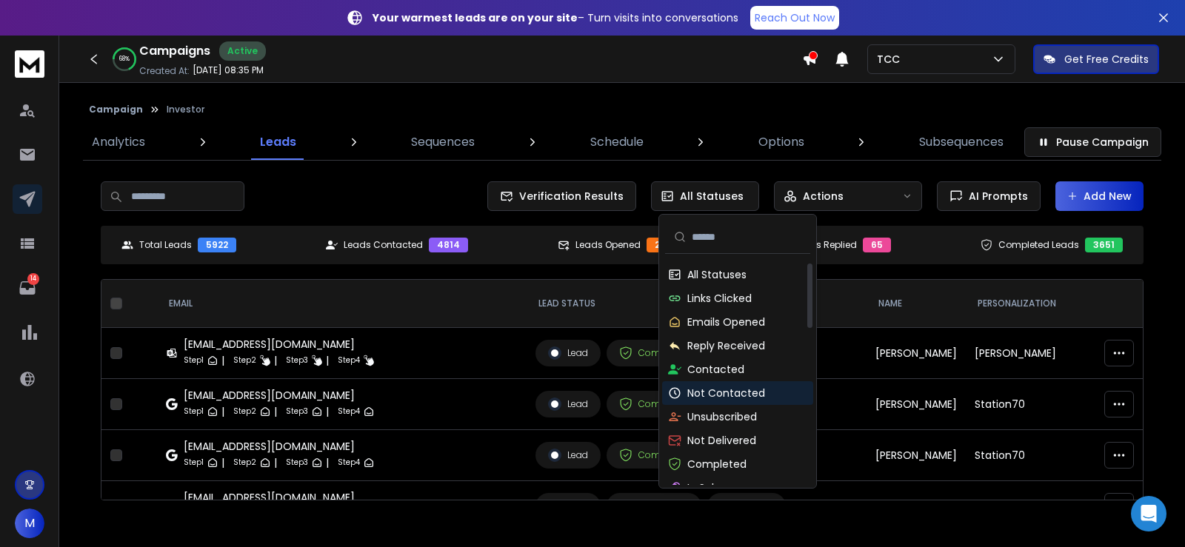
click at [732, 389] on p "Not Contacted" at bounding box center [726, 393] width 78 height 15
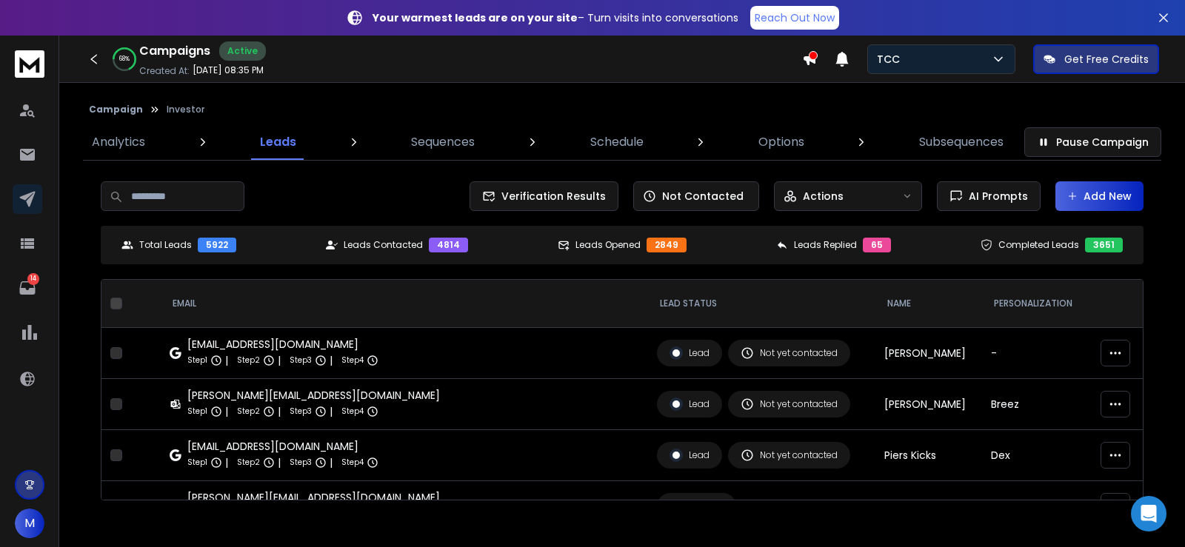
click at [914, 67] on button "TCC" at bounding box center [941, 59] width 148 height 30
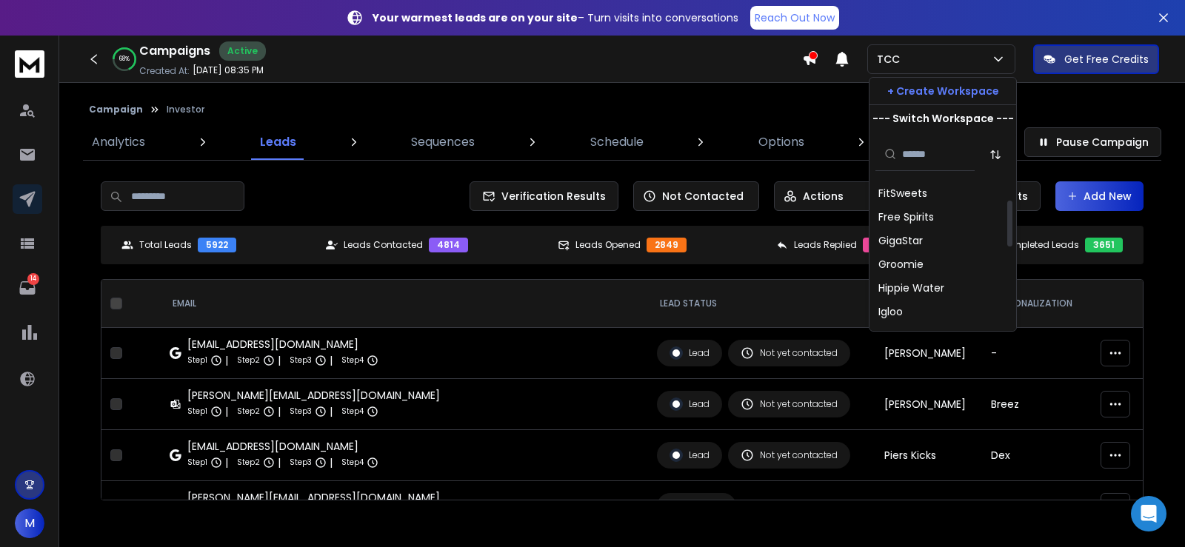
scroll to position [64, 0]
drag, startPoint x: 1010, startPoint y: 192, endPoint x: 994, endPoint y: 212, distance: 25.8
click at [1007, 212] on div at bounding box center [1009, 224] width 5 height 46
click at [929, 267] on div "Groomie" at bounding box center [942, 270] width 141 height 24
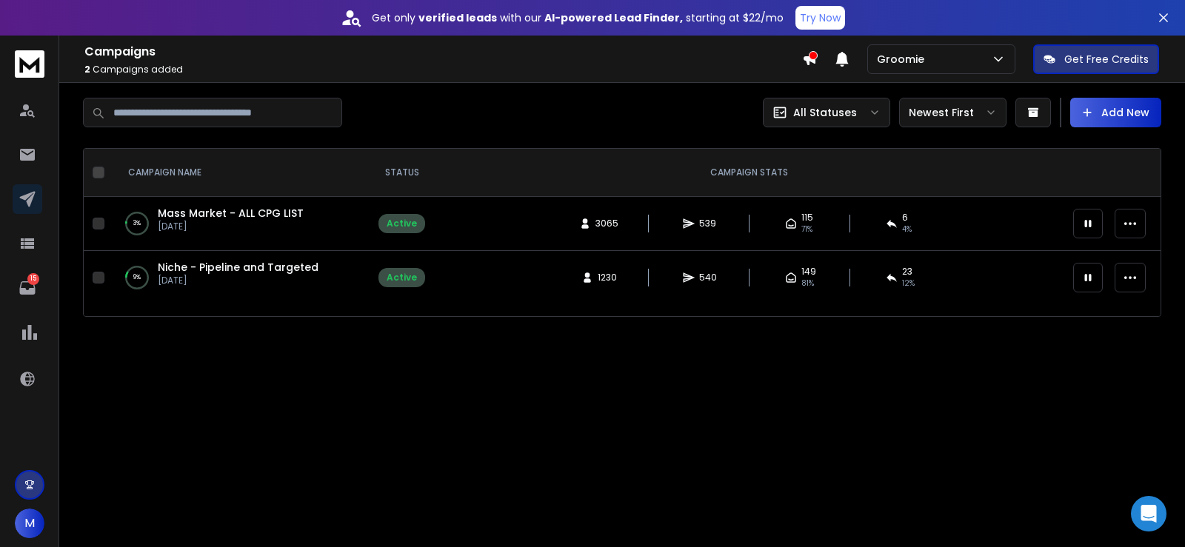
click at [238, 294] on div "Niche - Pipeline and Targeted [DATE]" at bounding box center [238, 278] width 161 height 36
click at [298, 295] on div "Niche - Pipeline and Targeted [DATE]" at bounding box center [238, 278] width 161 height 36
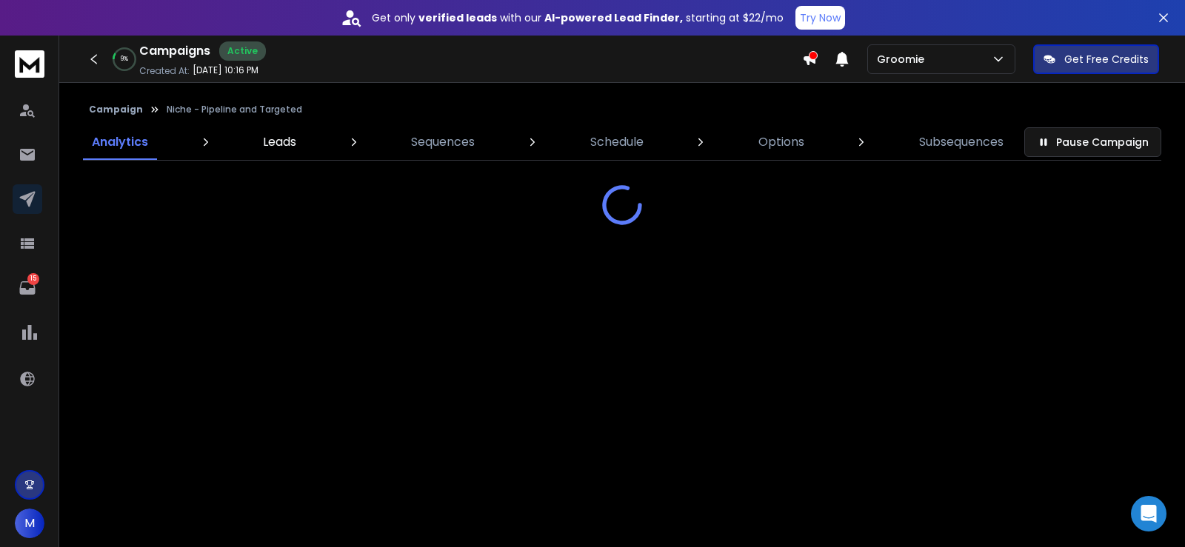
click at [291, 132] on link "Leads" at bounding box center [279, 142] width 51 height 36
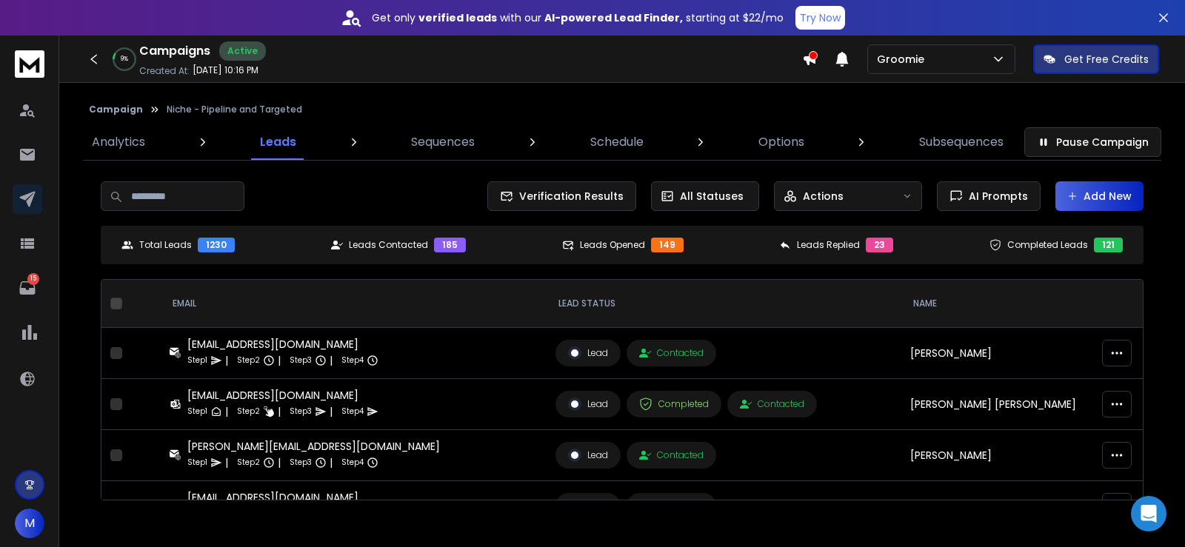
click at [1081, 201] on button "Add New" at bounding box center [1099, 196] width 88 height 30
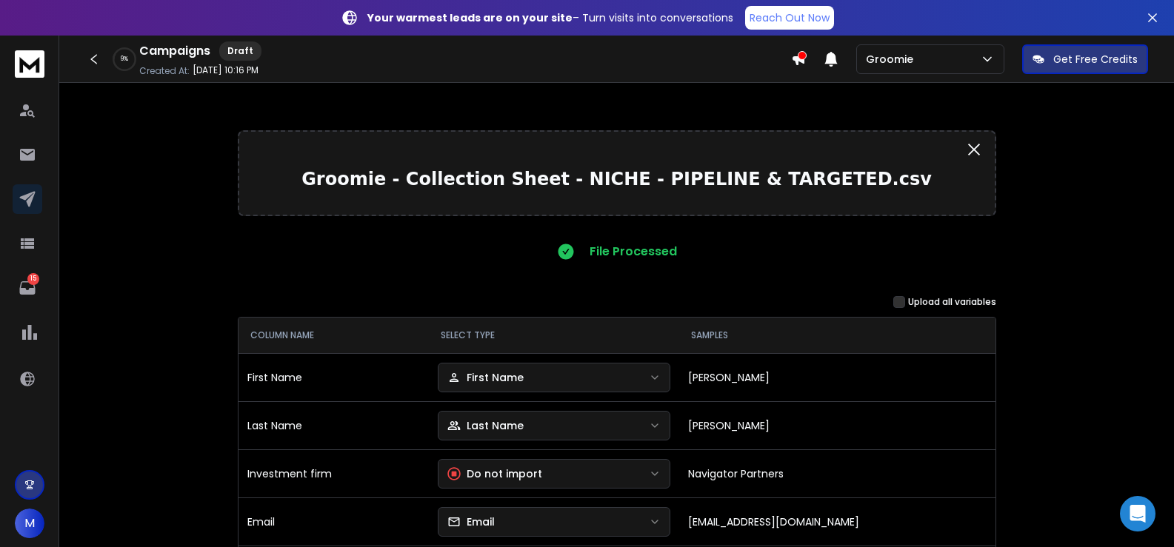
click at [621, 212] on div "Groomie - Collection Sheet - NICHE - PIPELINE & TARGETED.csv" at bounding box center [617, 173] width 758 height 86
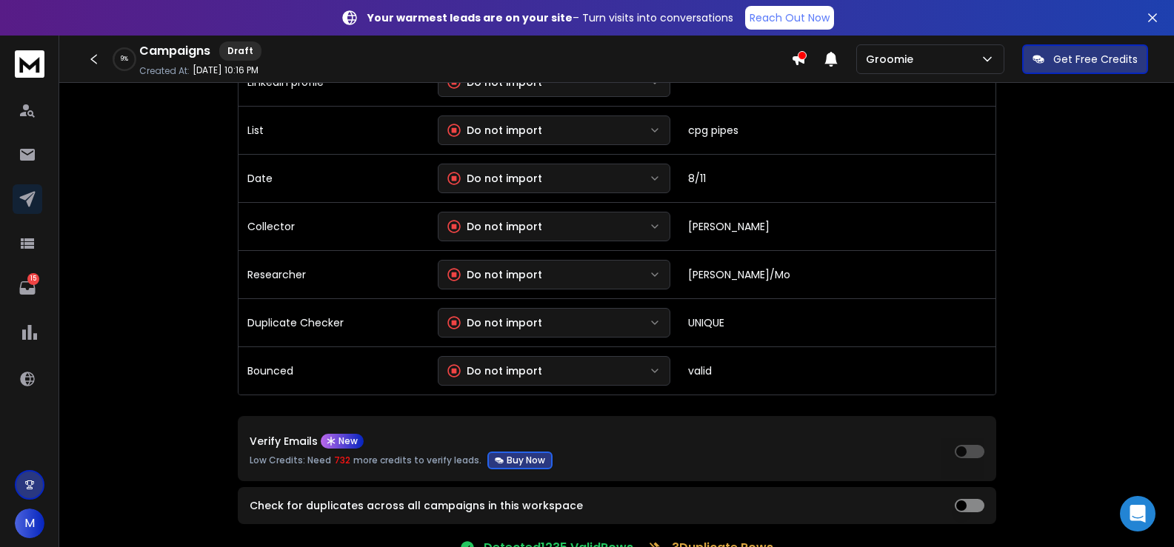
scroll to position [566, 0]
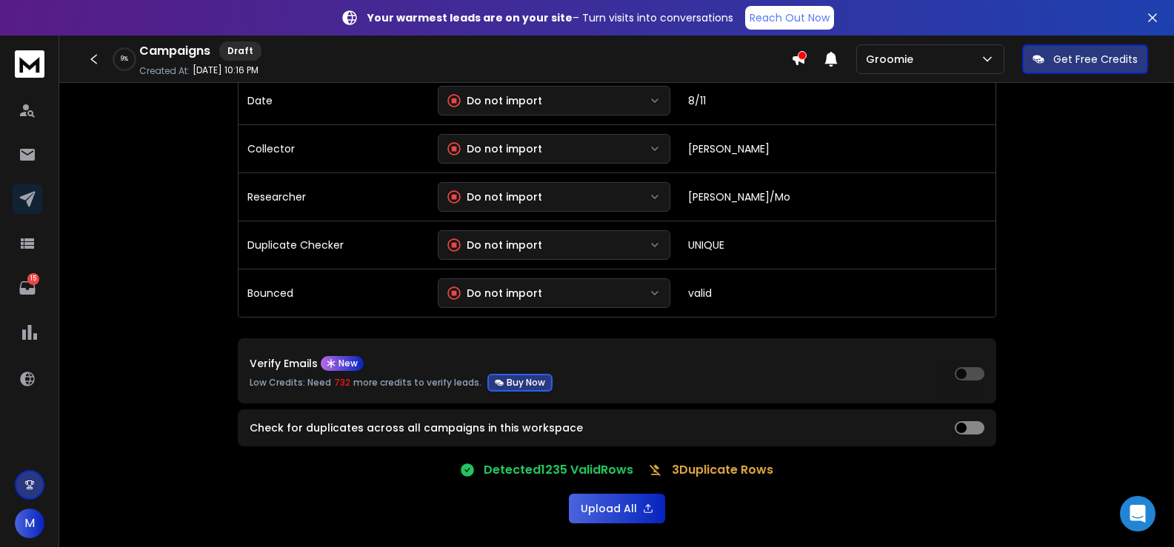
click at [622, 517] on button "Upload All" at bounding box center [617, 509] width 96 height 30
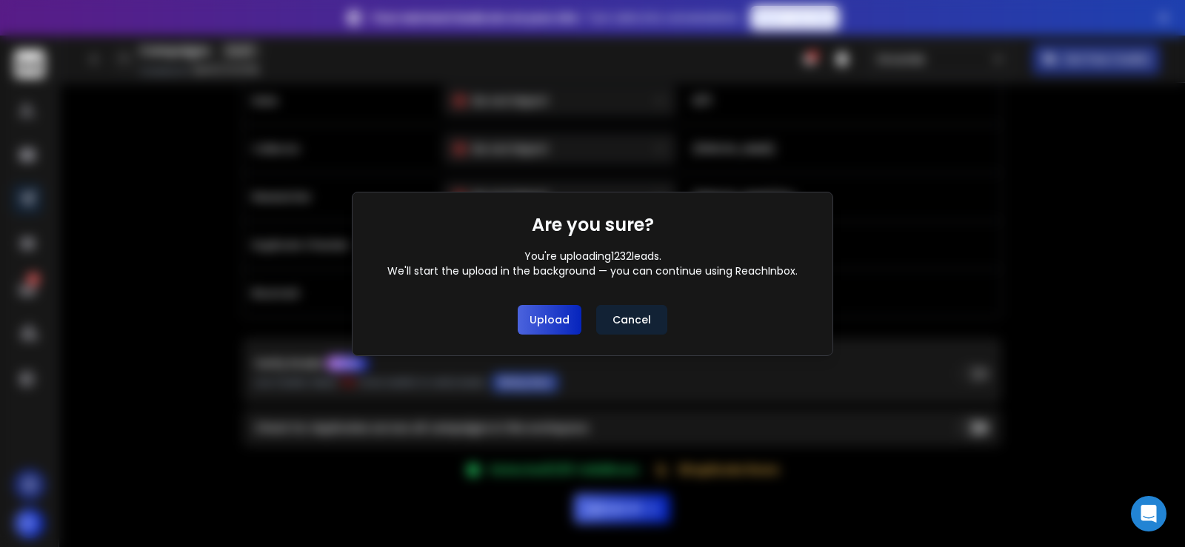
click at [550, 316] on button "Upload" at bounding box center [550, 320] width 64 height 30
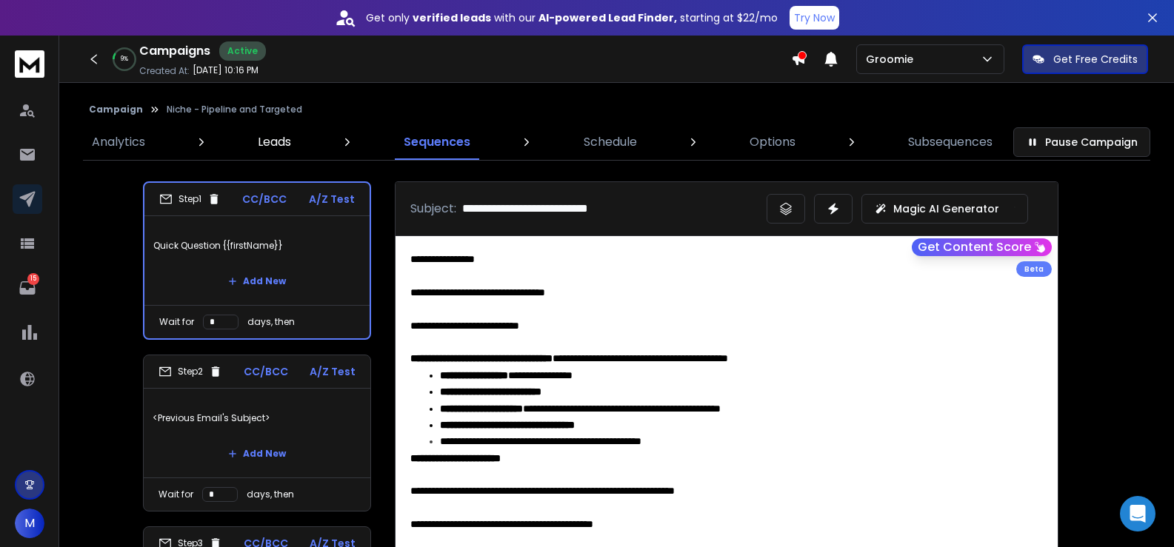
click at [296, 139] on link "Leads" at bounding box center [274, 142] width 51 height 36
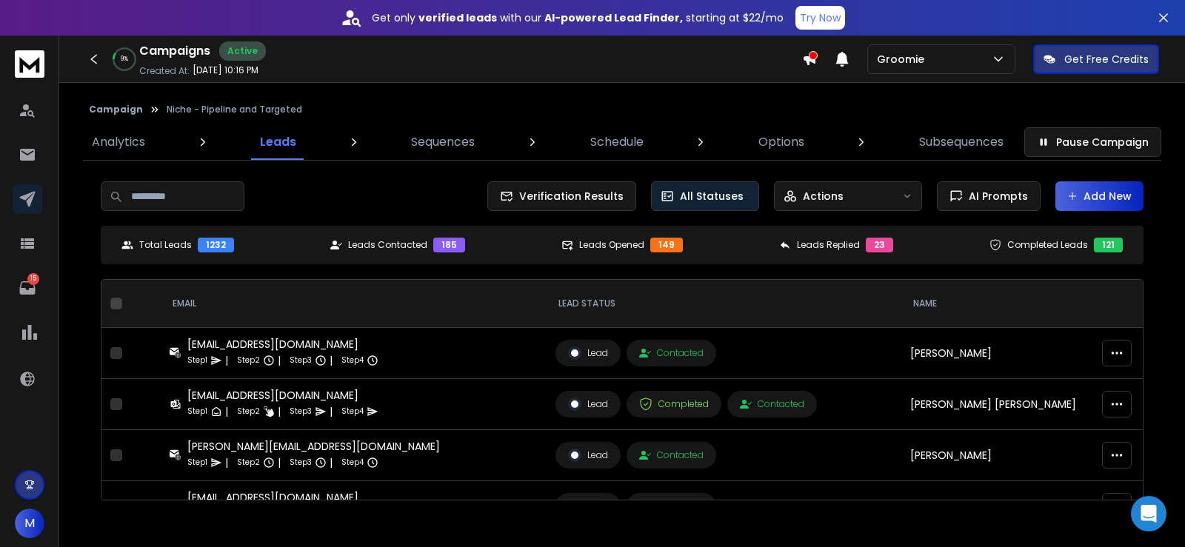
click at [735, 206] on button "All Statuses" at bounding box center [705, 196] width 108 height 30
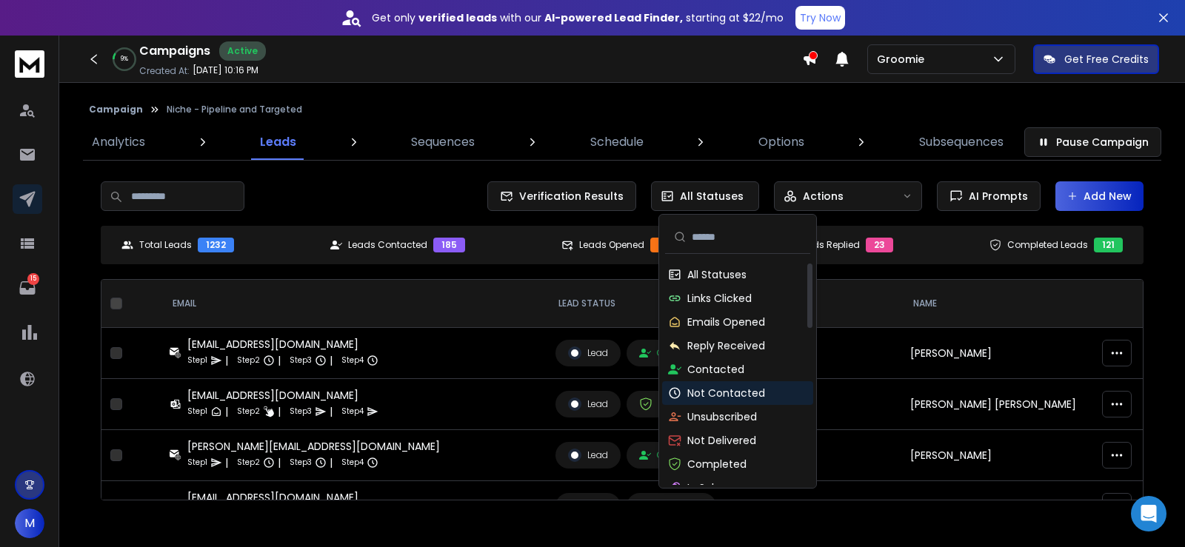
click at [728, 390] on p "Not Contacted" at bounding box center [726, 393] width 78 height 15
